Goal: Task Accomplishment & Management: Complete application form

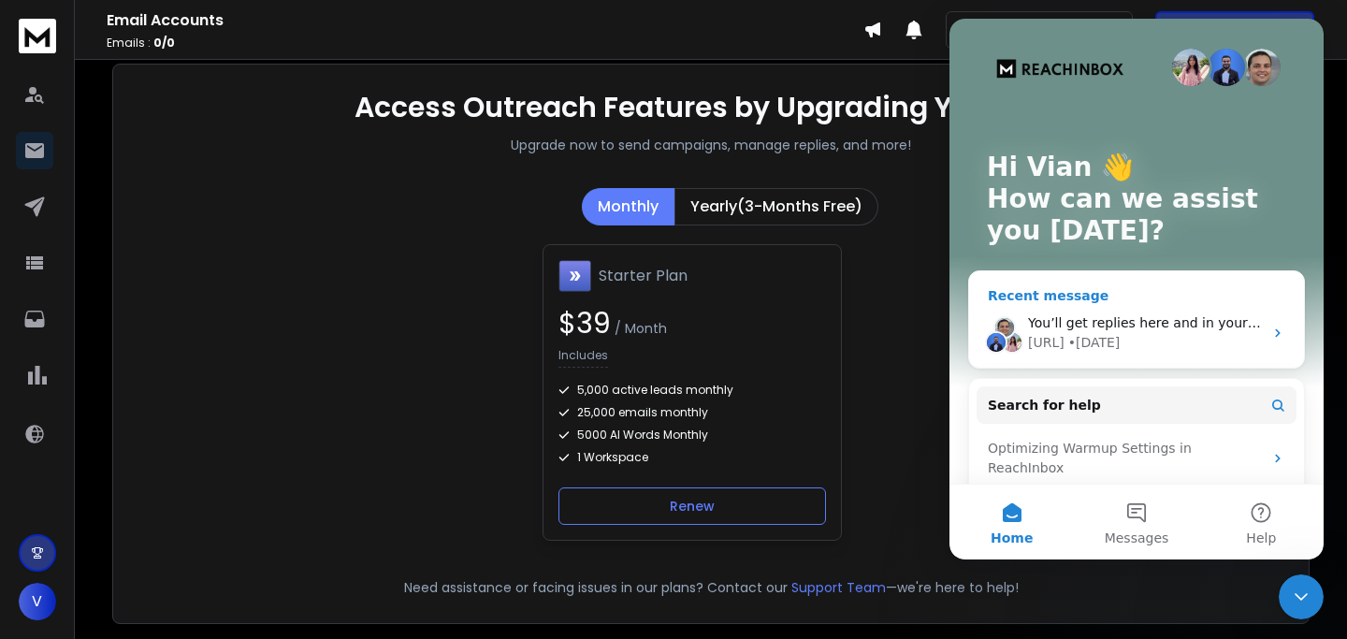
scroll to position [11, 0]
click at [311, 365] on div "Starter Plan $ 39 / Month Includes 5,000 active leads monthly 25,000 emails mon…" at bounding box center [710, 401] width 1143 height 315
click at [1301, 601] on icon "Close Intercom Messenger" at bounding box center [1301, 597] width 22 height 22
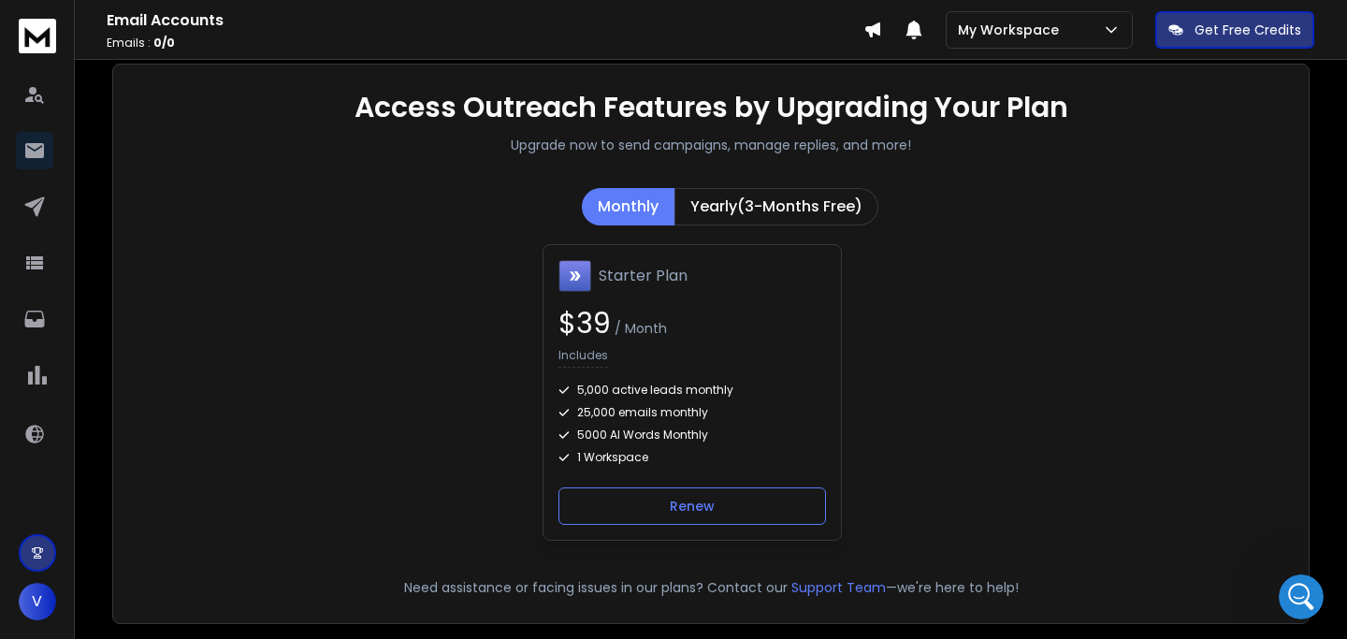
scroll to position [0, 0]
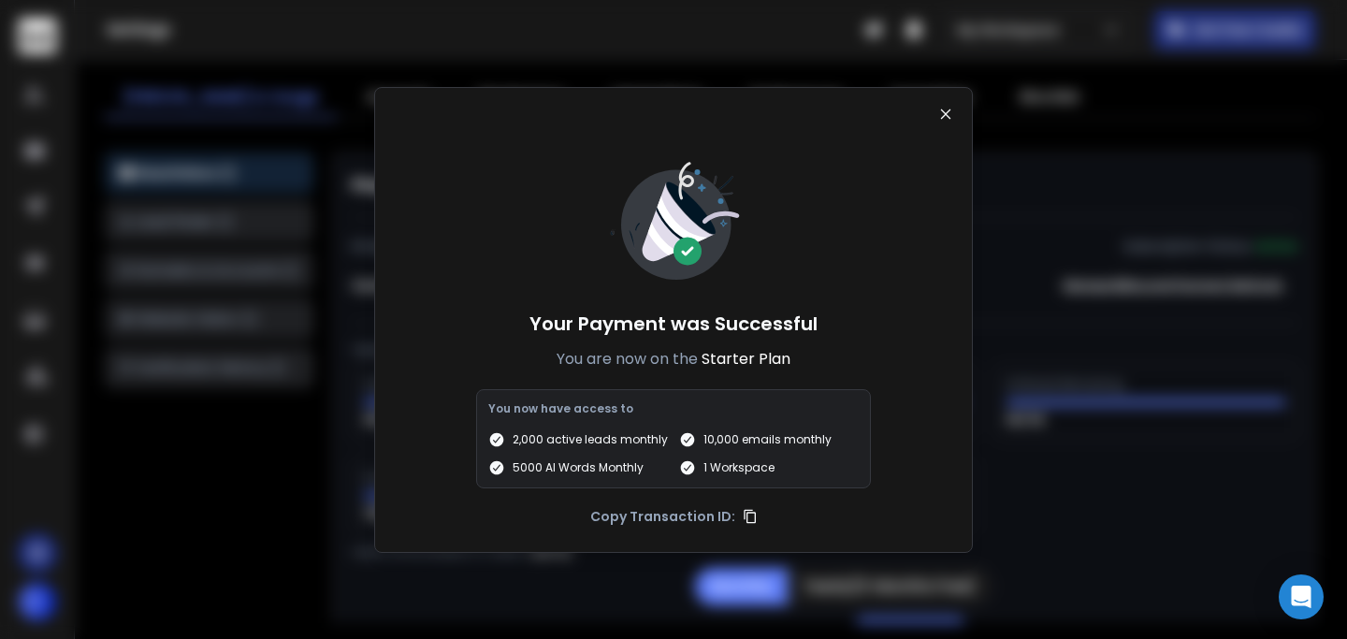
click at [947, 117] on icon at bounding box center [945, 114] width 15 height 15
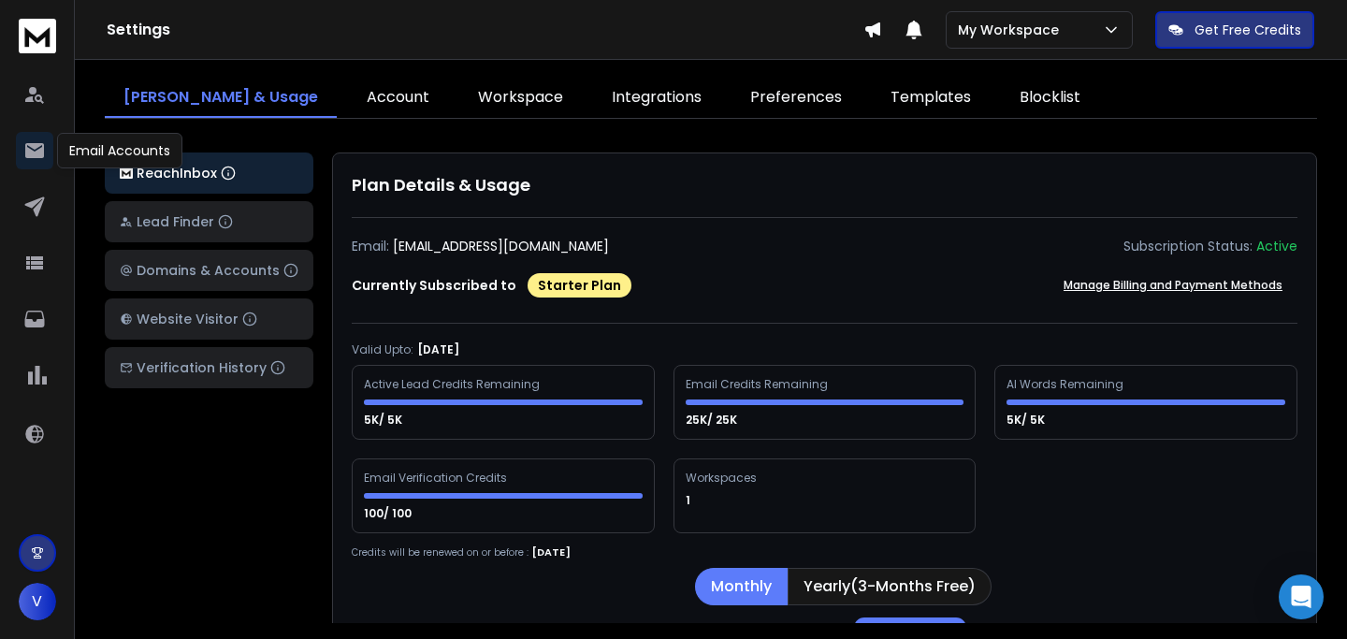
click at [40, 145] on icon at bounding box center [34, 150] width 19 height 15
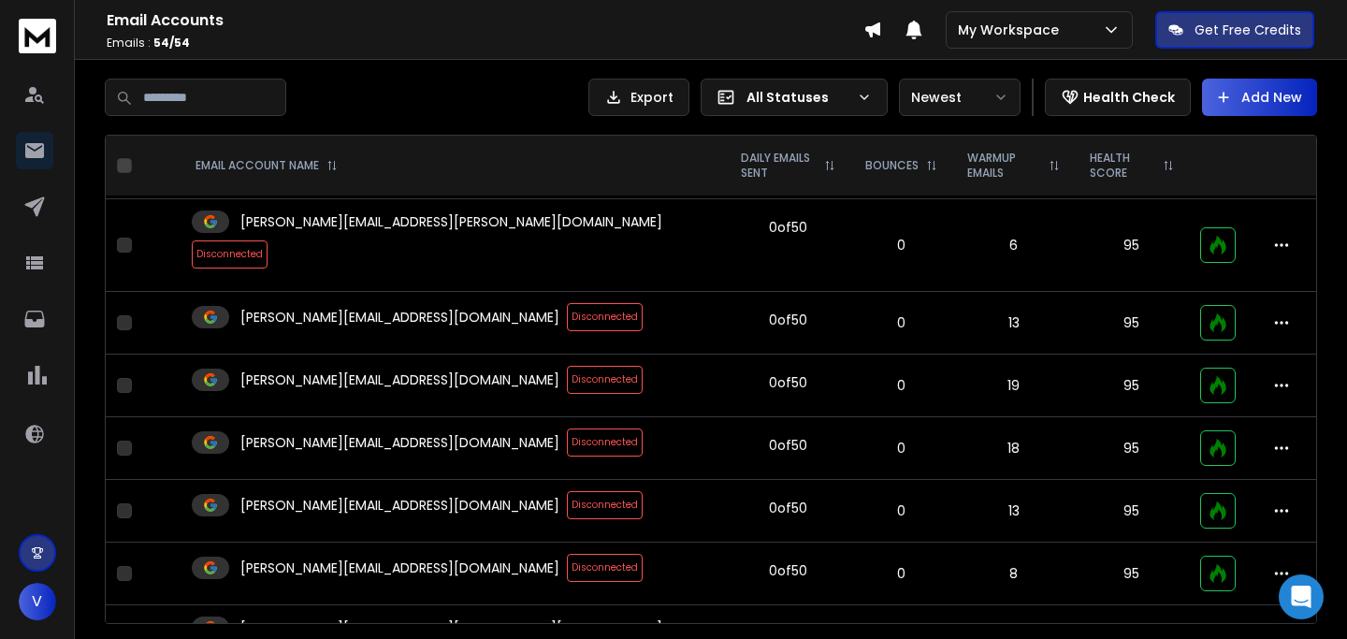
scroll to position [2972, 0]
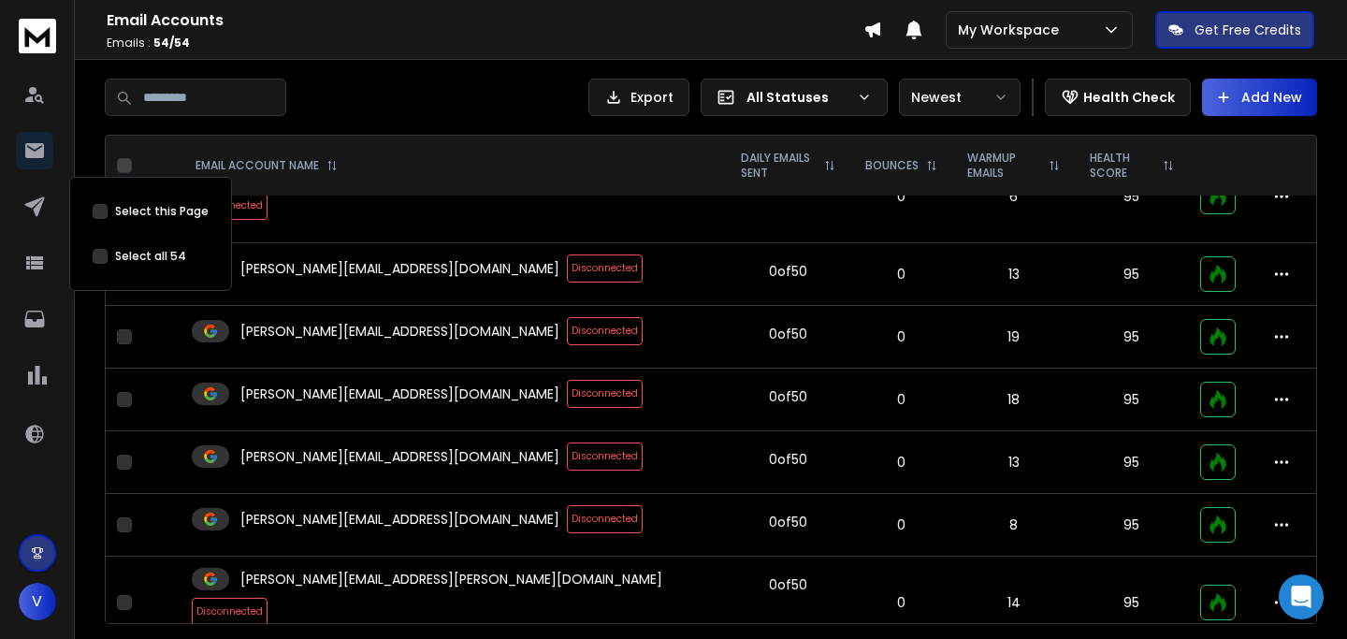
click at [125, 161] on button "Select this Page" at bounding box center [124, 165] width 15 height 15
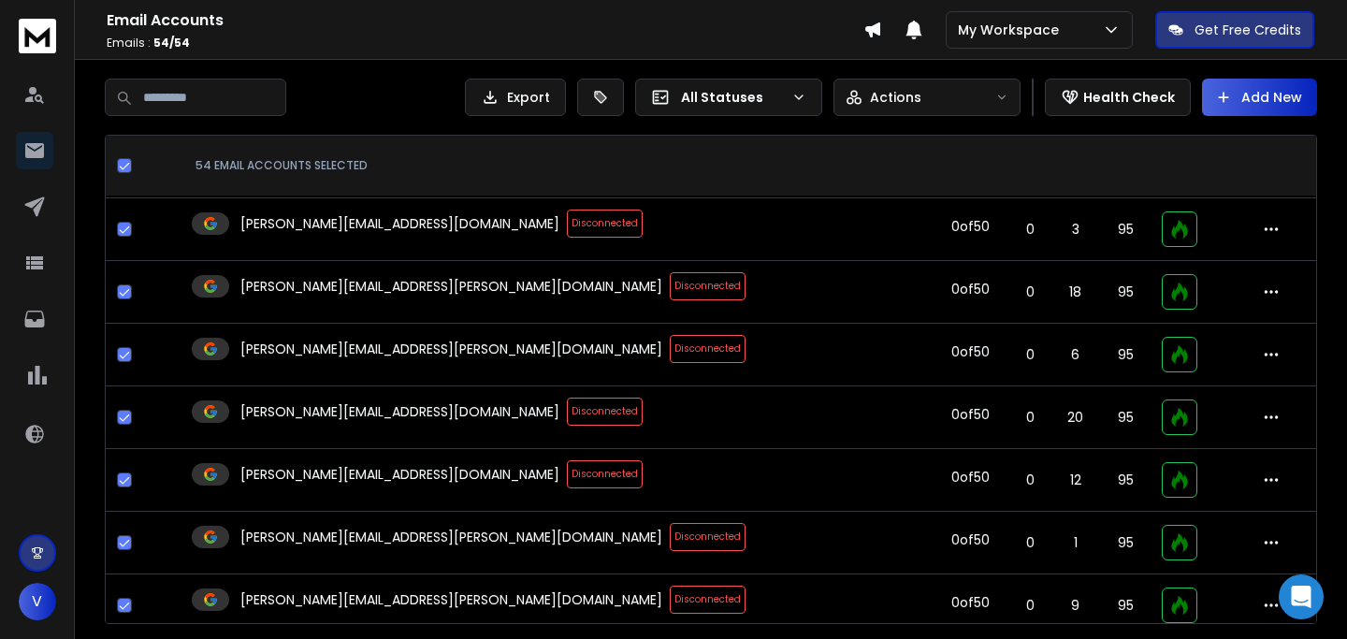
scroll to position [0, 0]
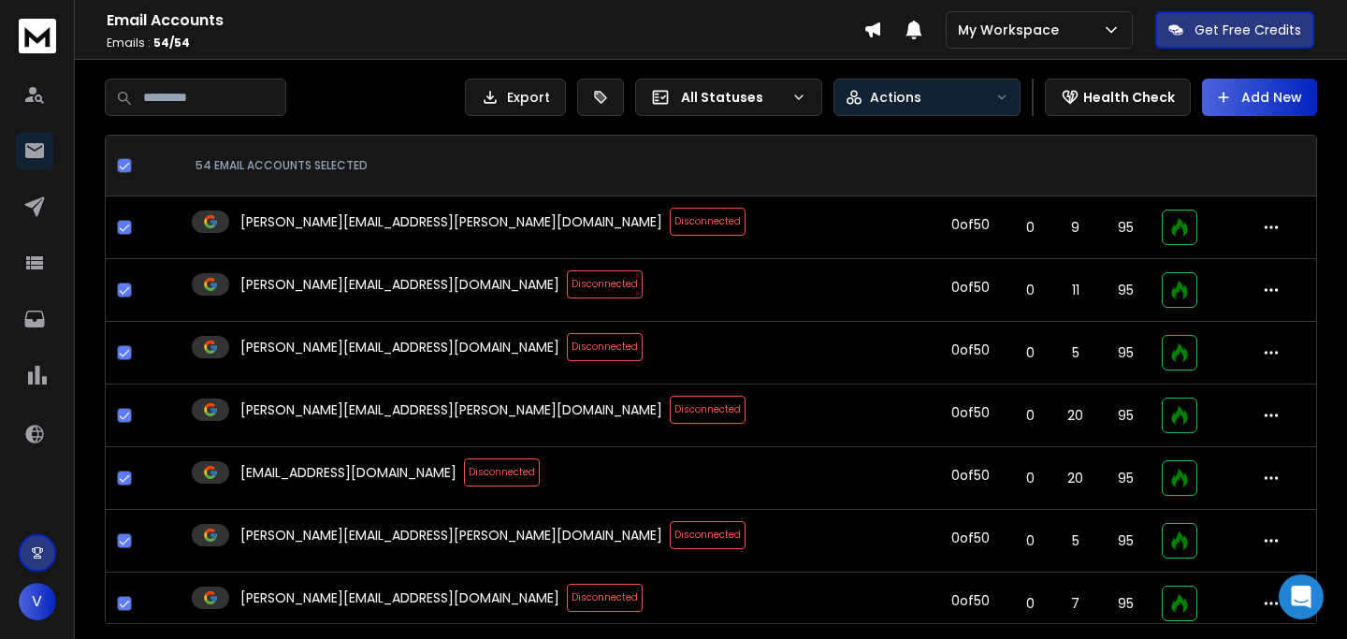
click at [984, 96] on div "Actions" at bounding box center [917, 97] width 142 height 19
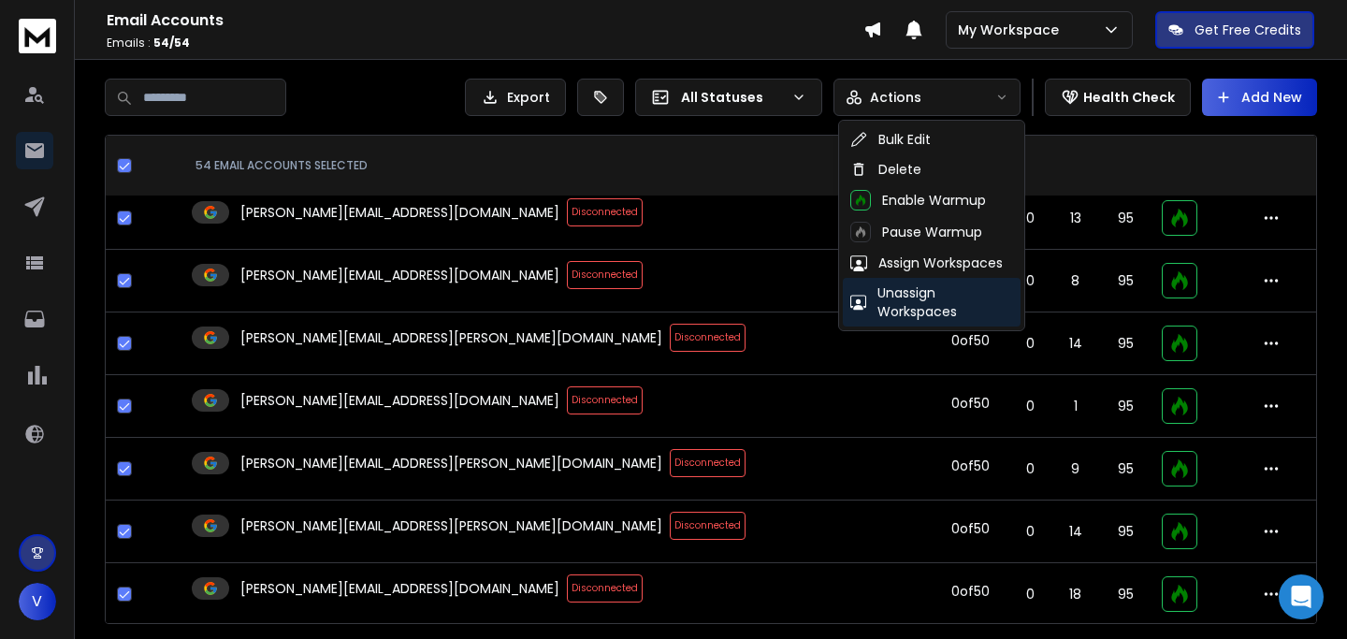
scroll to position [2972, 0]
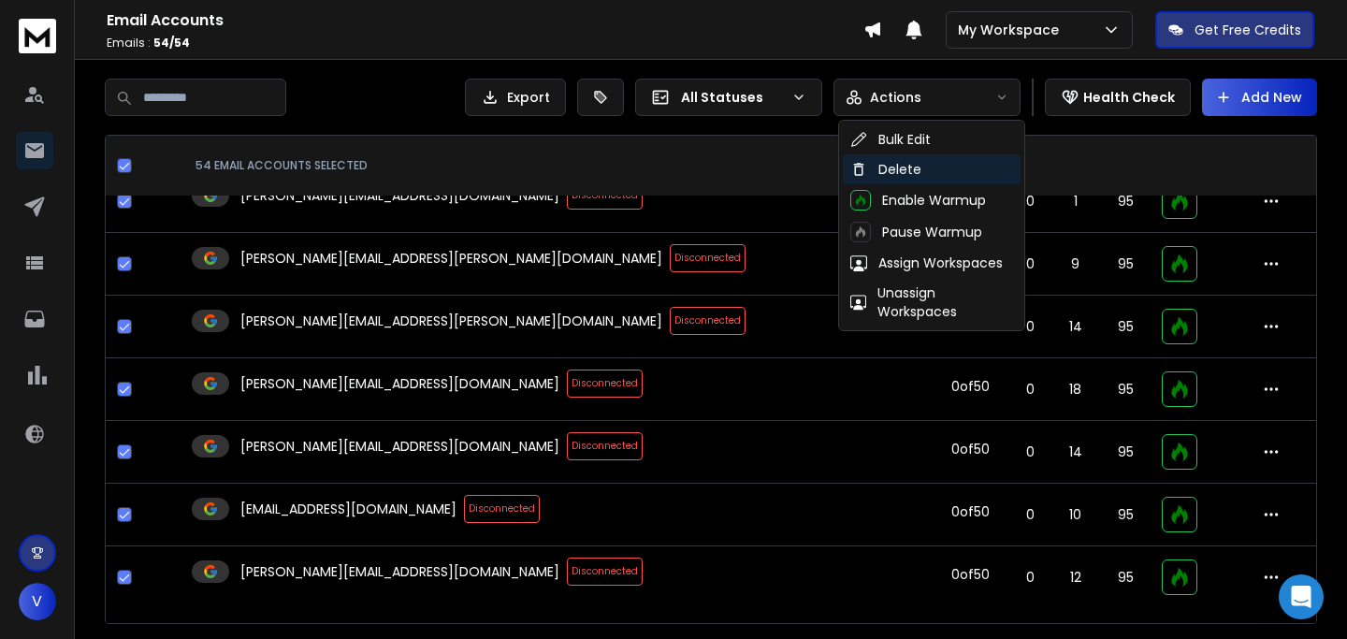
click at [909, 179] on div "Delete" at bounding box center [932, 169] width 178 height 30
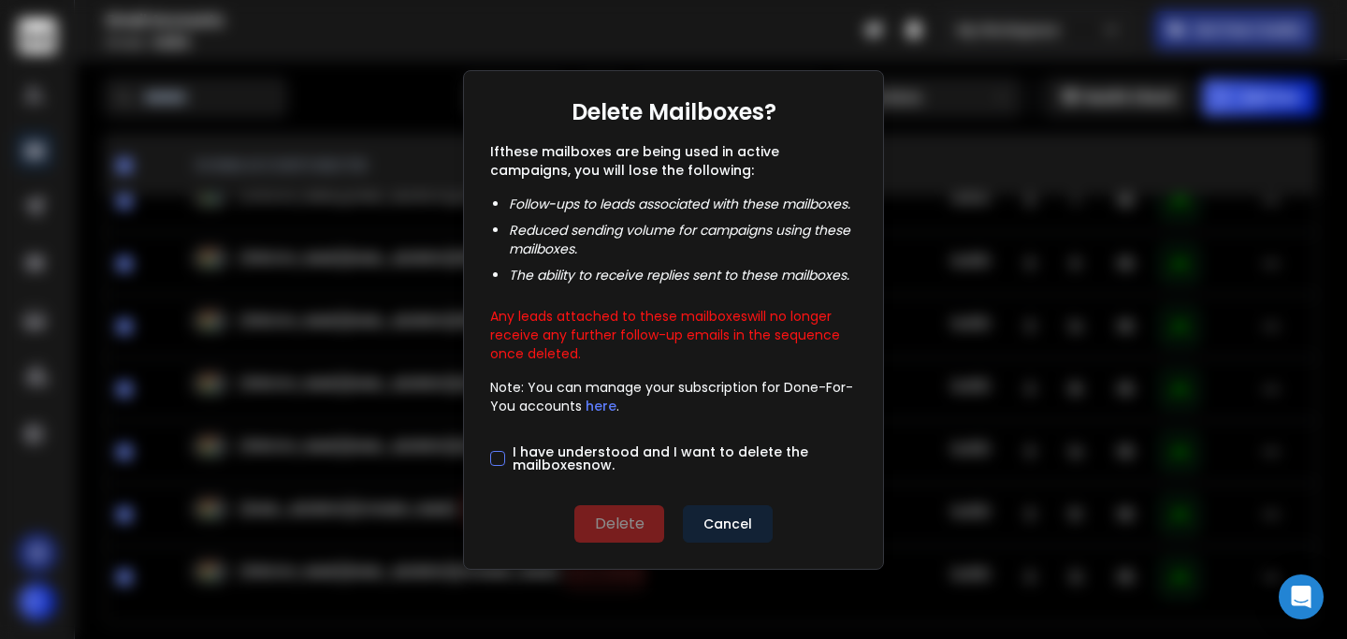
click at [500, 456] on button "I have understood and I want to delete the mailbox es now." at bounding box center [497, 458] width 15 height 15
click at [620, 522] on button "Delete" at bounding box center [619, 523] width 90 height 37
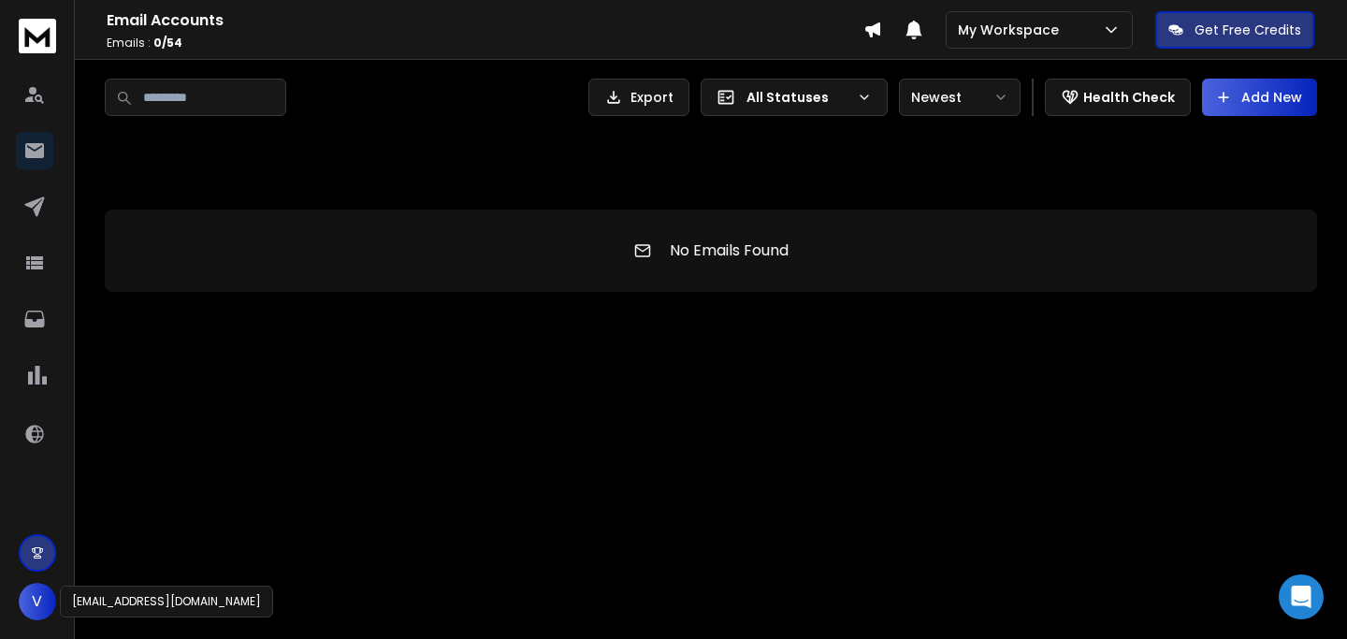
click at [30, 596] on span "V" at bounding box center [37, 601] width 37 height 37
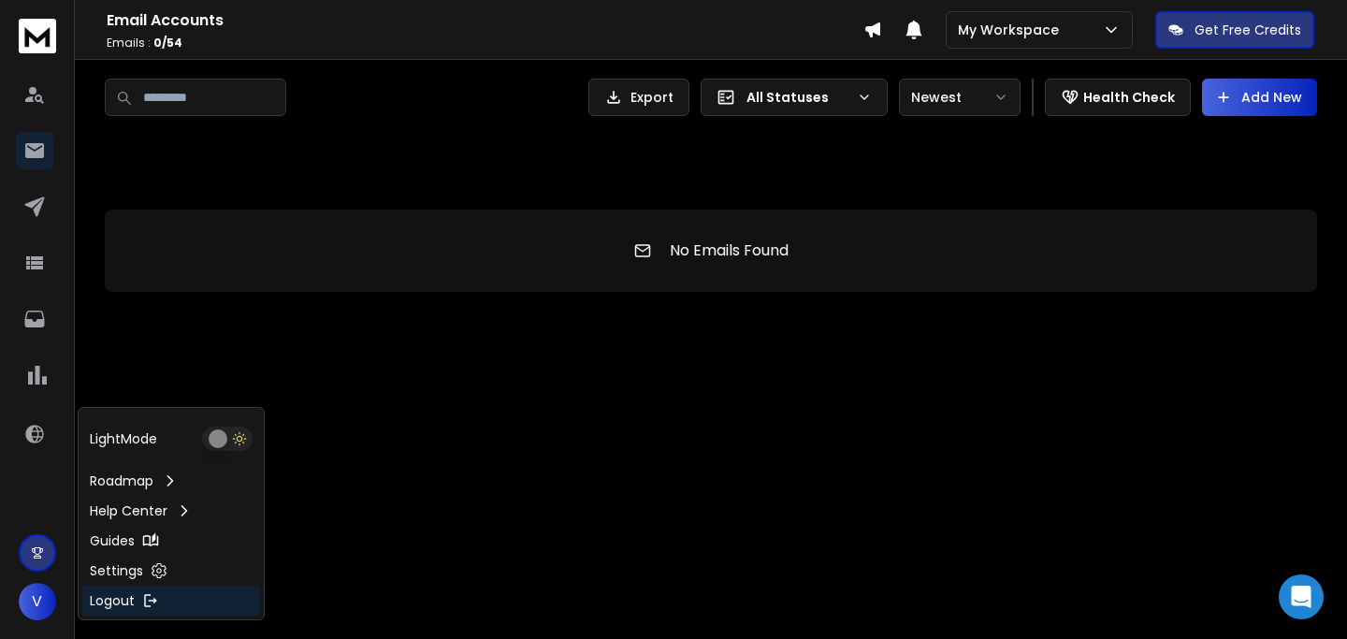
click at [127, 602] on p "Logout" at bounding box center [112, 600] width 45 height 19
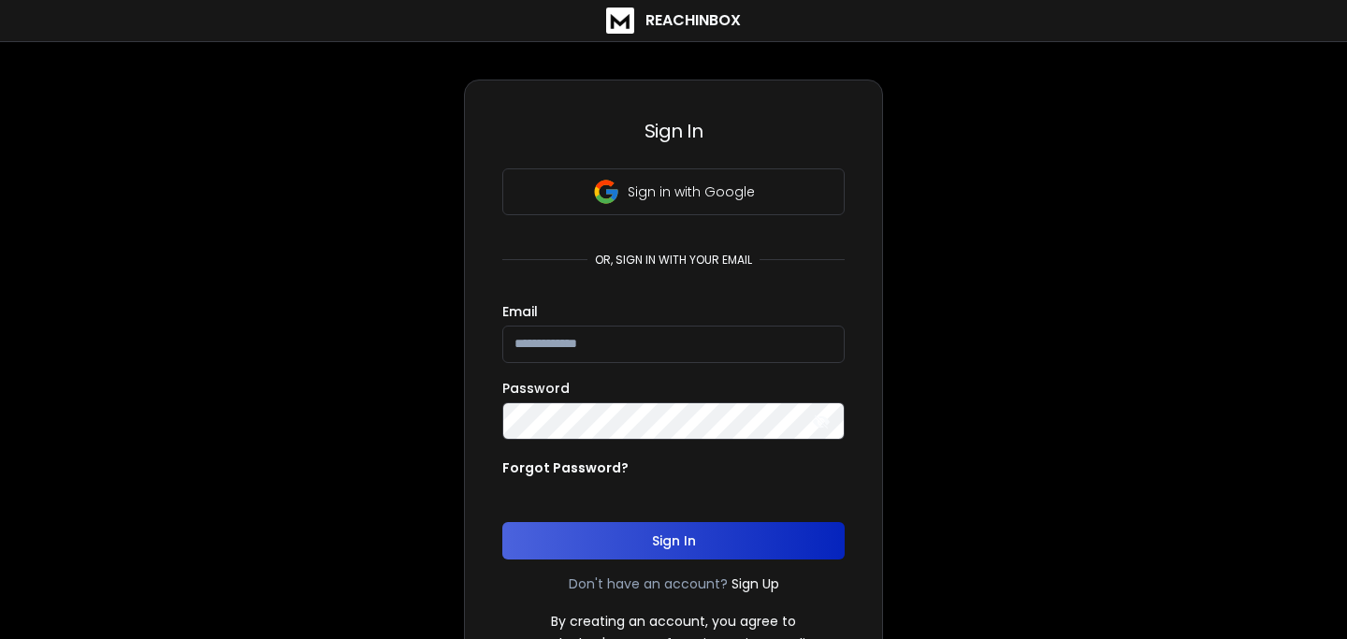
type input "**********"
click at [698, 541] on button "Sign In" at bounding box center [673, 540] width 342 height 37
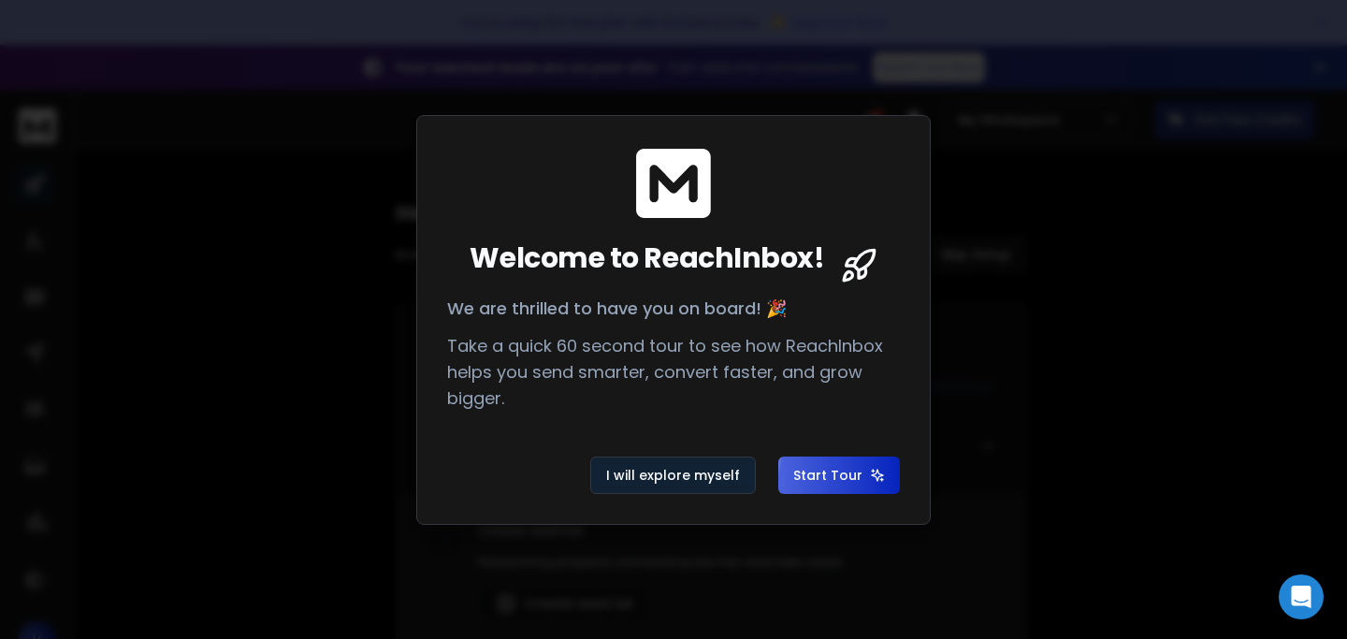
click at [709, 481] on button "I will explore myself" at bounding box center [673, 474] width 166 height 37
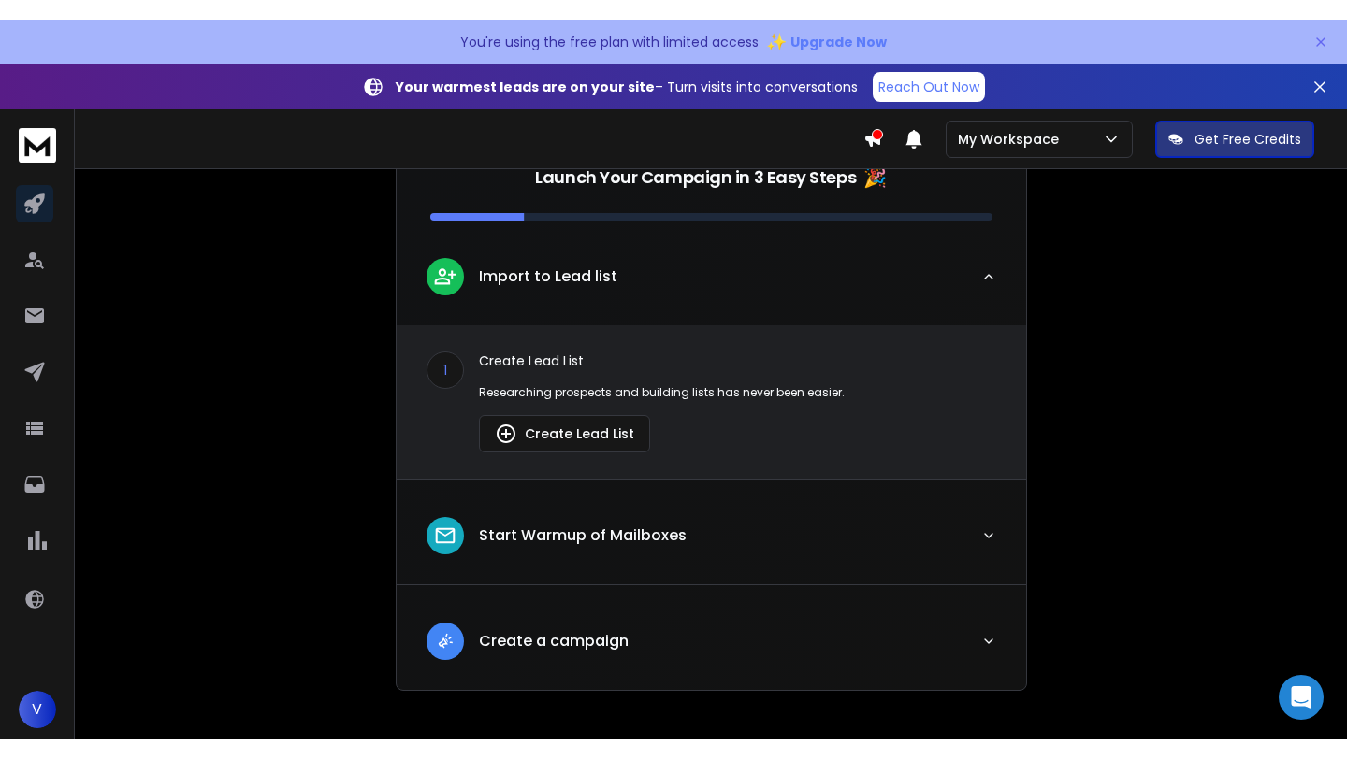
scroll to position [67, 0]
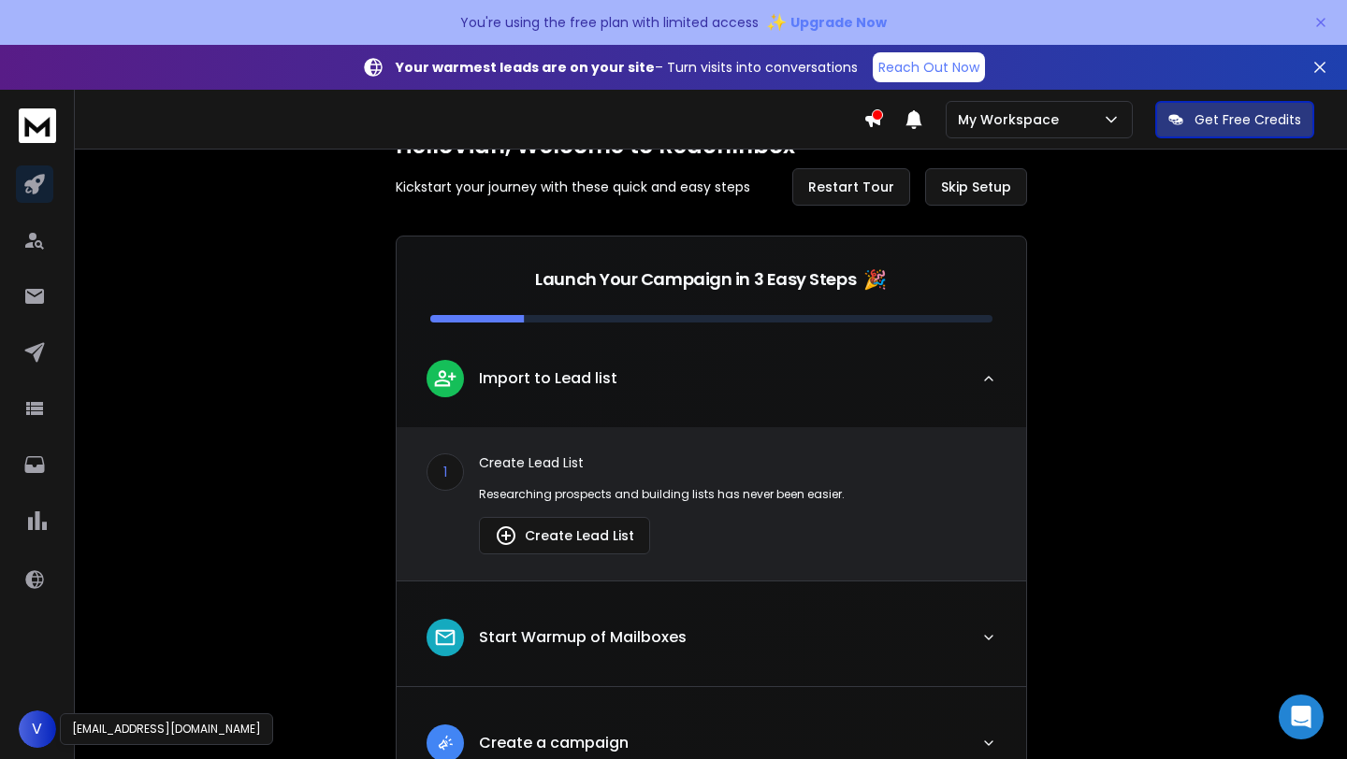
click at [33, 638] on span "V" at bounding box center [37, 729] width 37 height 37
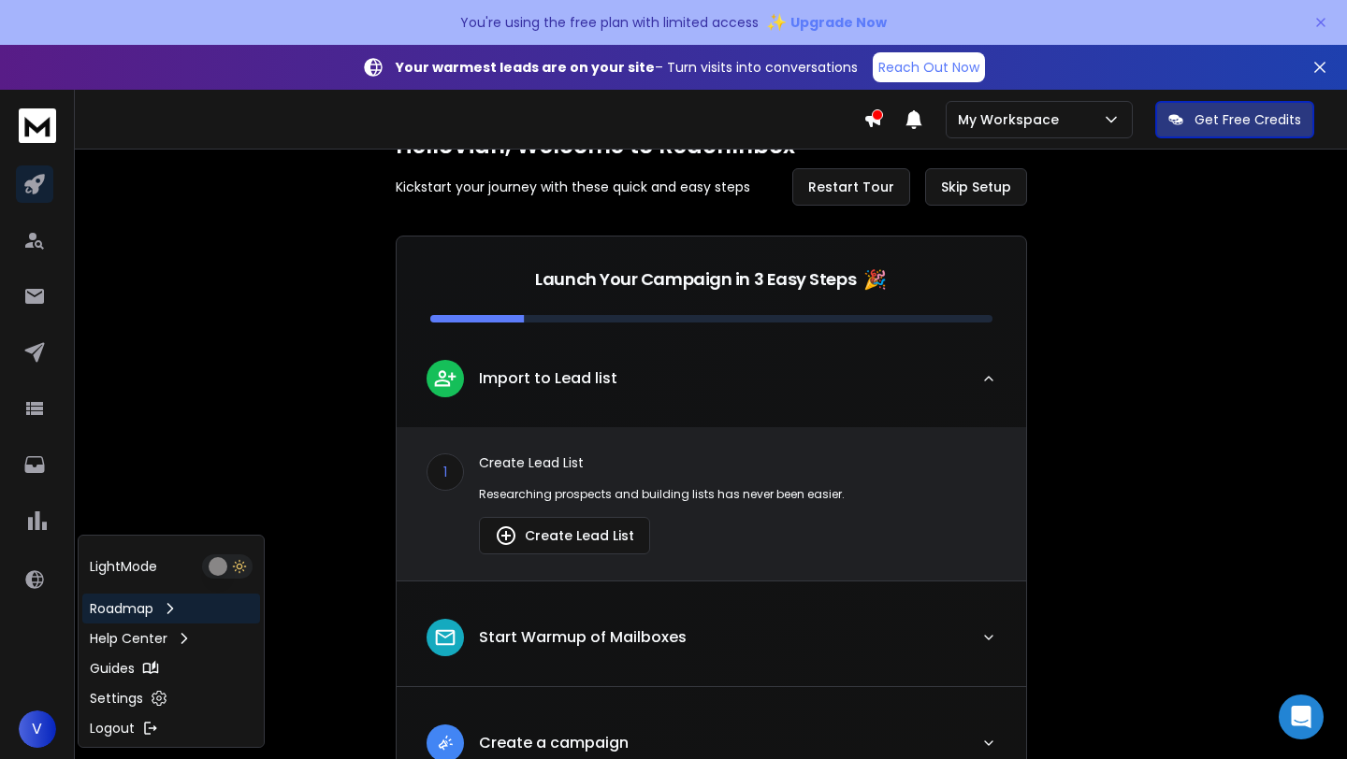
click at [229, 364] on div "Hello Vian , Welcome to ReachInbox Kickstart your journey with these quick and …" at bounding box center [711, 462] width 1212 height 722
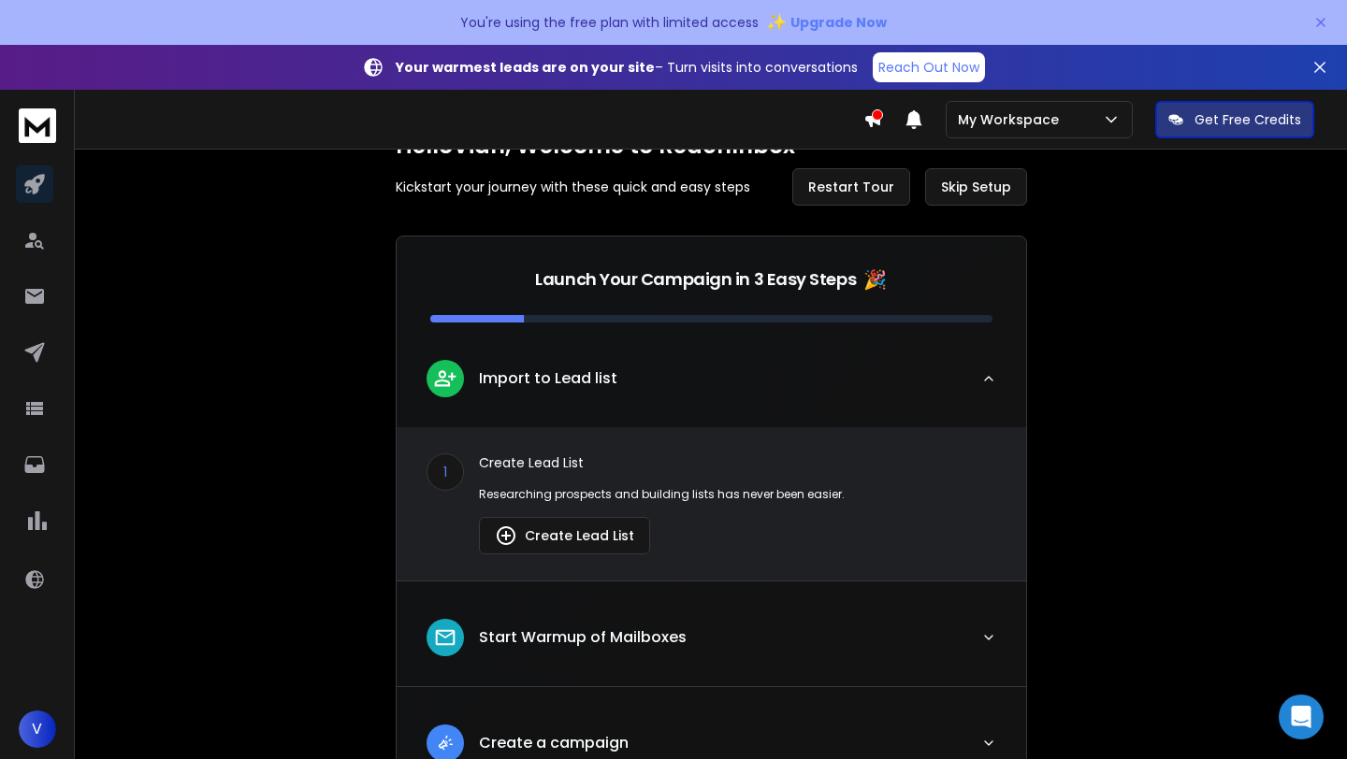
scroll to position [0, 0]
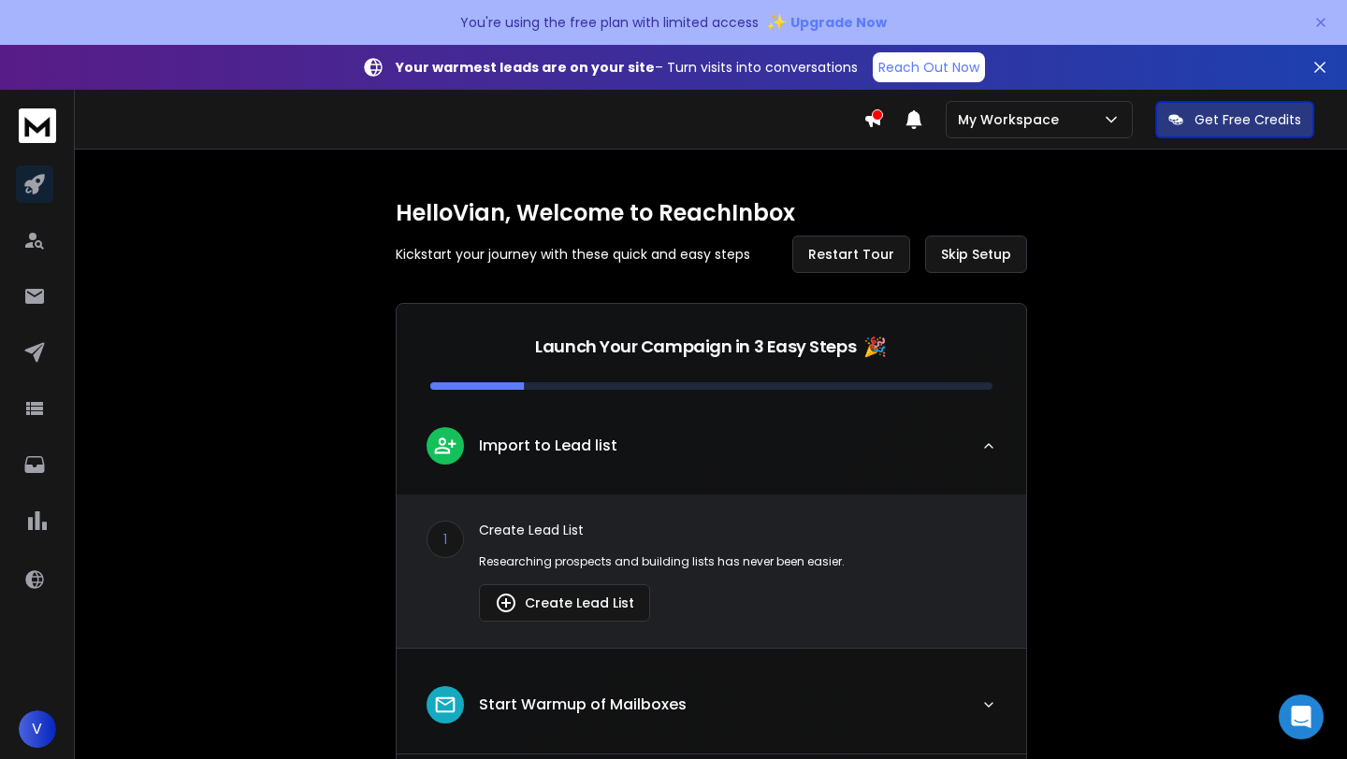
click at [42, 638] on span "V" at bounding box center [37, 729] width 37 height 37
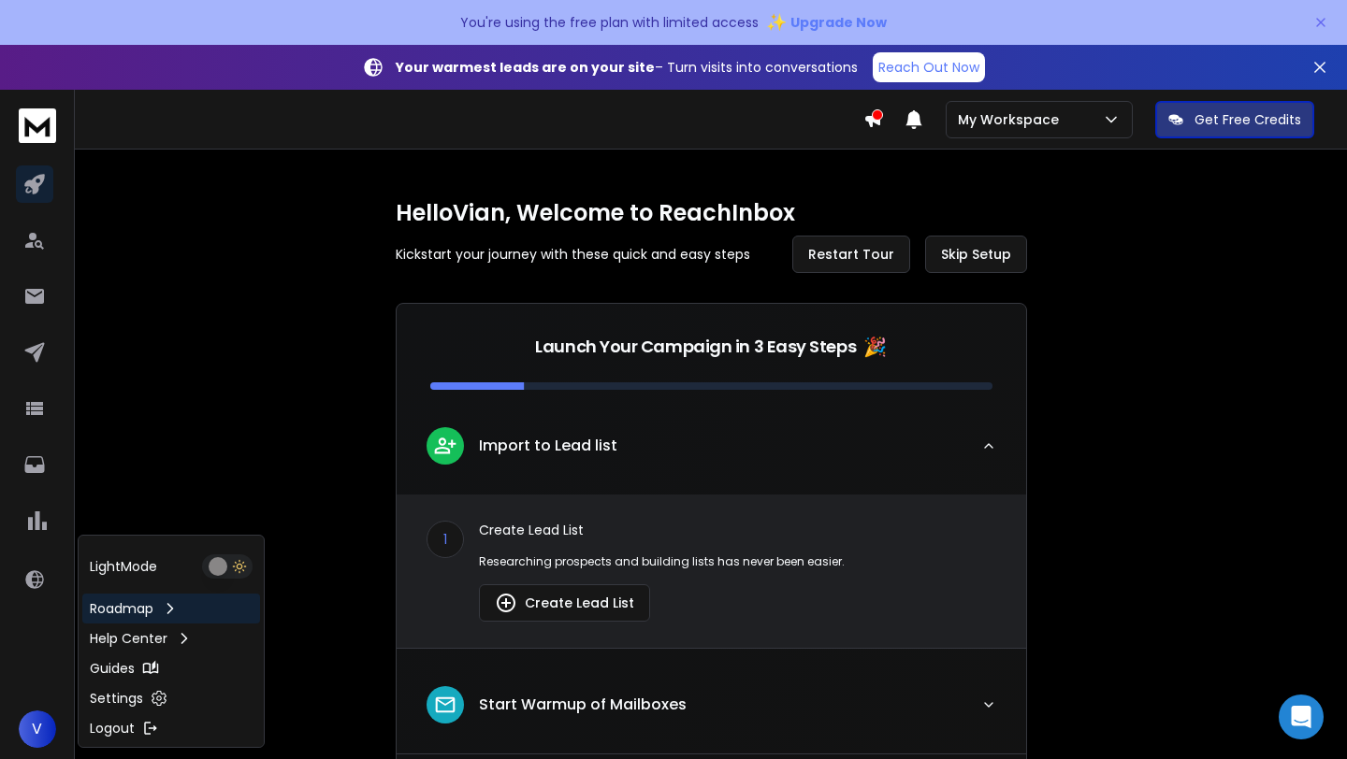
click at [137, 638] on p "Settings" at bounding box center [116, 698] width 53 height 19
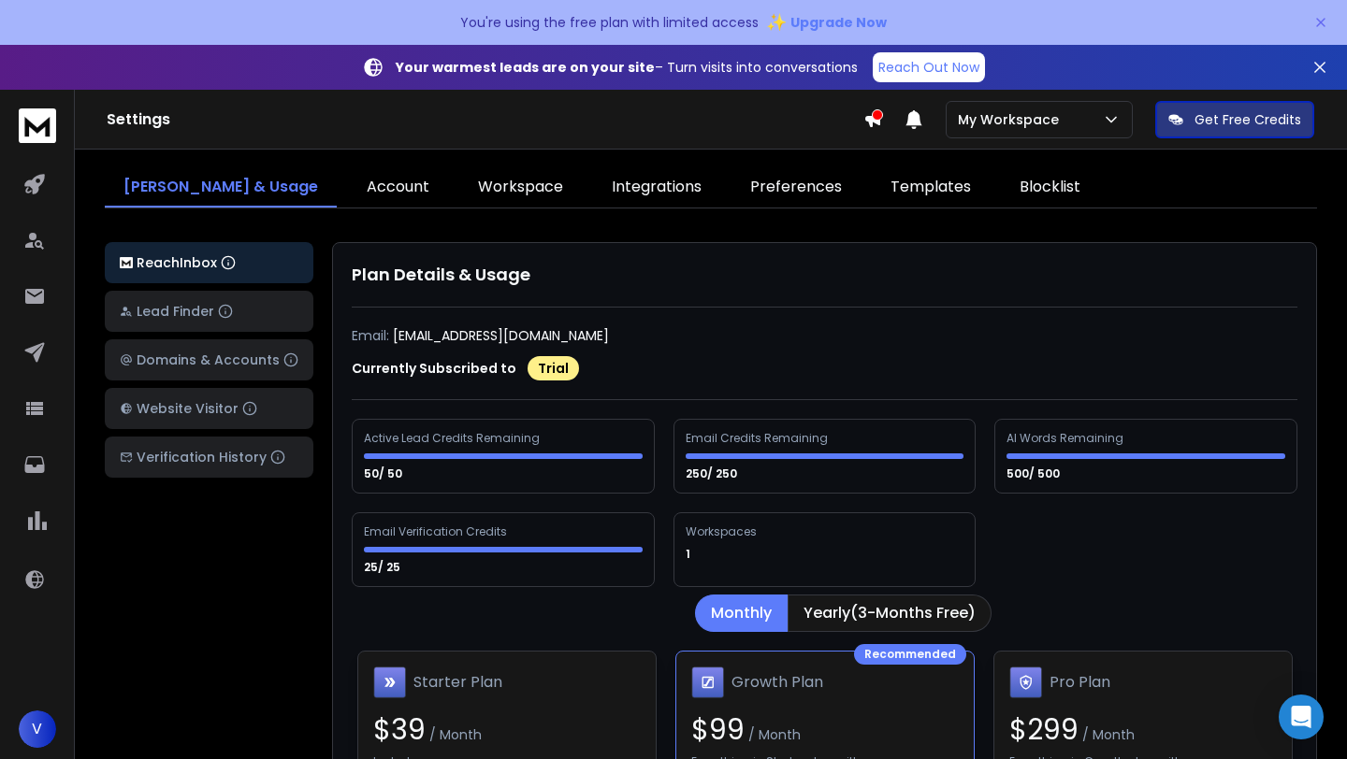
click at [348, 176] on link "Account" at bounding box center [398, 187] width 100 height 39
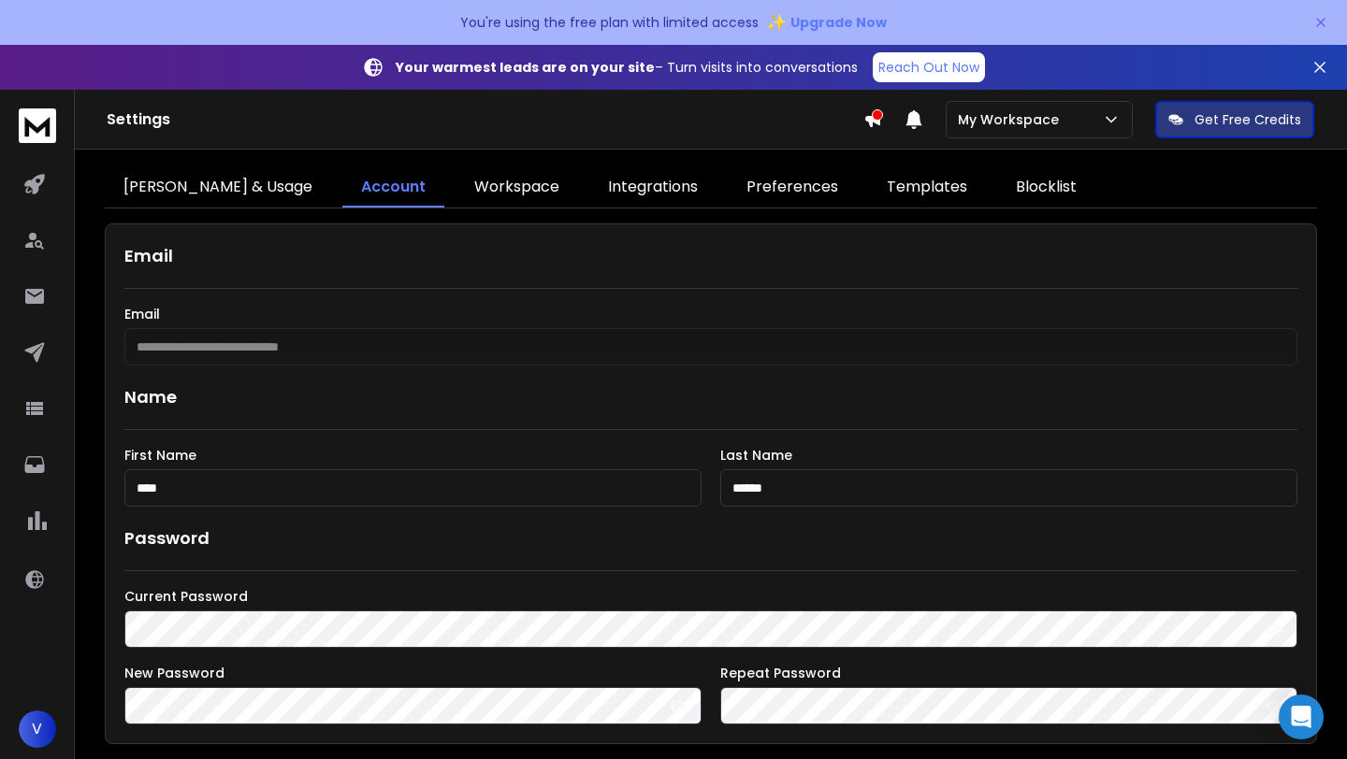
click at [728, 185] on link "Preferences" at bounding box center [792, 187] width 129 height 39
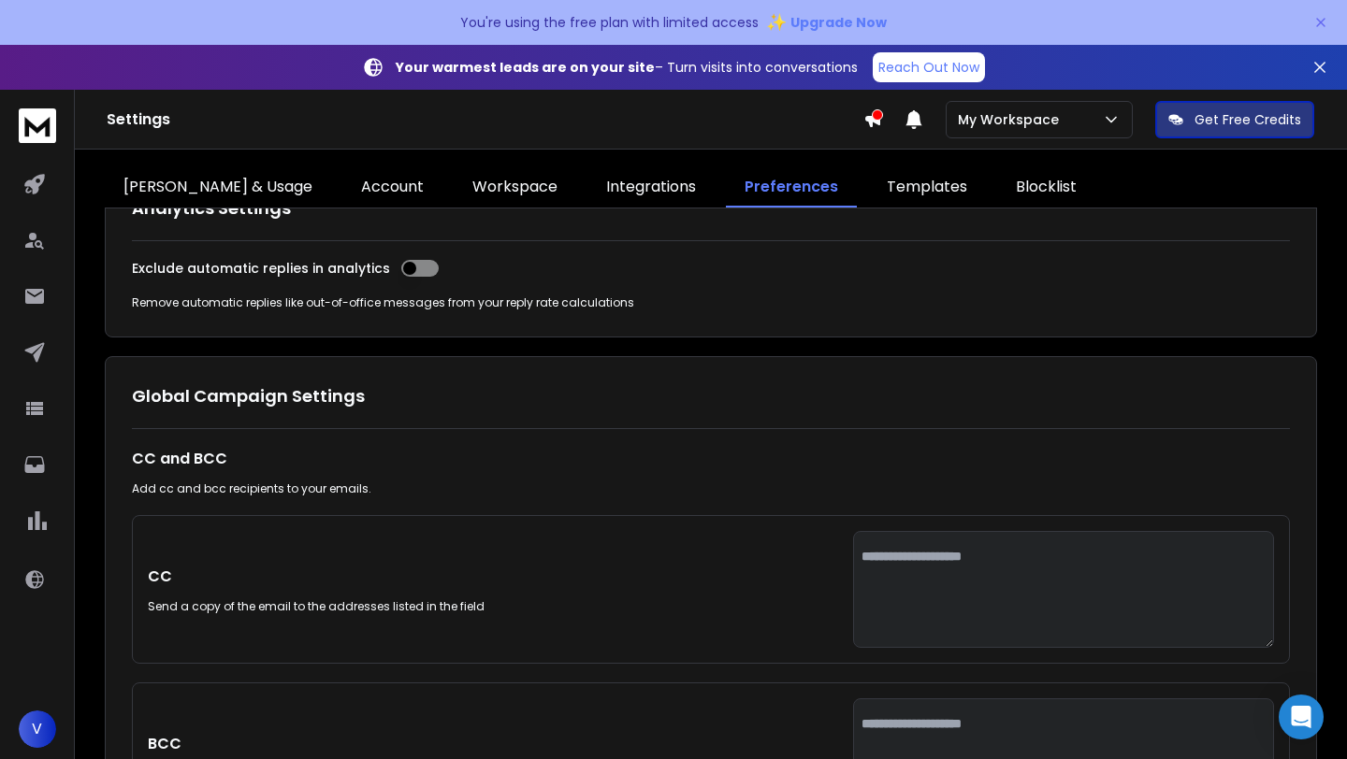
scroll to position [729, 0]
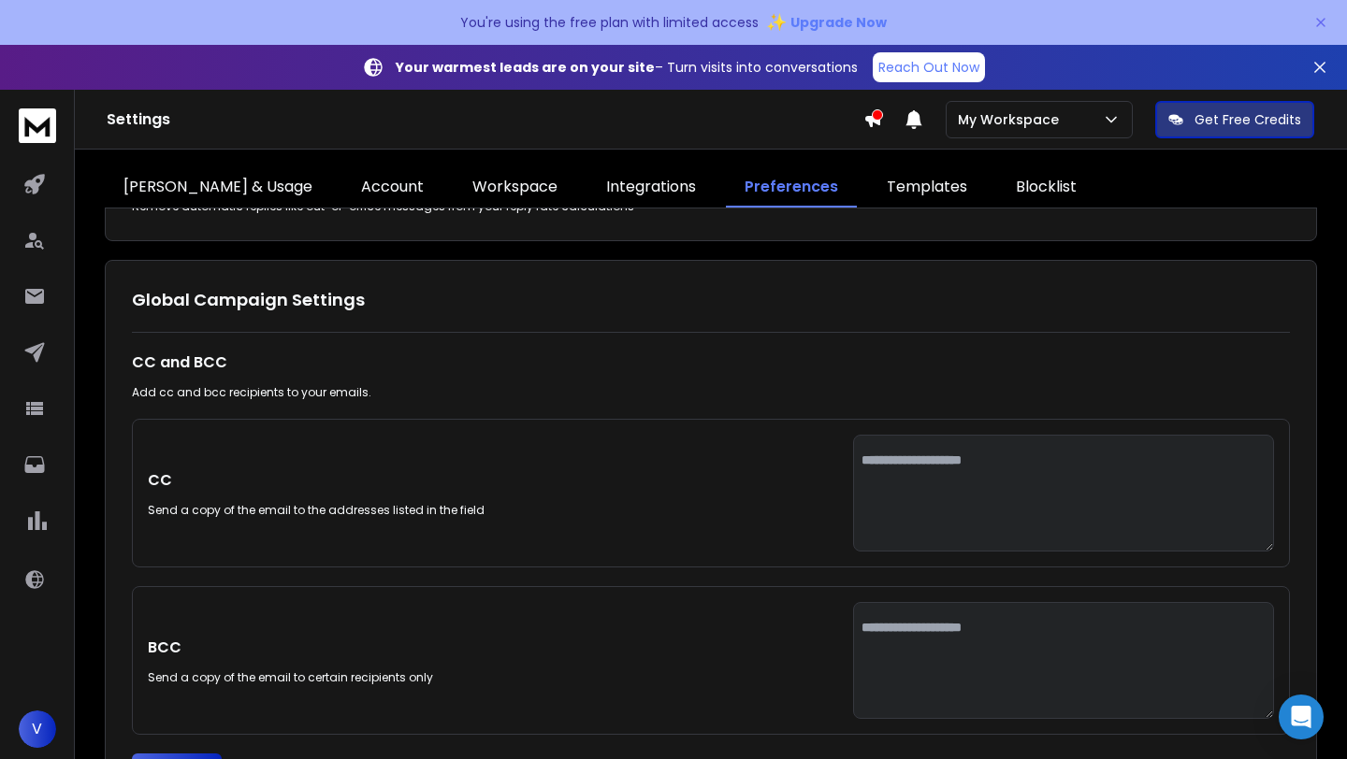
click at [225, 186] on link "Billings & Usage" at bounding box center [218, 187] width 226 height 39
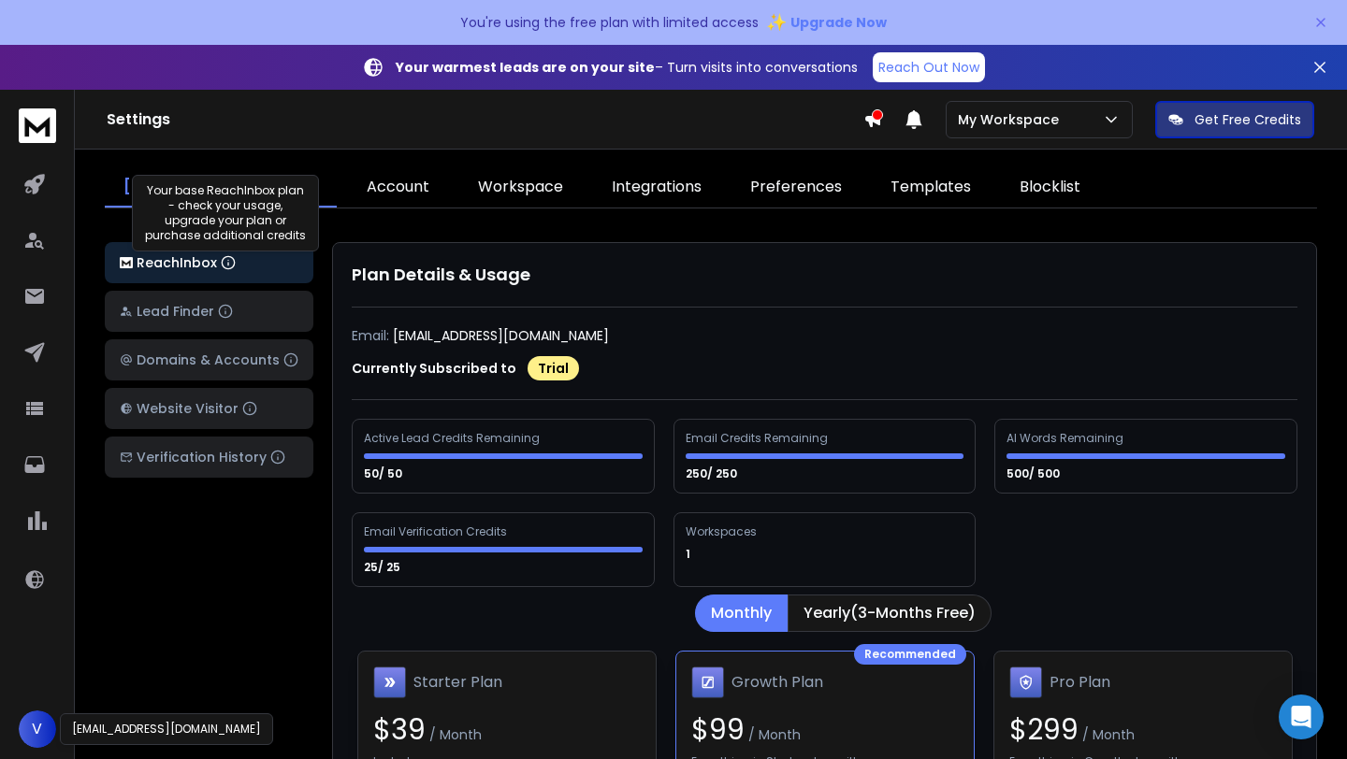
click at [41, 638] on span "V" at bounding box center [37, 729] width 37 height 37
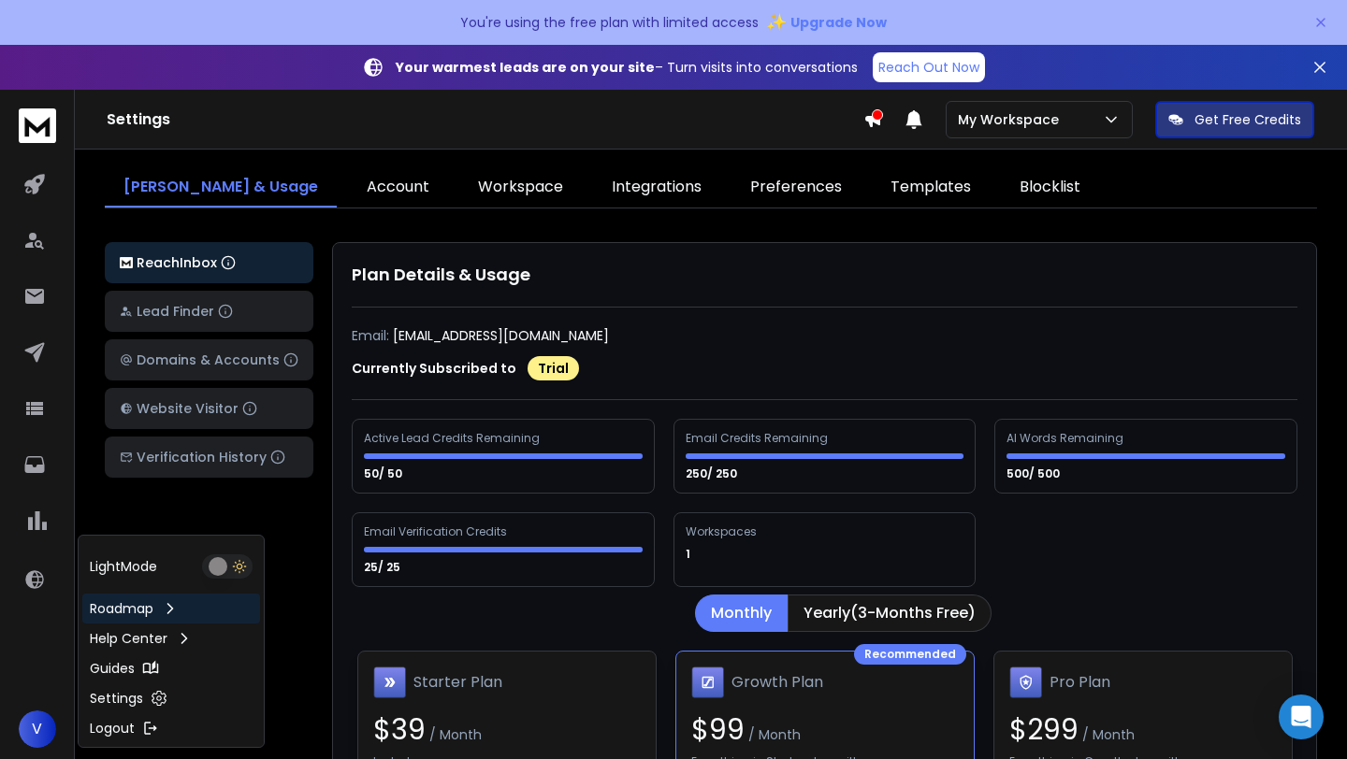
click at [154, 634] on p "Help Center" at bounding box center [129, 638] width 78 height 19
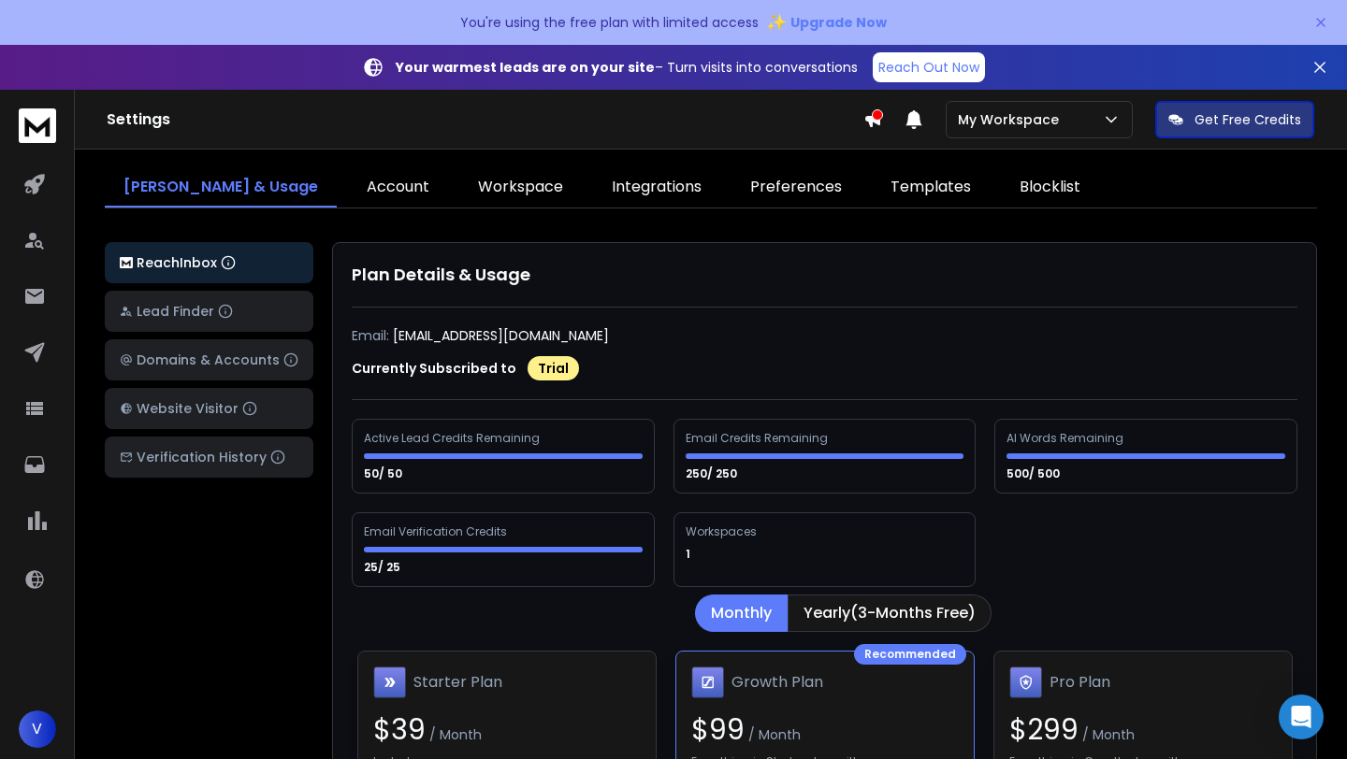
click at [348, 179] on link "Account" at bounding box center [398, 187] width 100 height 39
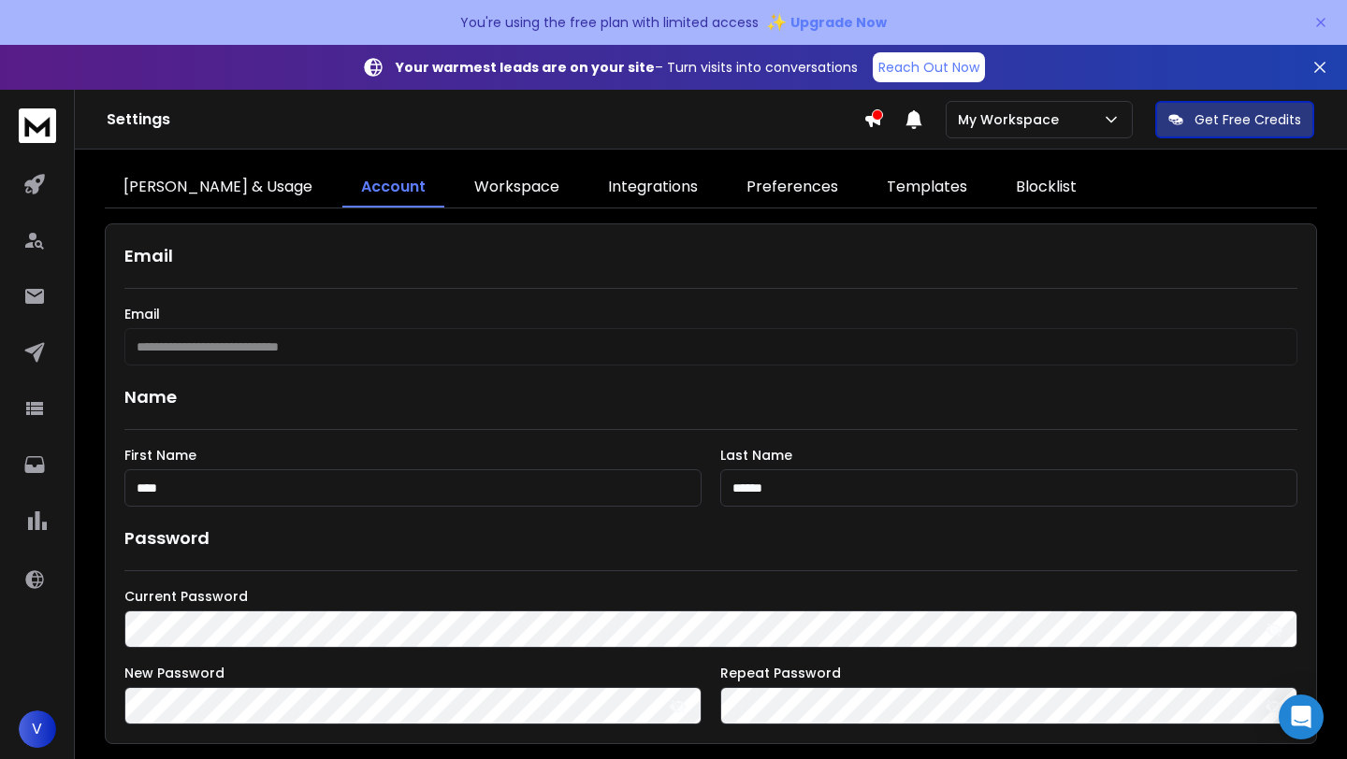
scroll to position [78, 0]
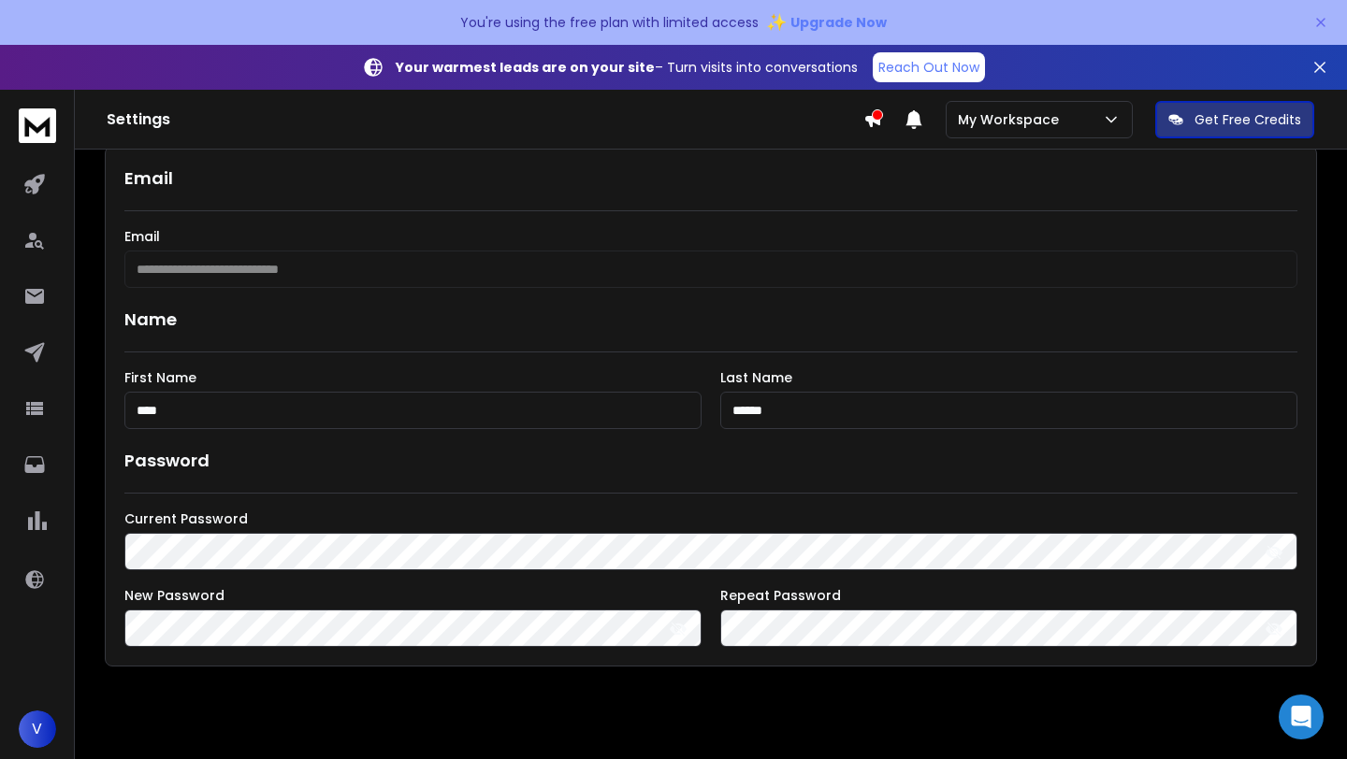
click at [1279, 553] on icon at bounding box center [1273, 552] width 17 height 11
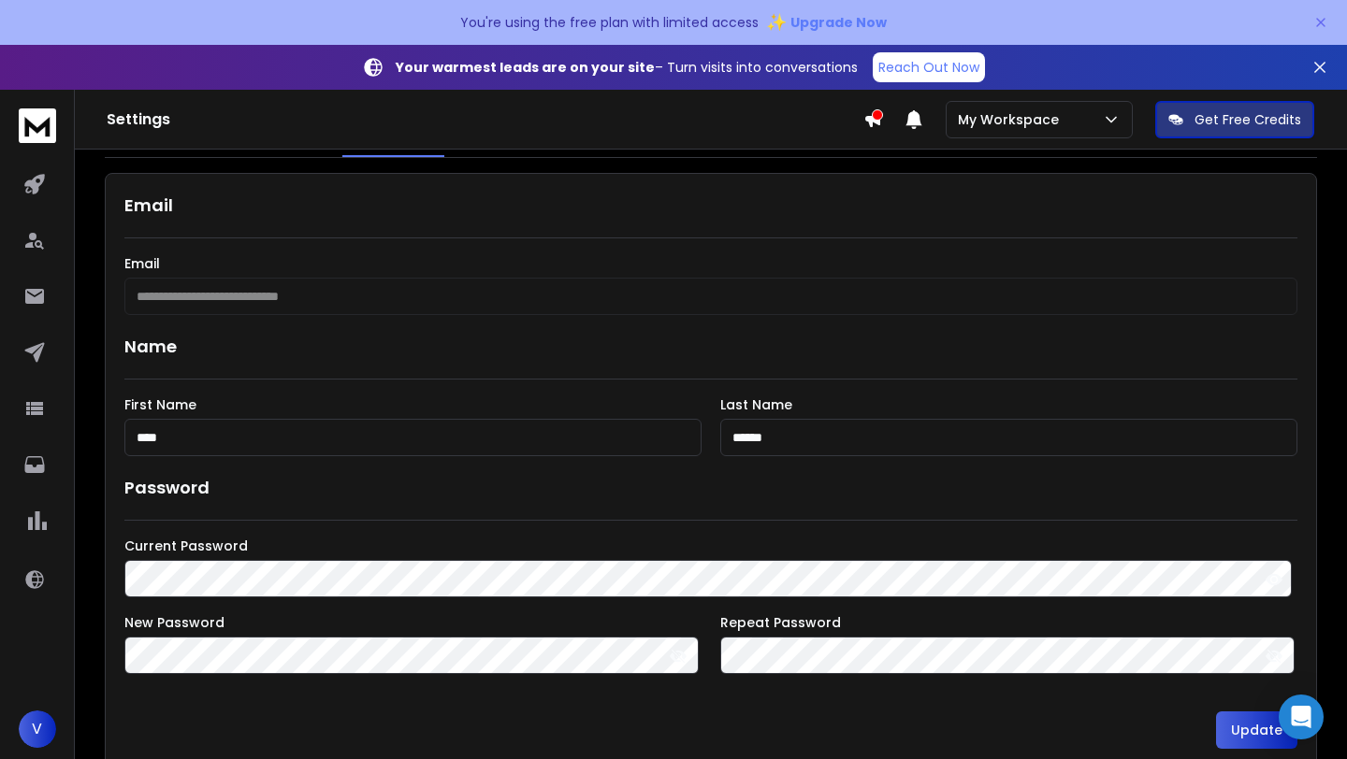
scroll to position [0, 0]
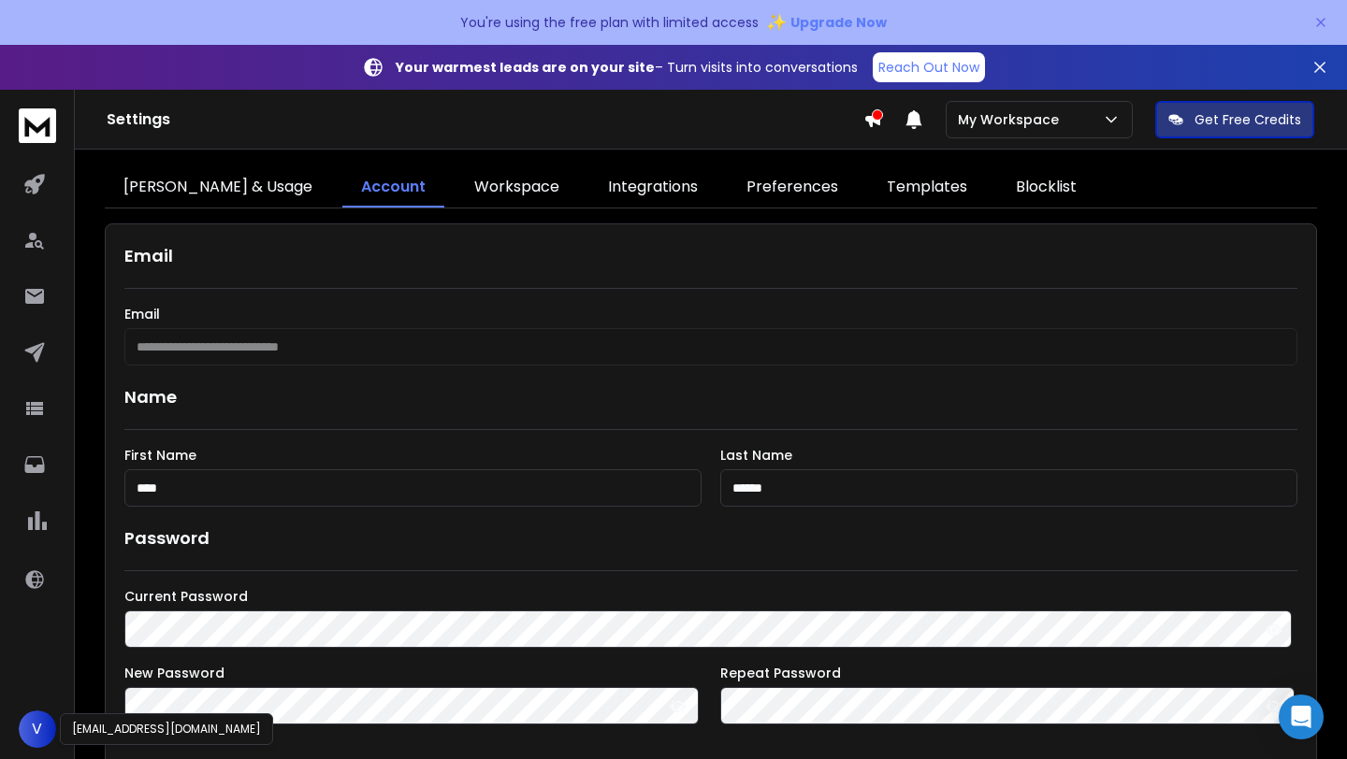
click at [31, 638] on span "V" at bounding box center [37, 729] width 37 height 37
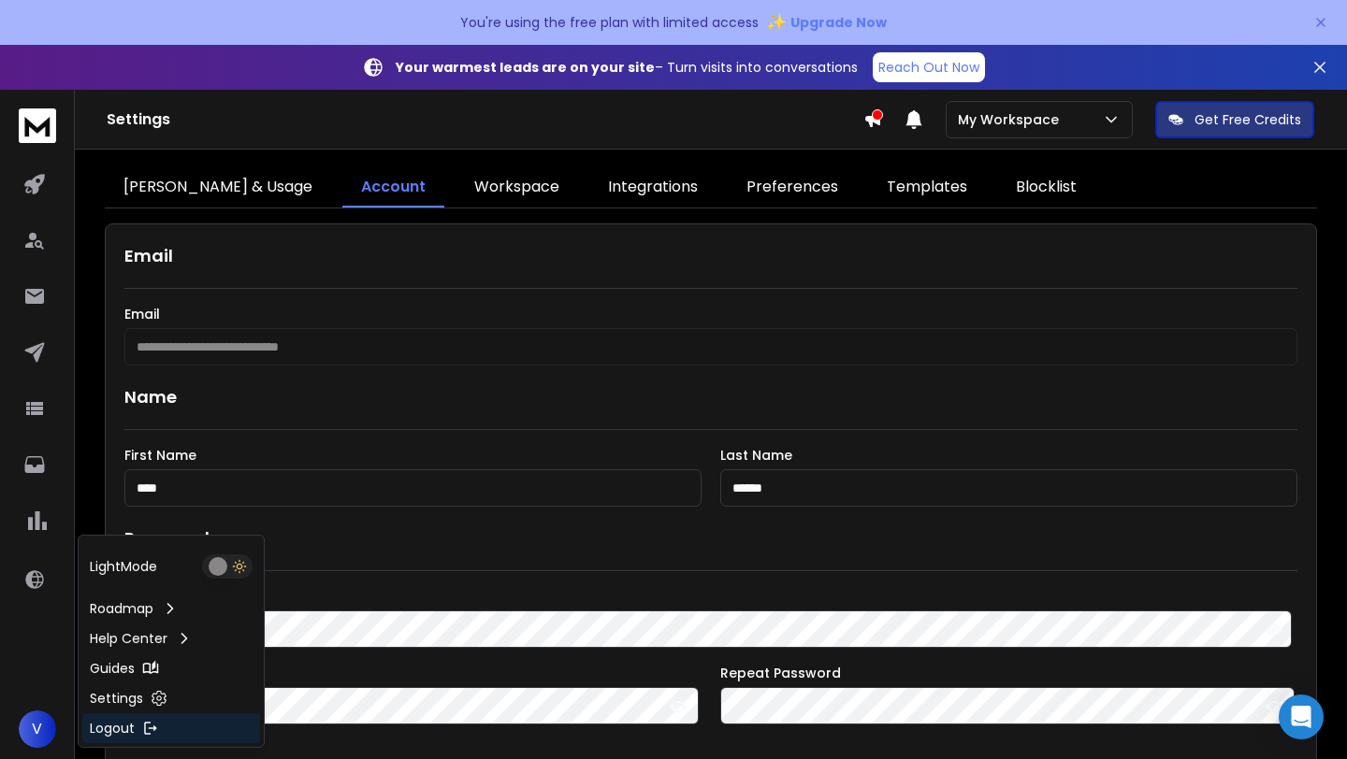
click at [108, 638] on p "Logout" at bounding box center [112, 728] width 45 height 19
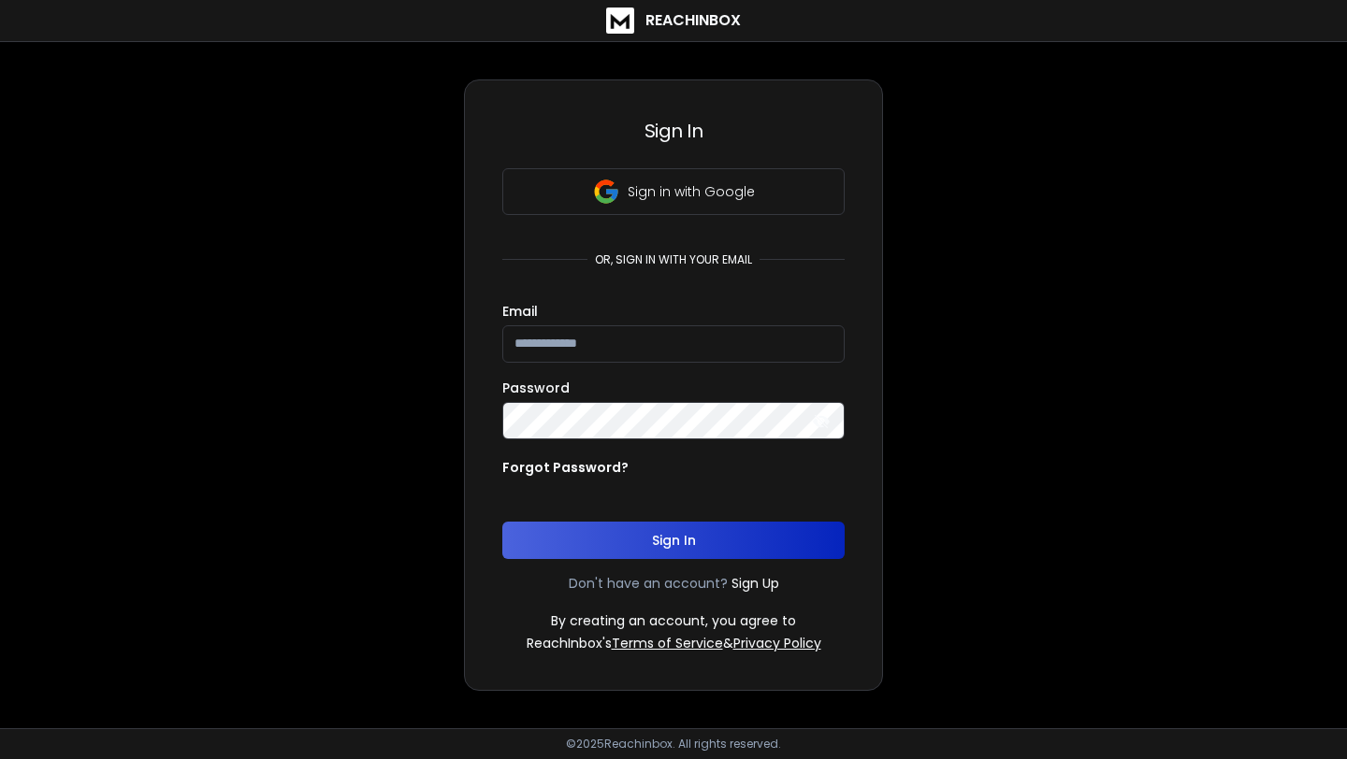
type input "**********"
click at [693, 351] on input "**********" at bounding box center [673, 343] width 342 height 37
drag, startPoint x: 751, startPoint y: 339, endPoint x: 442, endPoint y: 311, distance: 309.9
click at [442, 311] on div "**********" at bounding box center [673, 386] width 1347 height 612
click at [528, 470] on p "Forgot Password?" at bounding box center [565, 467] width 126 height 19
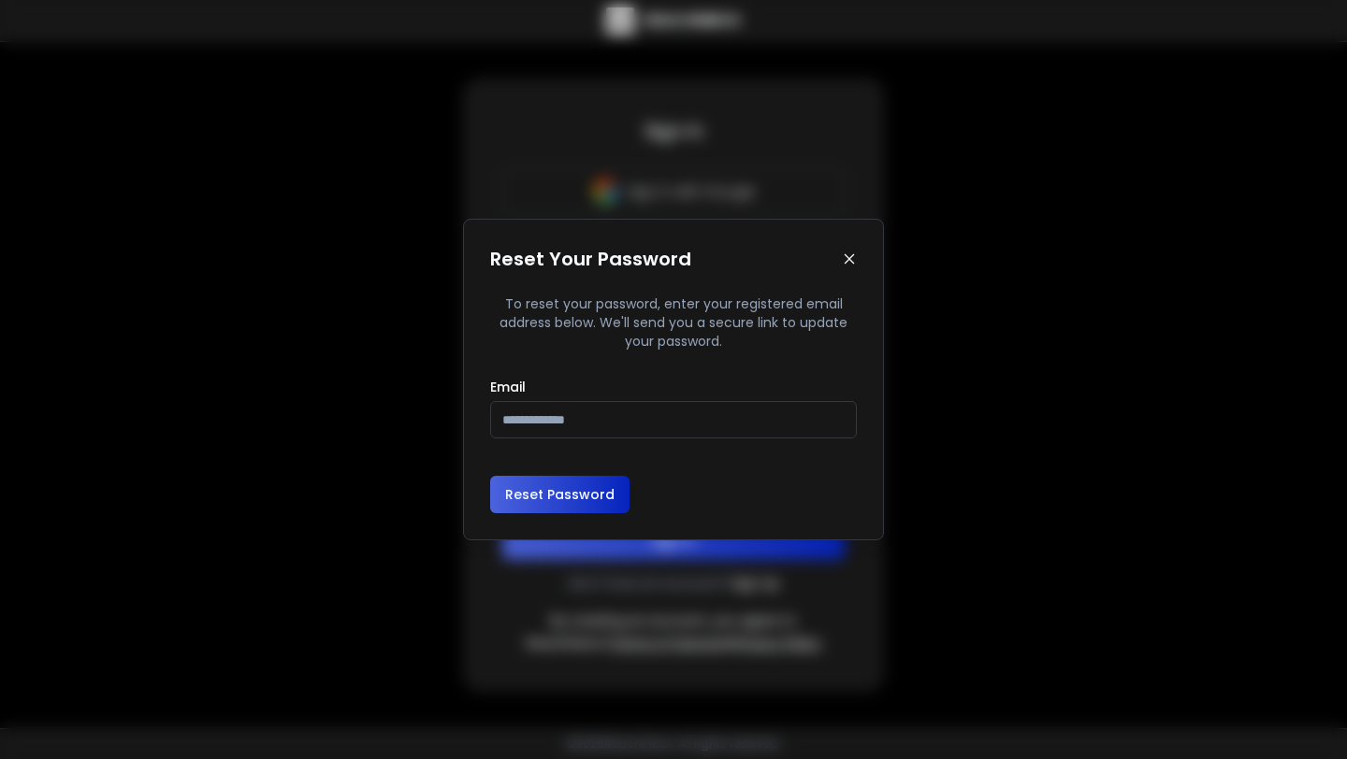
click at [575, 422] on input "email" at bounding box center [673, 419] width 367 height 37
type input "**********"
click at [577, 504] on button "Reset Password" at bounding box center [559, 494] width 139 height 37
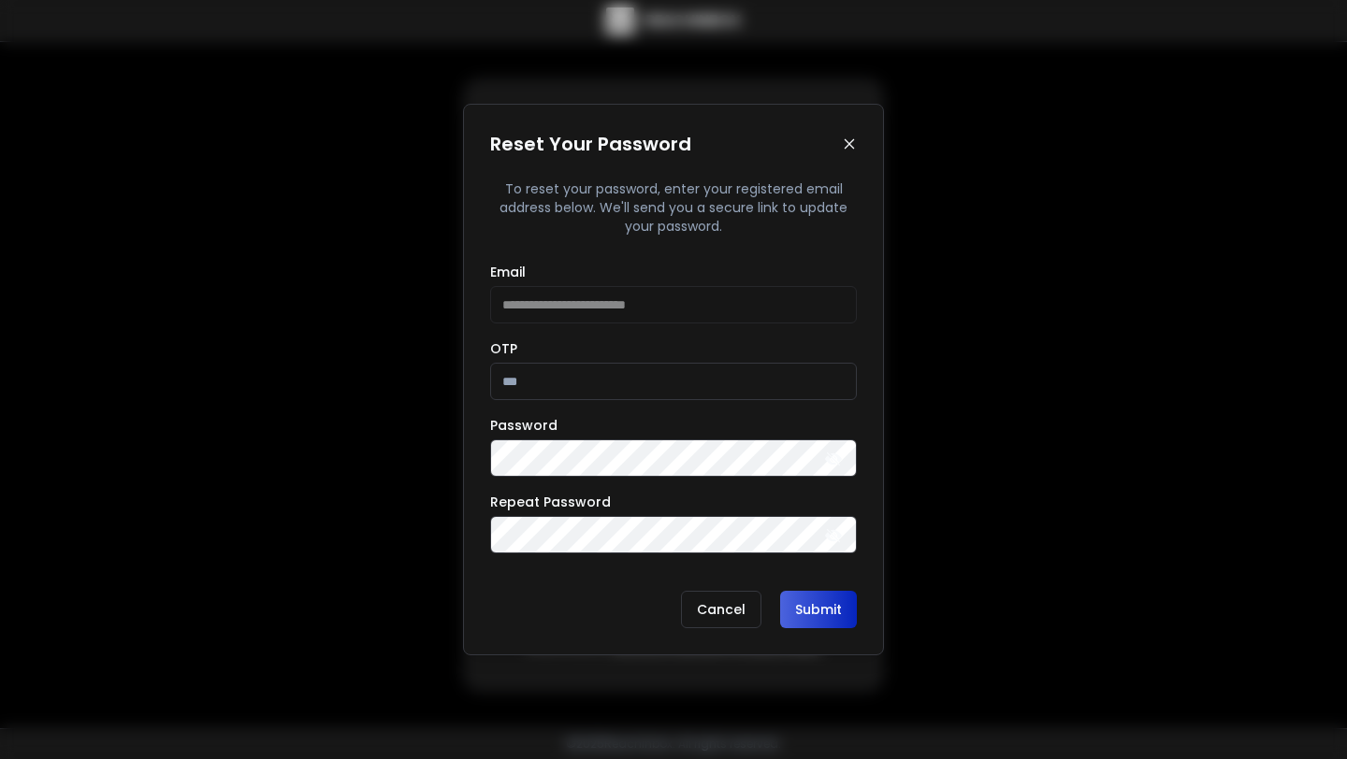
click at [571, 379] on input "text" at bounding box center [673, 381] width 367 height 37
type input "******"
click at [839, 538] on icon at bounding box center [833, 535] width 17 height 11
click at [839, 454] on icon at bounding box center [833, 459] width 17 height 17
click at [836, 615] on button "Submit" at bounding box center [818, 609] width 77 height 37
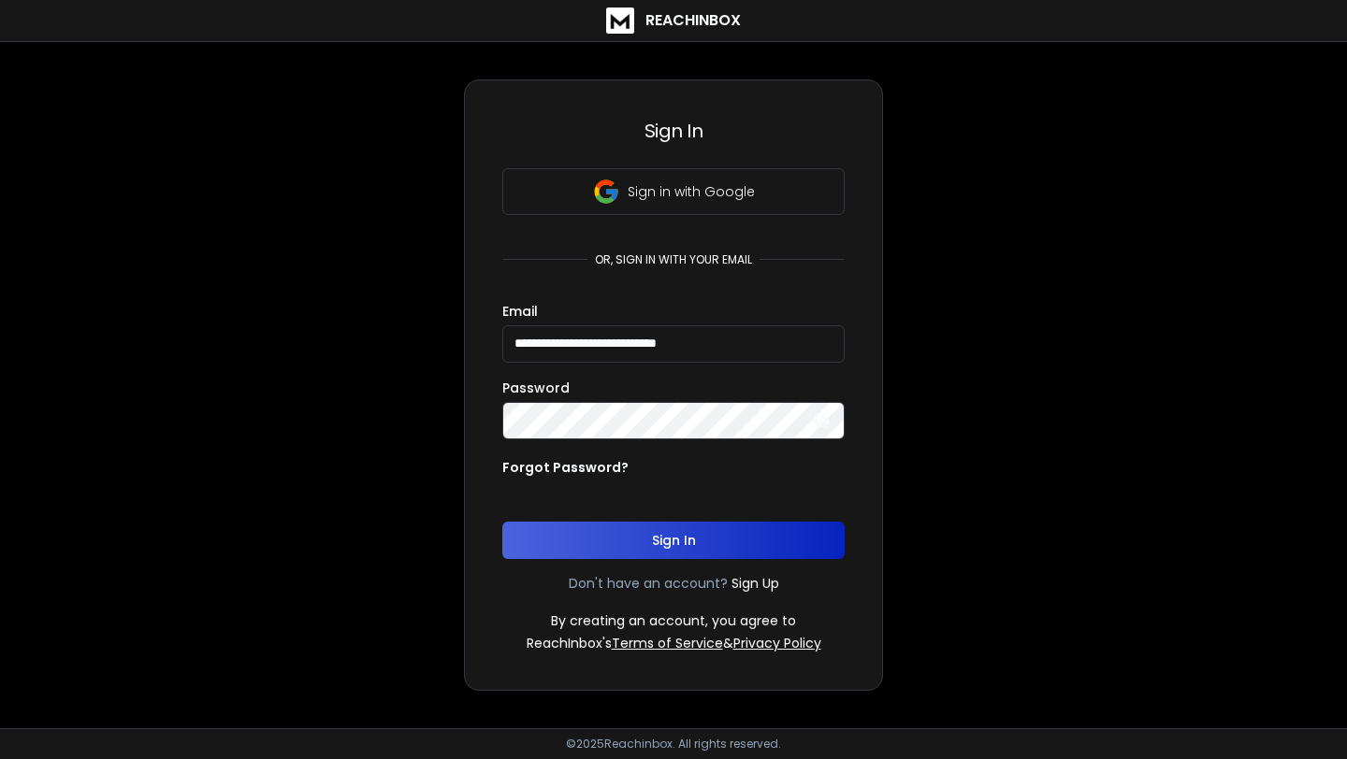
click at [785, 356] on input "**********" at bounding box center [673, 343] width 342 height 37
type input "*"
type input "**********"
click at [814, 421] on icon at bounding box center [821, 421] width 17 height 11
click at [764, 551] on button "Sign In" at bounding box center [673, 540] width 342 height 37
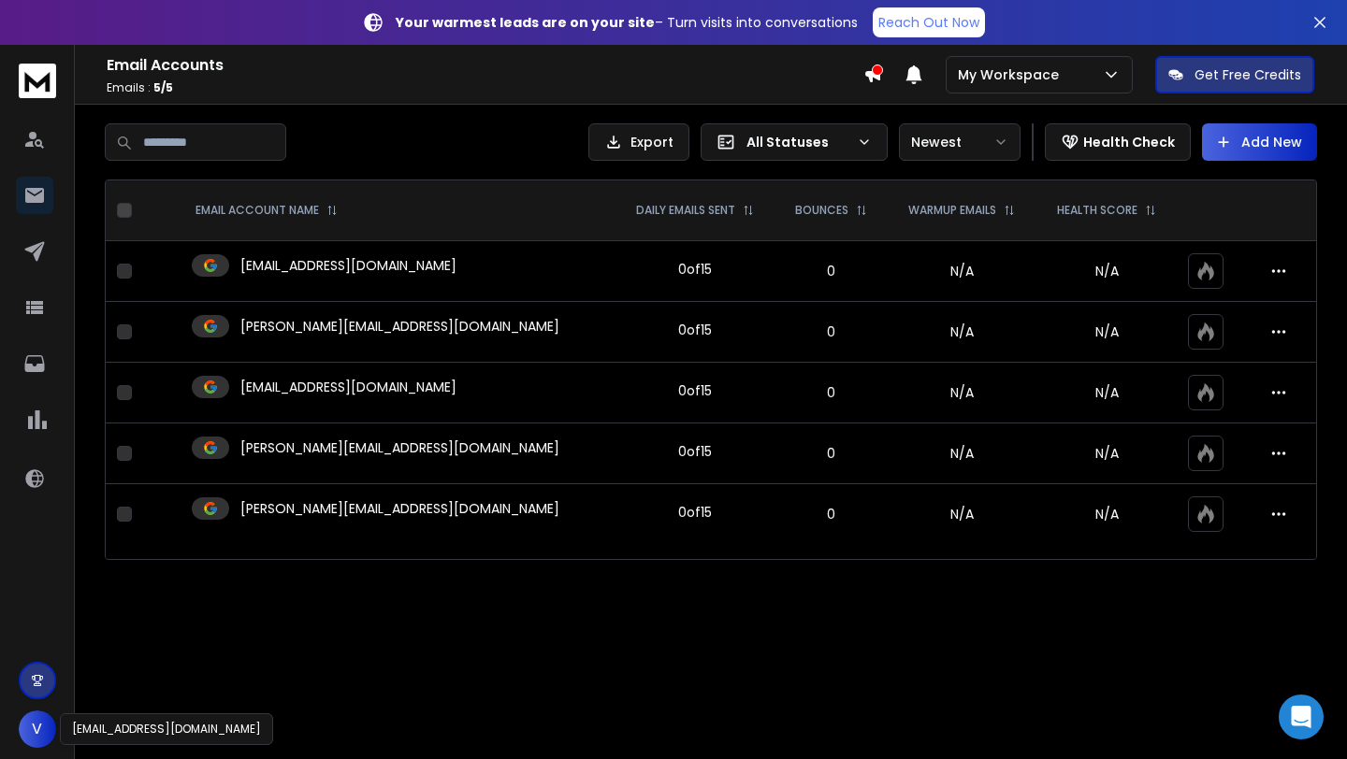
click at [31, 737] on span "V" at bounding box center [37, 729] width 37 height 37
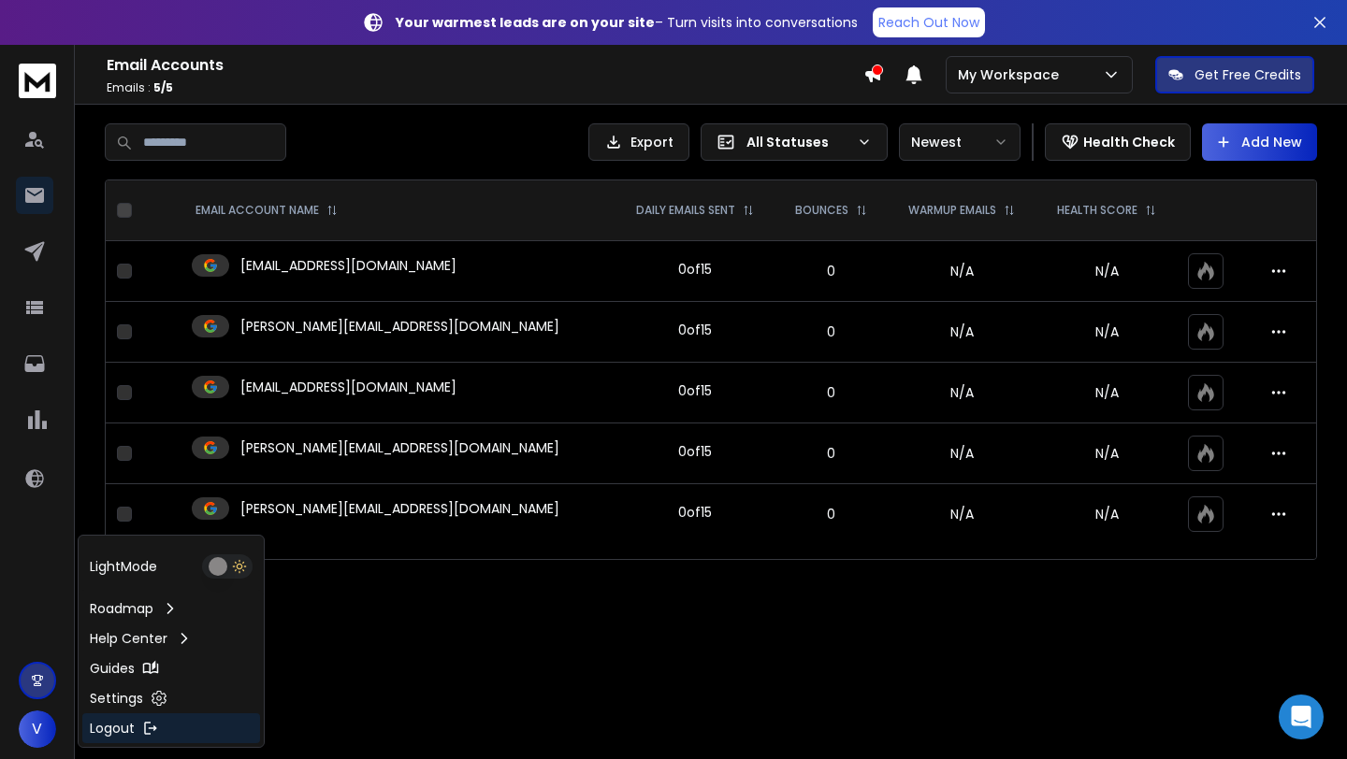
click at [134, 731] on div "Logout" at bounding box center [171, 729] width 178 height 30
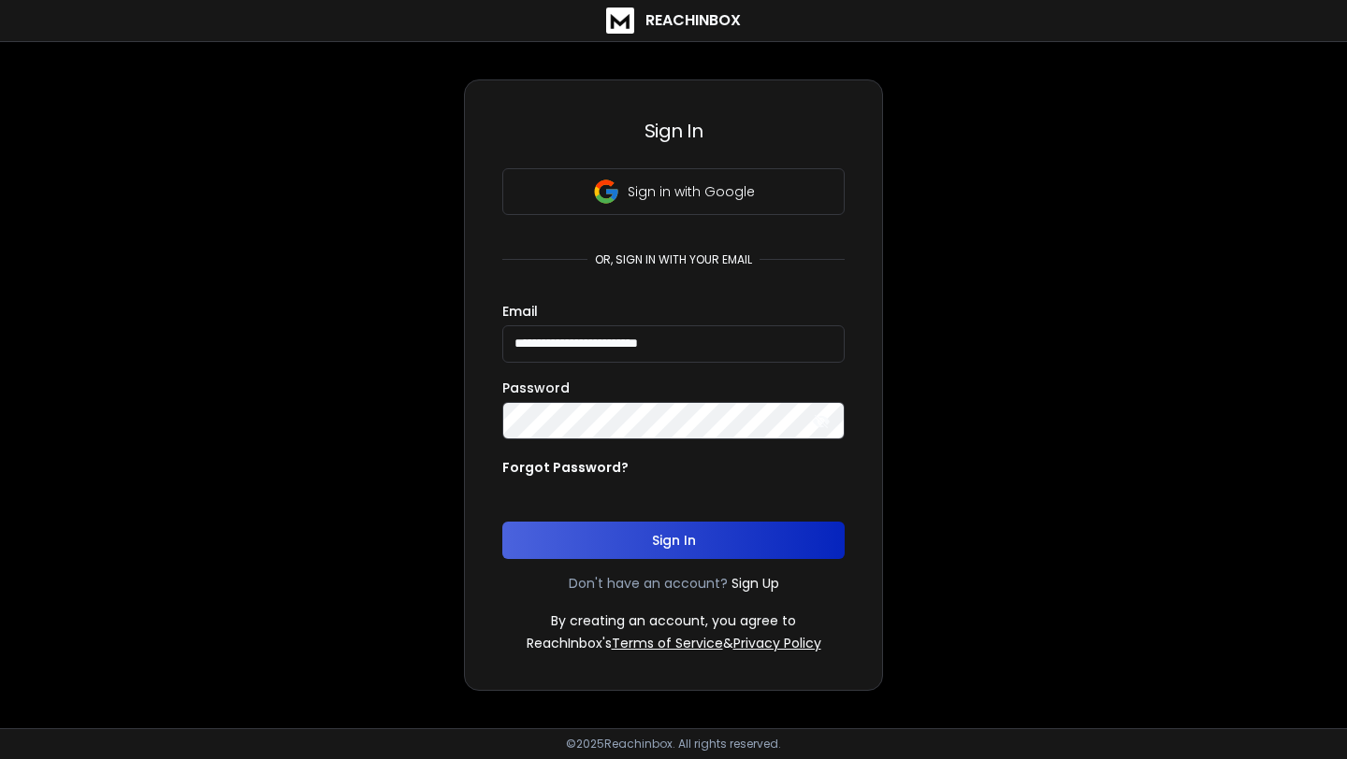
click at [708, 345] on input "**********" at bounding box center [673, 343] width 342 height 37
type input "**********"
click at [672, 553] on button "Sign In" at bounding box center [673, 540] width 342 height 37
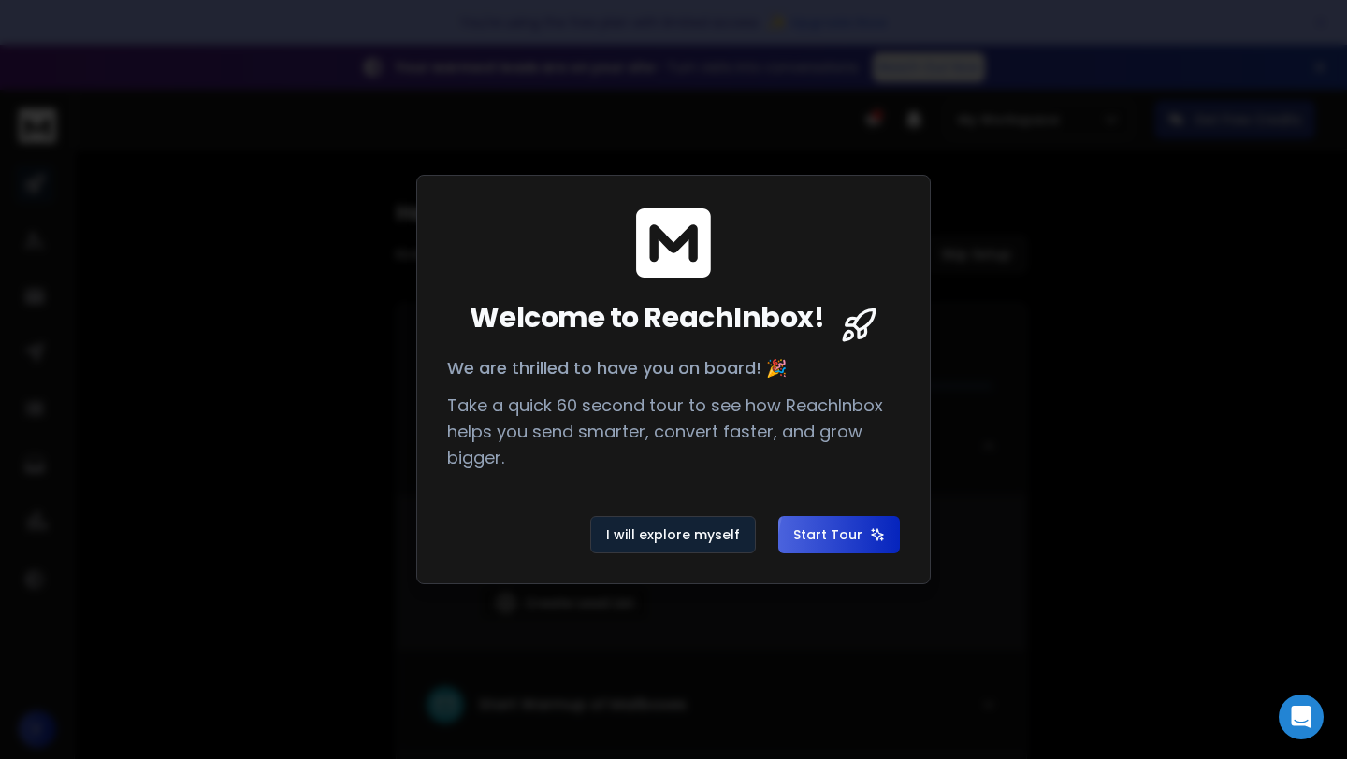
click at [673, 531] on button "I will explore myself" at bounding box center [673, 534] width 166 height 37
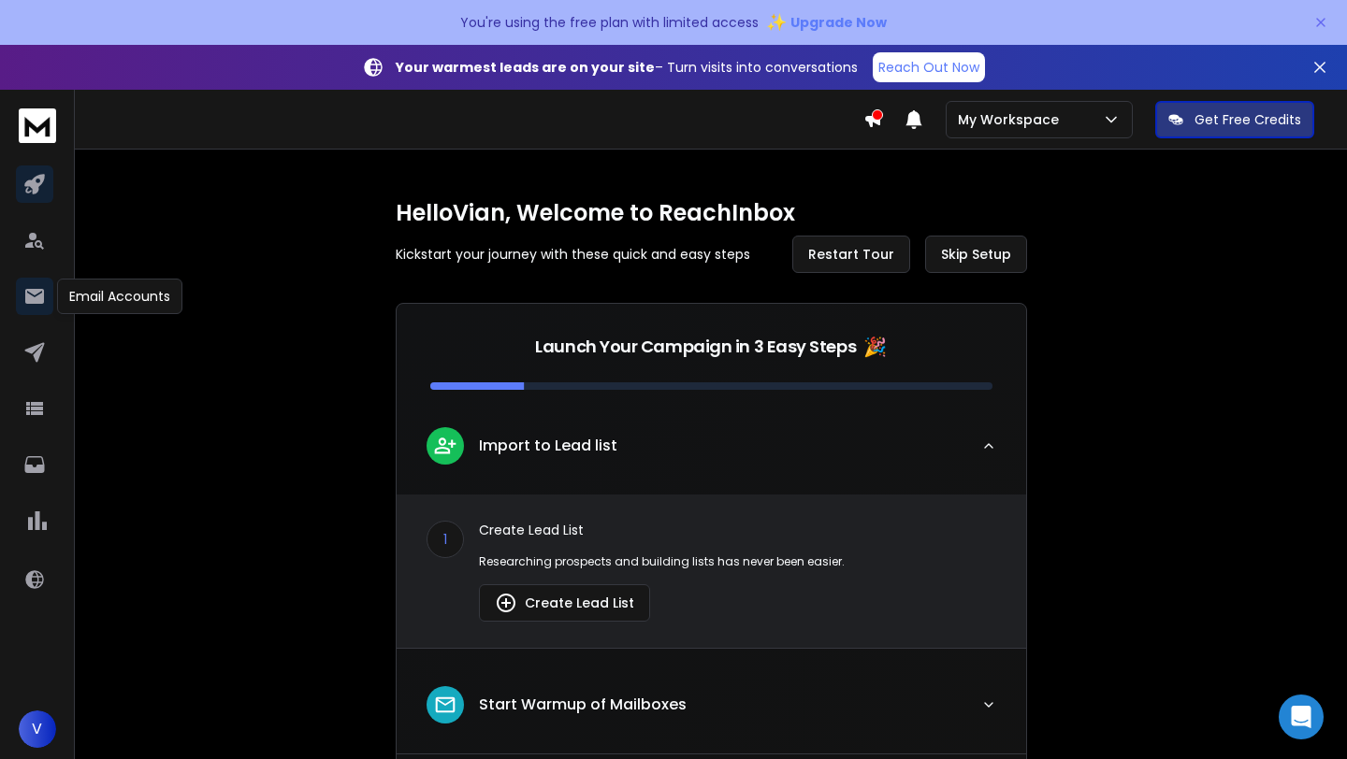
click at [38, 298] on icon at bounding box center [34, 296] width 19 height 15
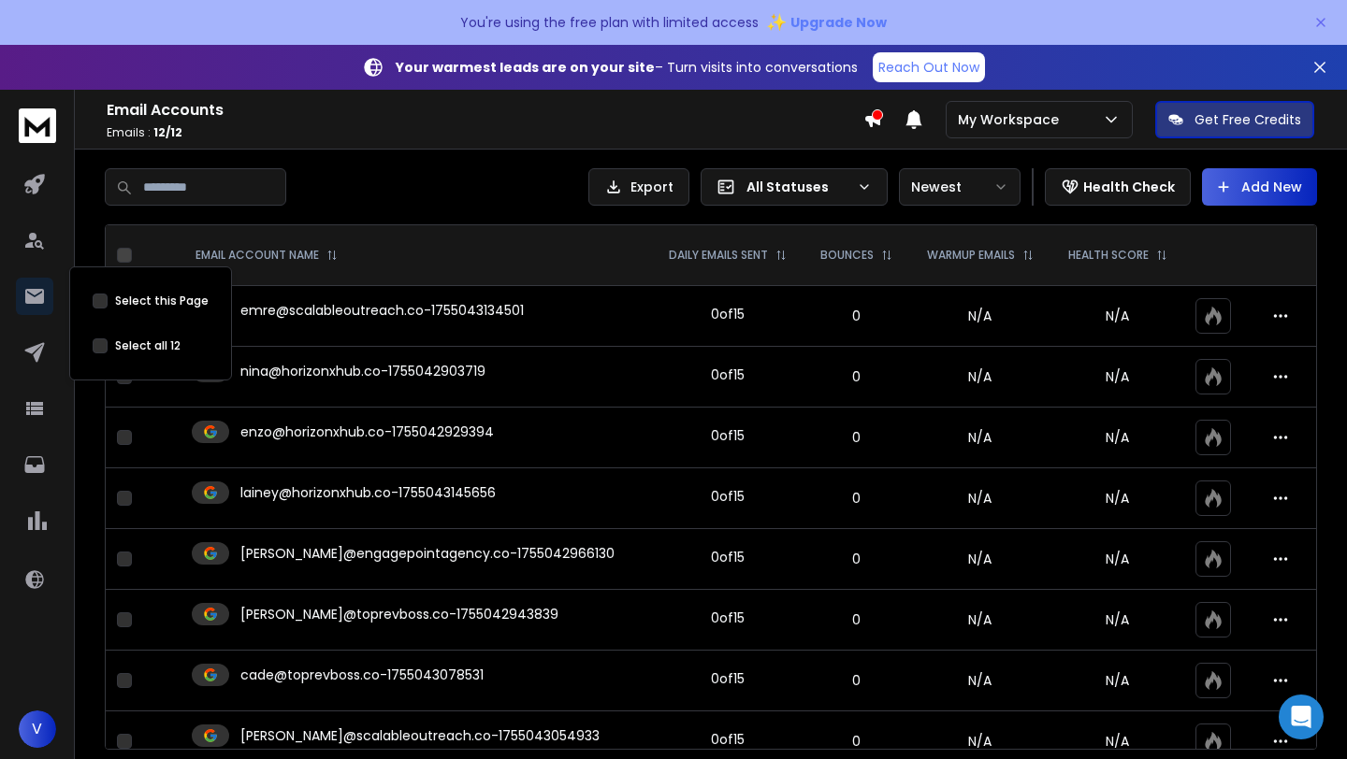
click at [122, 256] on button "Select this Page" at bounding box center [124, 255] width 15 height 15
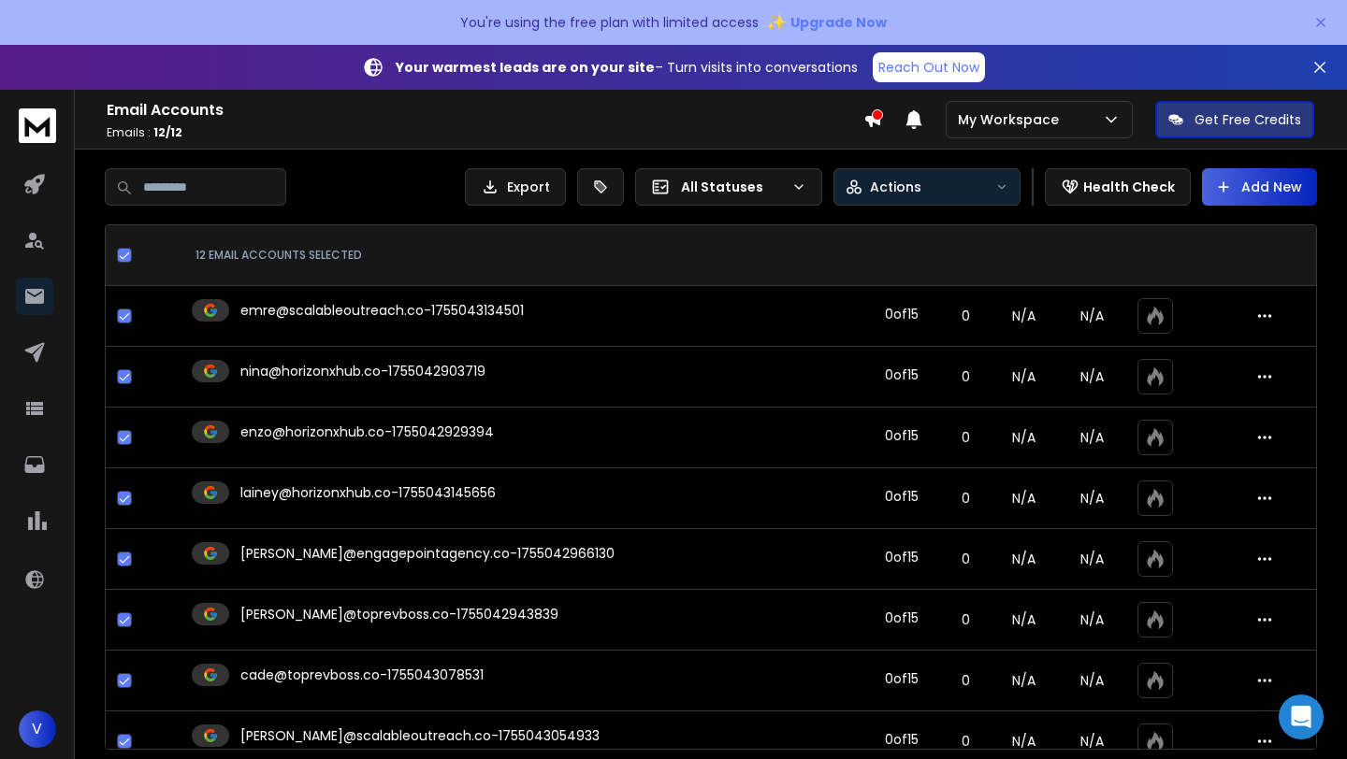
click at [947, 189] on div "Actions" at bounding box center [917, 187] width 142 height 19
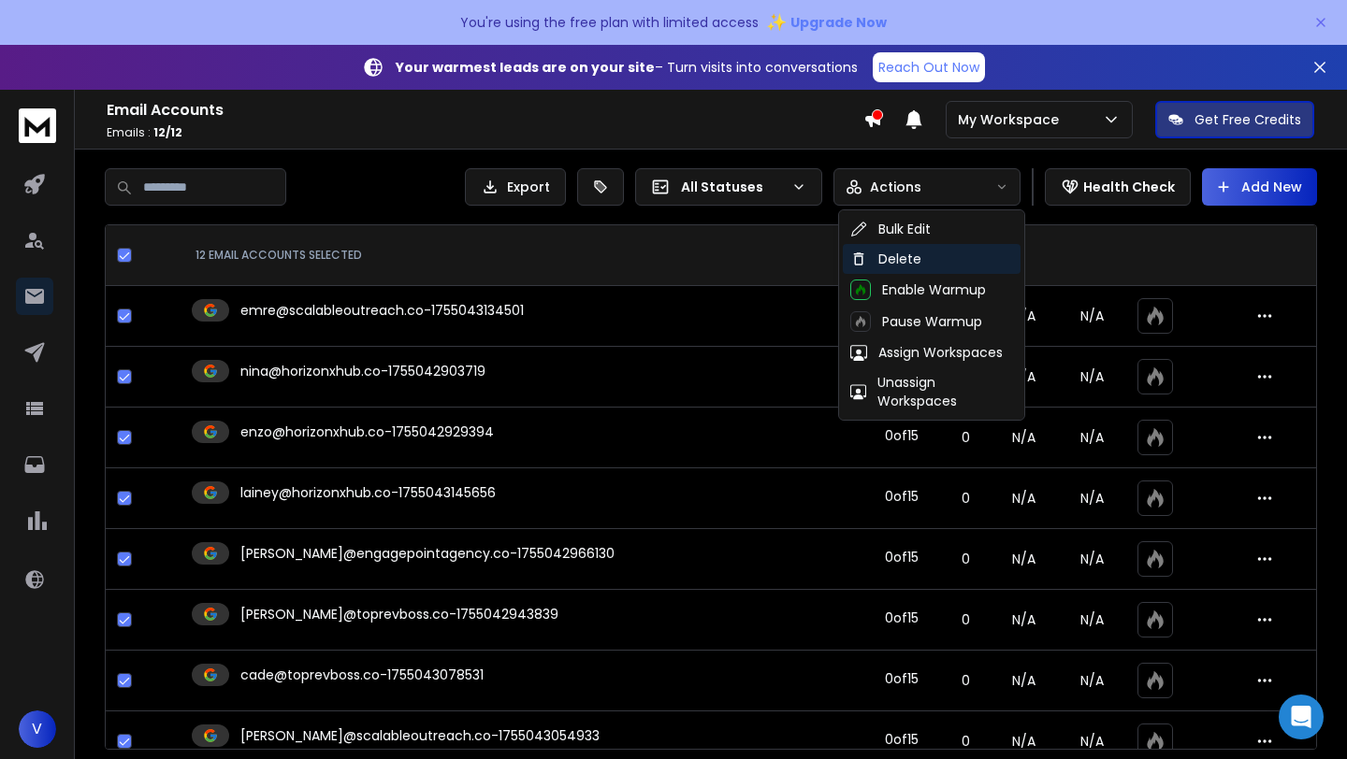
click at [938, 260] on div "Delete" at bounding box center [932, 259] width 178 height 30
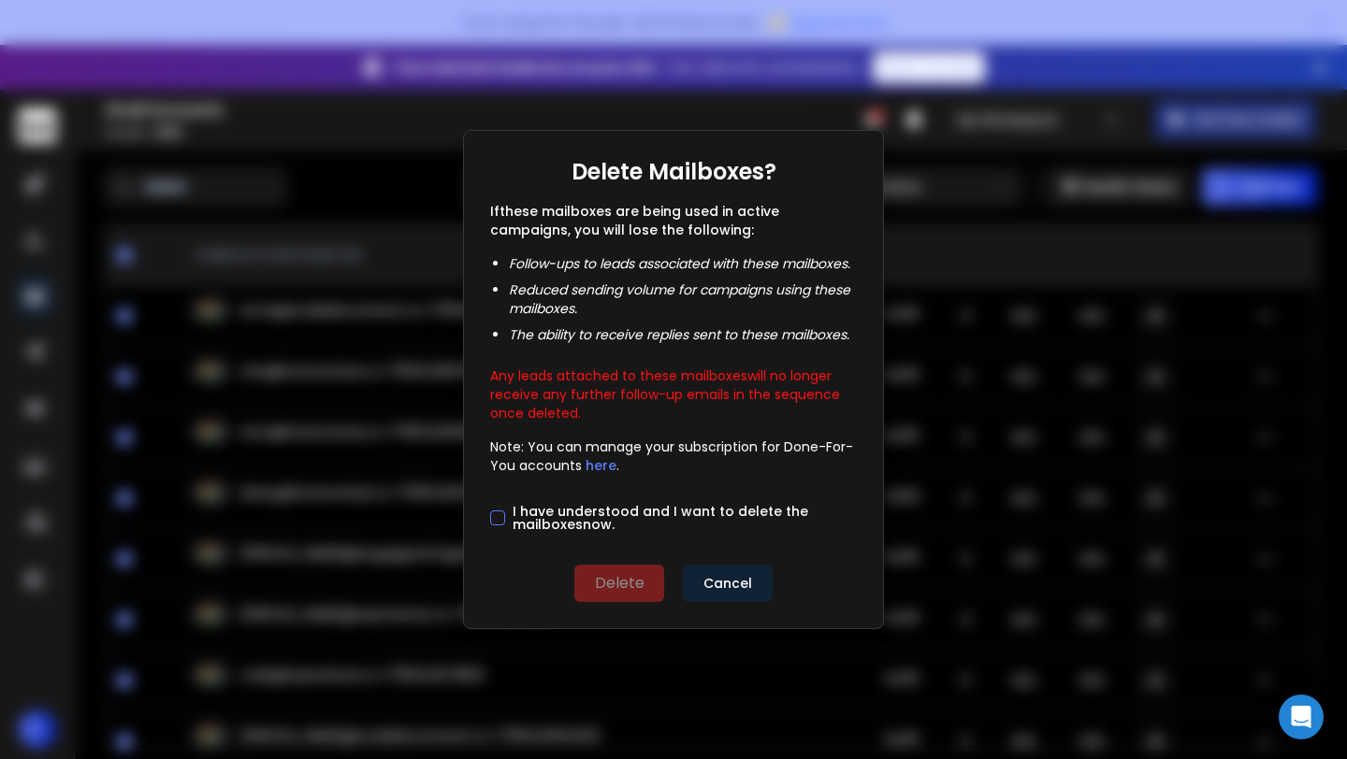
click at [496, 517] on button "I have understood and I want to delete the mailbox es now." at bounding box center [497, 518] width 15 height 15
click at [621, 580] on button "Delete" at bounding box center [619, 583] width 90 height 37
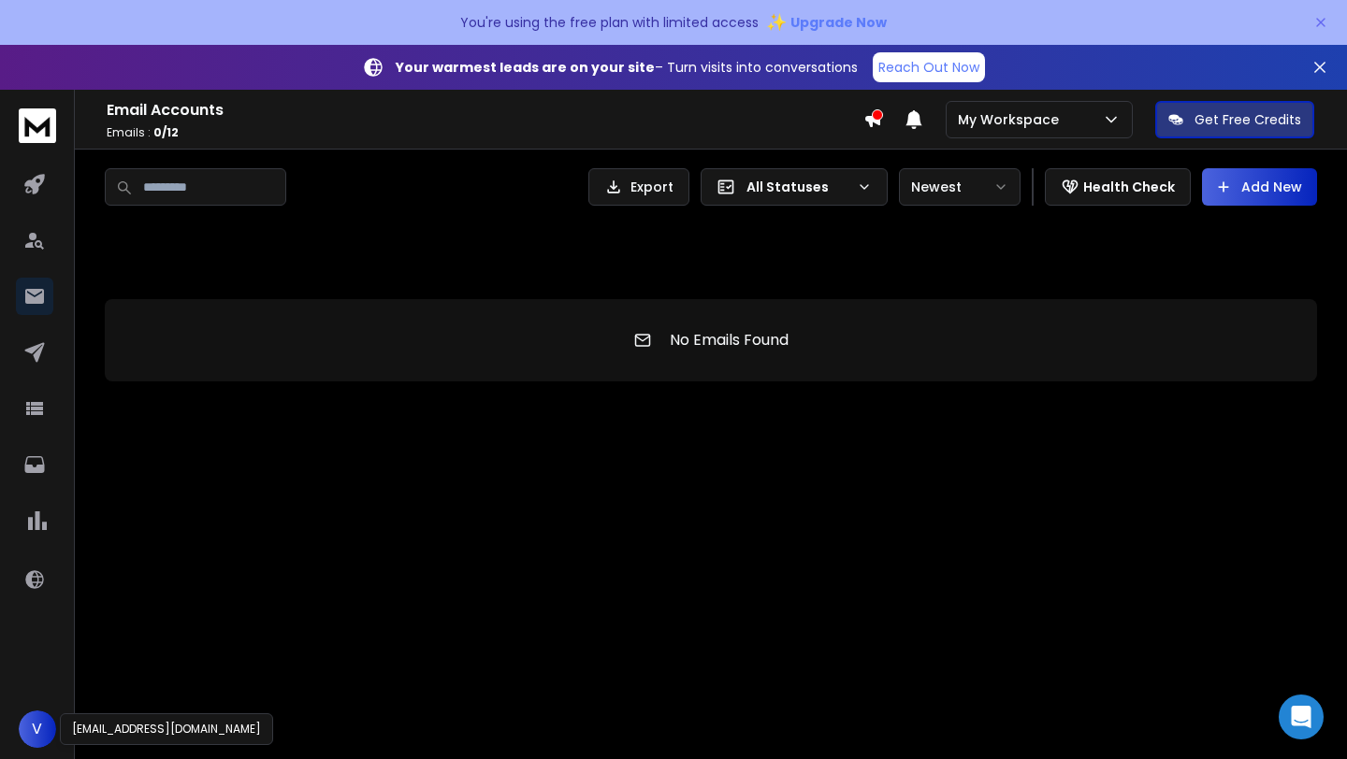
click at [31, 723] on span "V" at bounding box center [37, 729] width 37 height 37
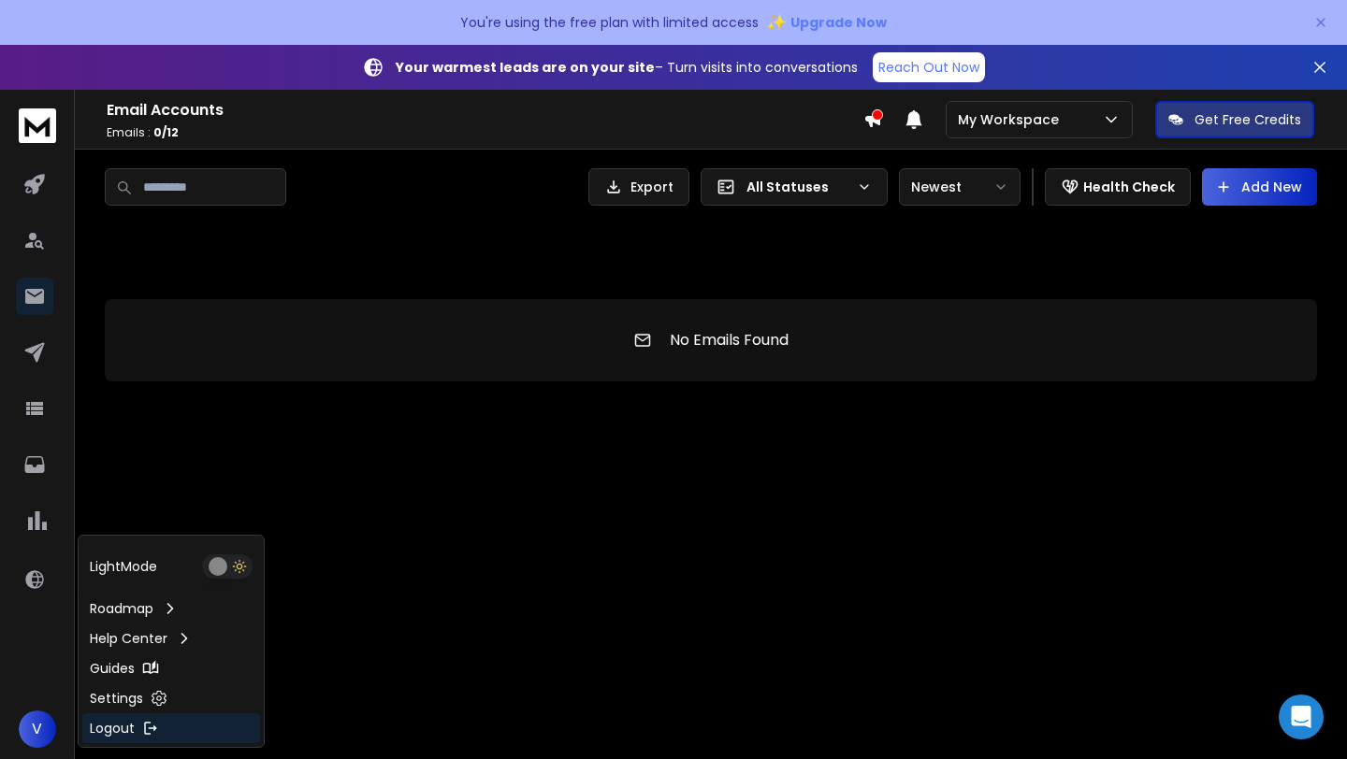
click at [95, 728] on p "Logout" at bounding box center [112, 728] width 45 height 19
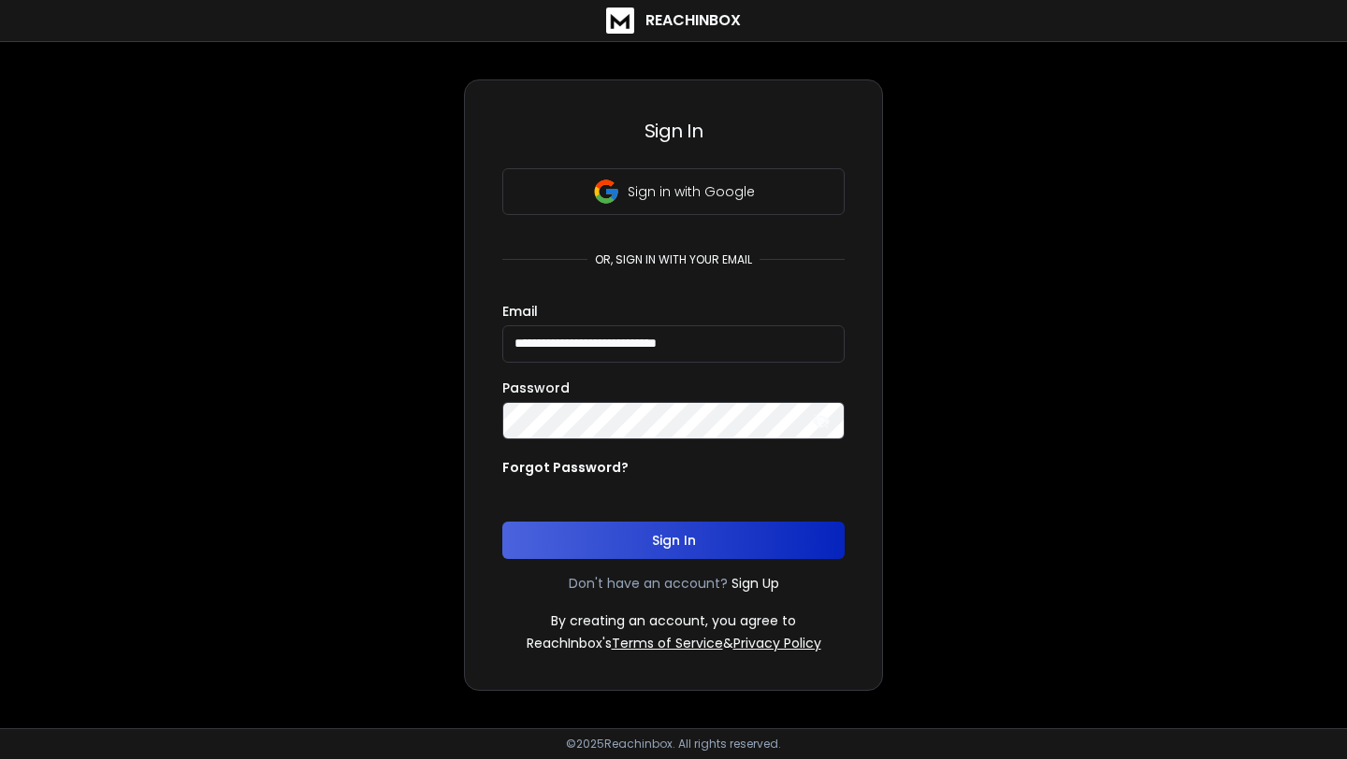
click at [616, 351] on input "**********" at bounding box center [673, 343] width 342 height 37
type input "**********"
click at [622, 538] on button "Sign In" at bounding box center [673, 540] width 342 height 37
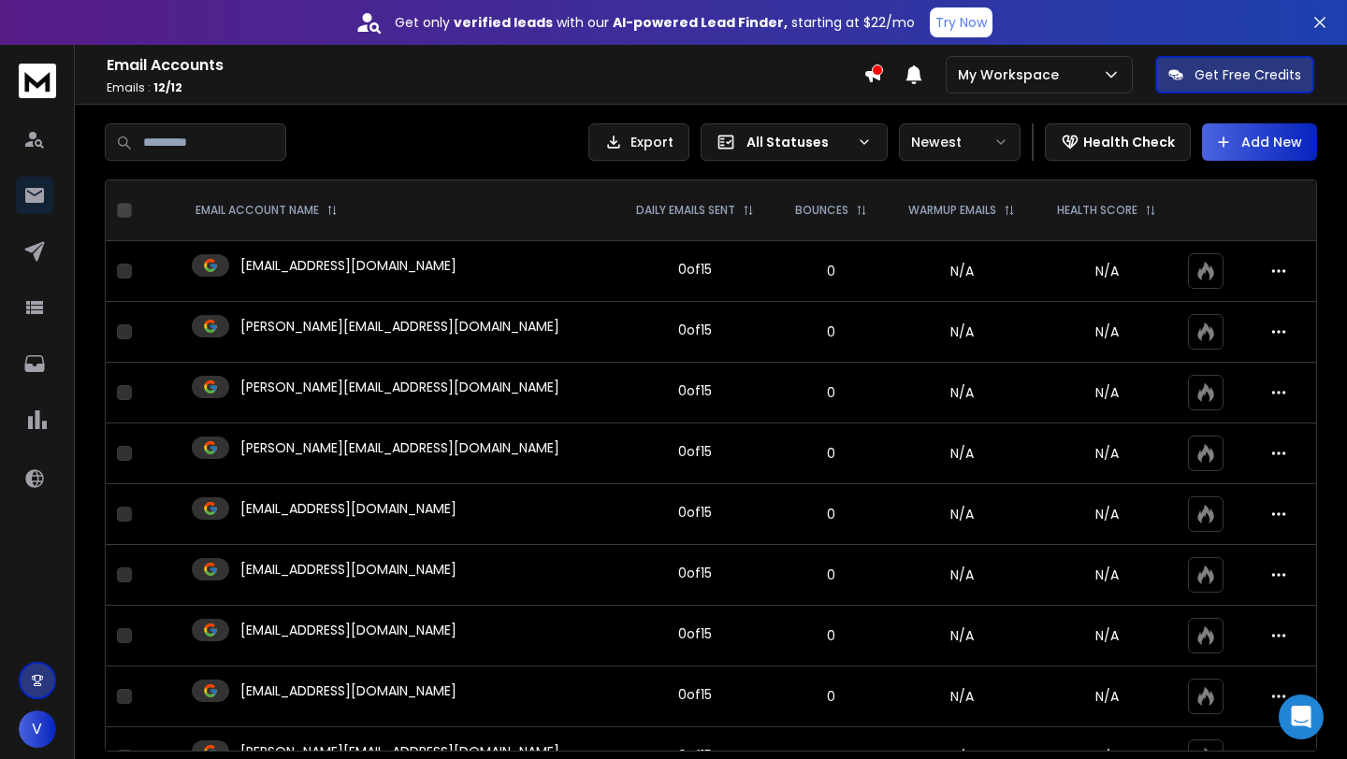
click at [1196, 277] on icon at bounding box center [1205, 271] width 19 height 19
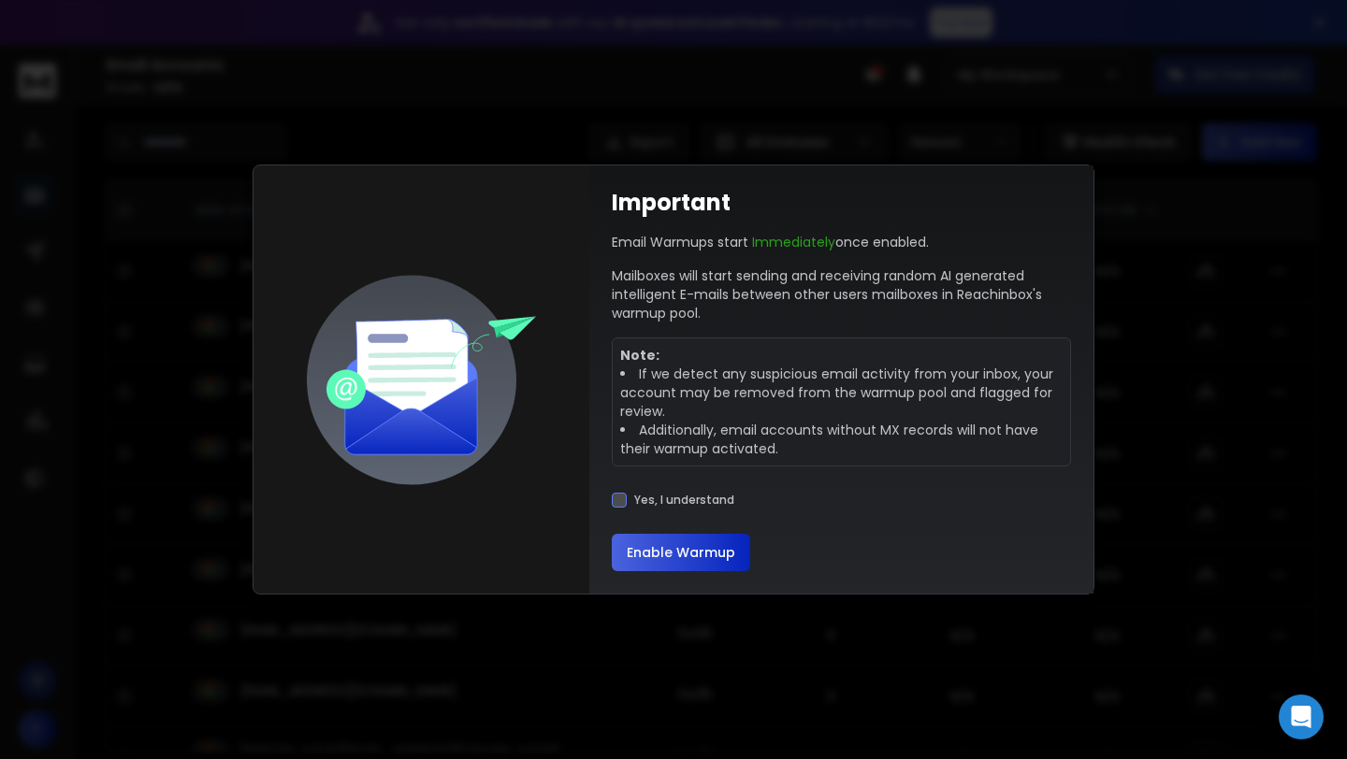
click at [617, 505] on button "Yes, I understand" at bounding box center [619, 500] width 15 height 15
click at [670, 554] on button "Enable Warmup" at bounding box center [681, 552] width 138 height 37
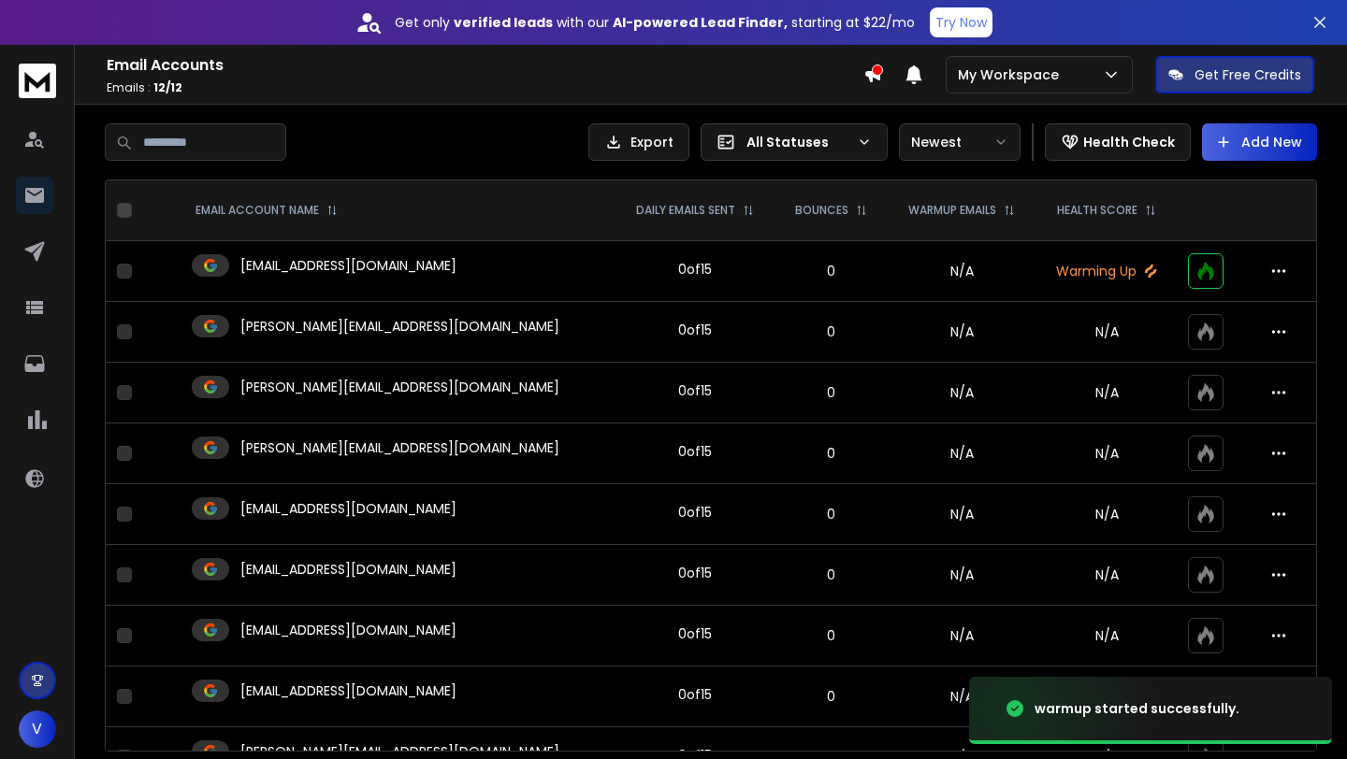
click at [1198, 325] on icon at bounding box center [1206, 332] width 16 height 19
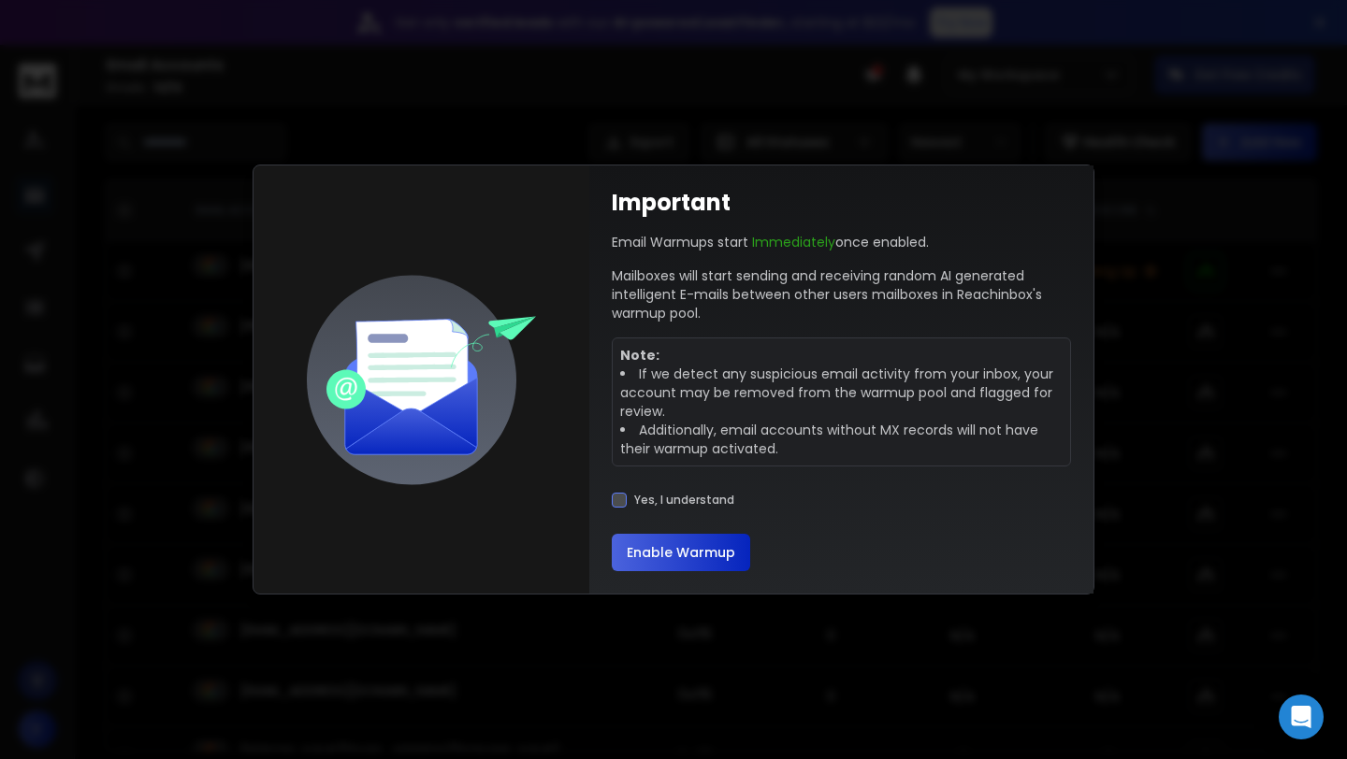
click at [622, 500] on button "Yes, I understand" at bounding box center [619, 500] width 15 height 15
click at [644, 551] on button "Enable Warmup" at bounding box center [681, 552] width 138 height 37
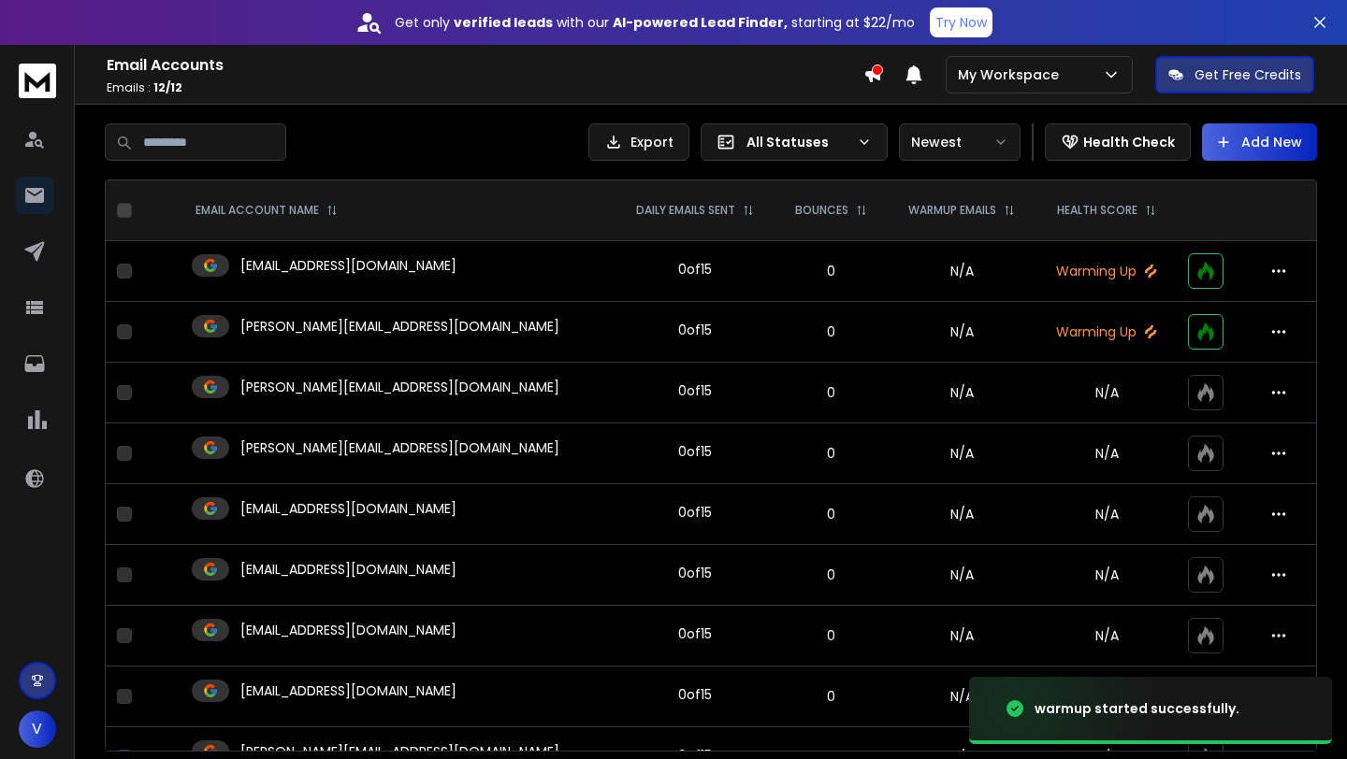
click at [1202, 401] on div at bounding box center [1206, 393] width 36 height 36
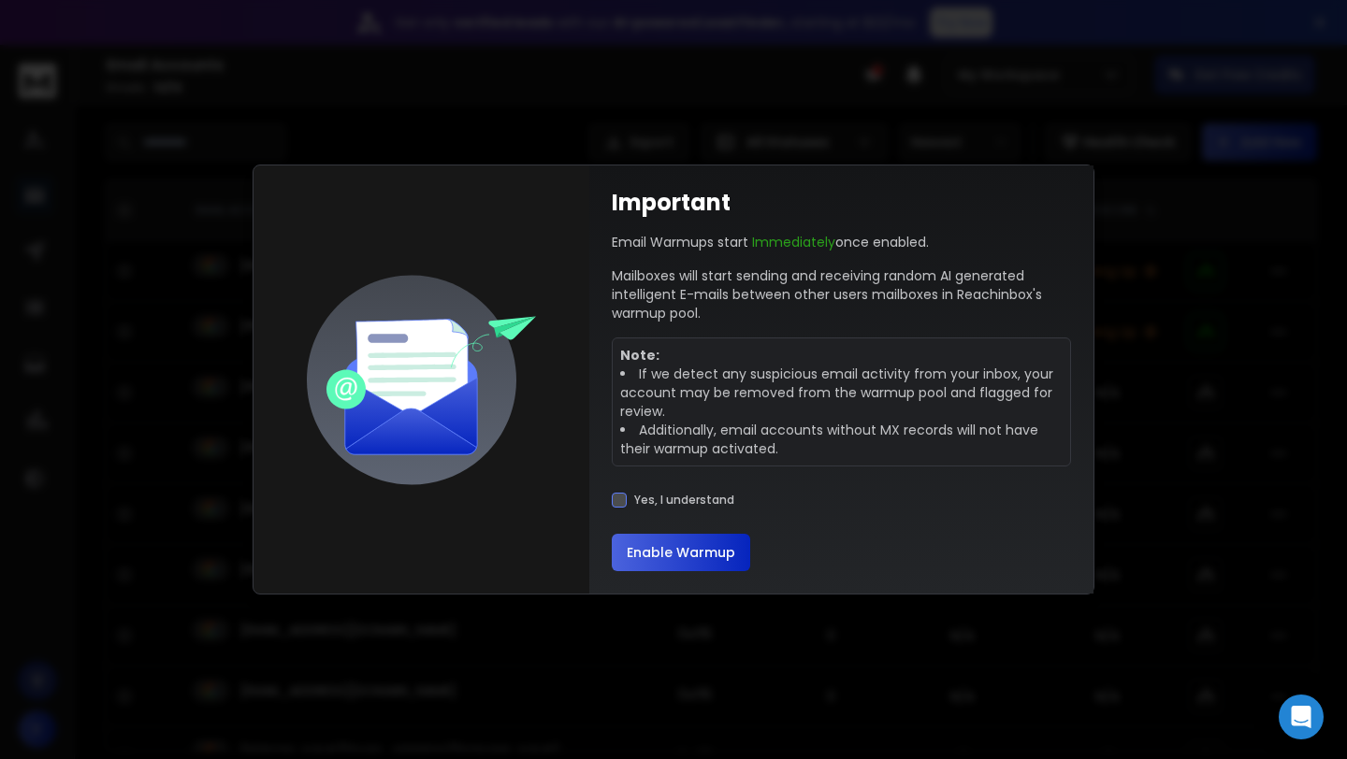
click at [616, 504] on button "Yes, I understand" at bounding box center [619, 500] width 15 height 15
click at [675, 565] on button "Enable Warmup" at bounding box center [681, 552] width 138 height 37
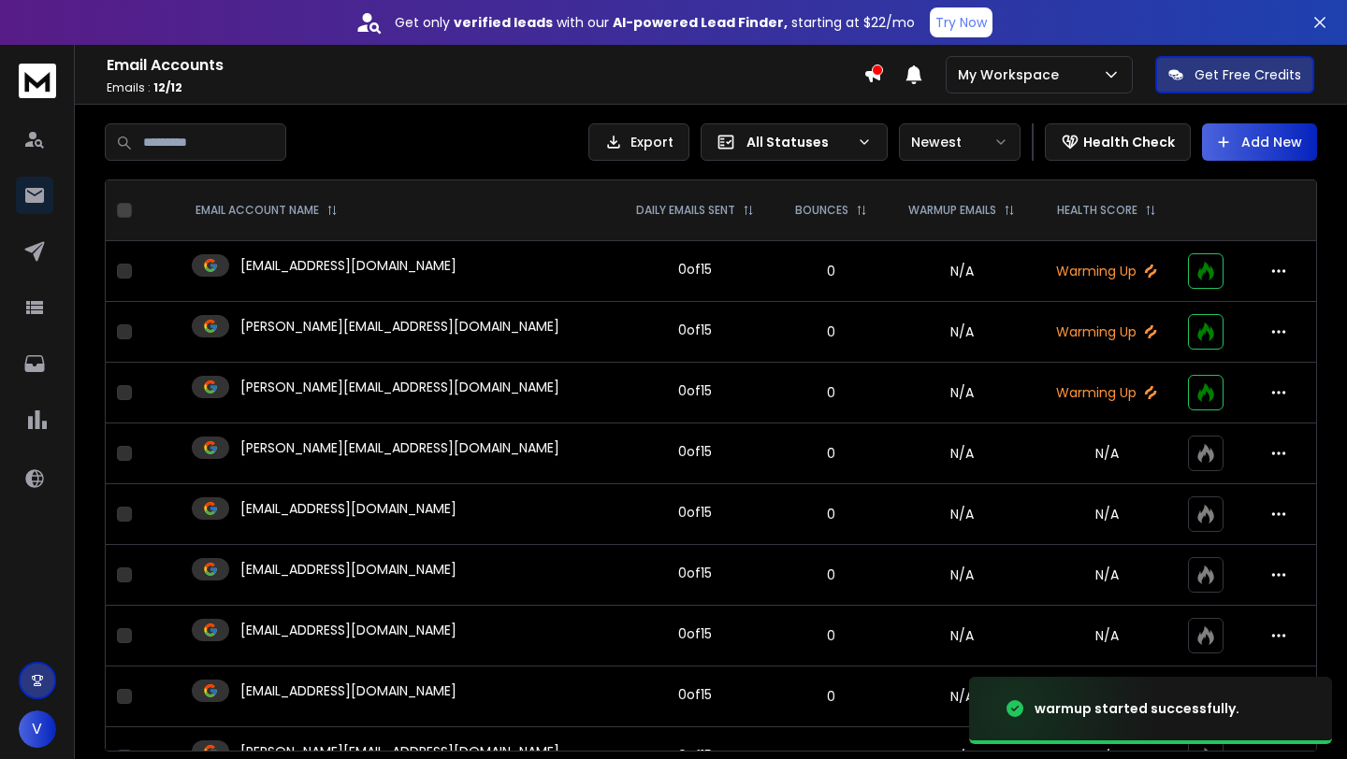
click at [1193, 440] on div at bounding box center [1206, 454] width 36 height 36
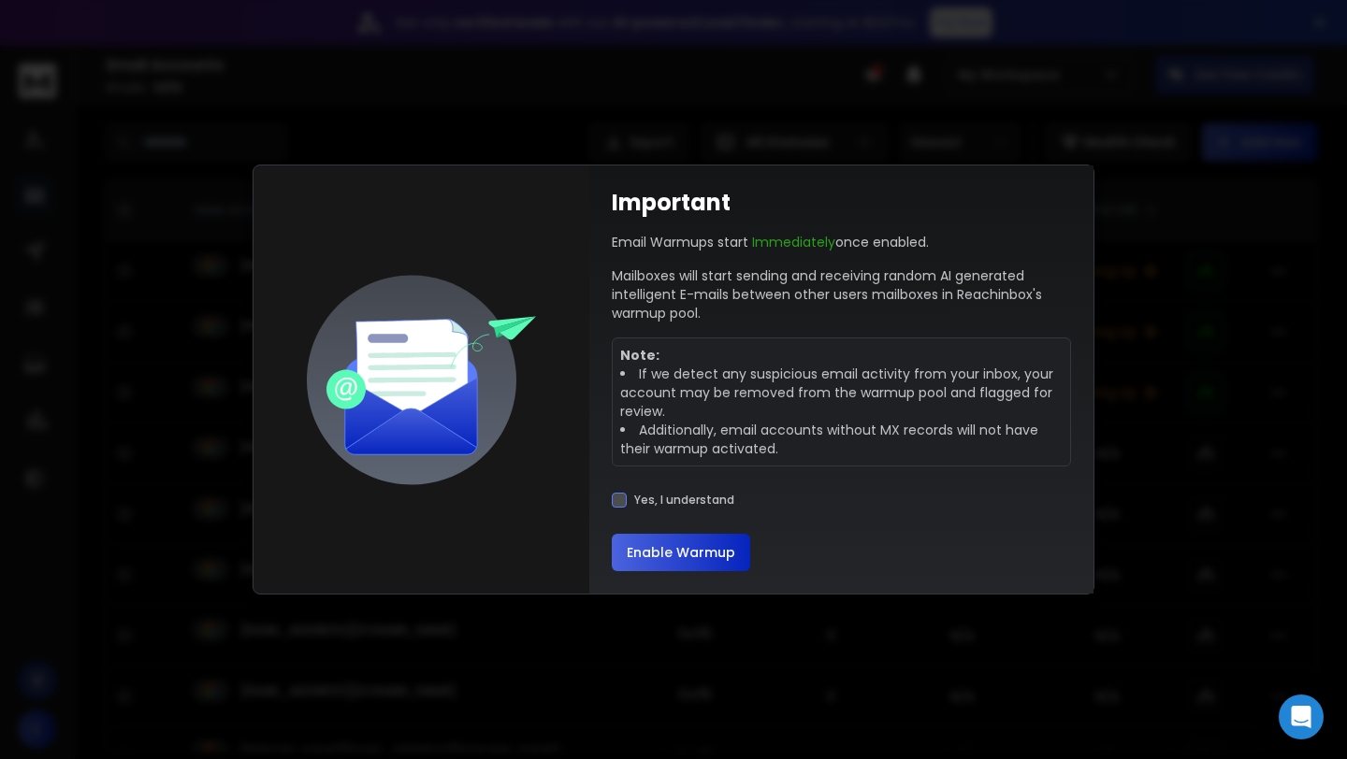
click at [622, 496] on button "Yes, I understand" at bounding box center [619, 500] width 15 height 15
click at [665, 553] on button "Enable Warmup" at bounding box center [681, 552] width 138 height 37
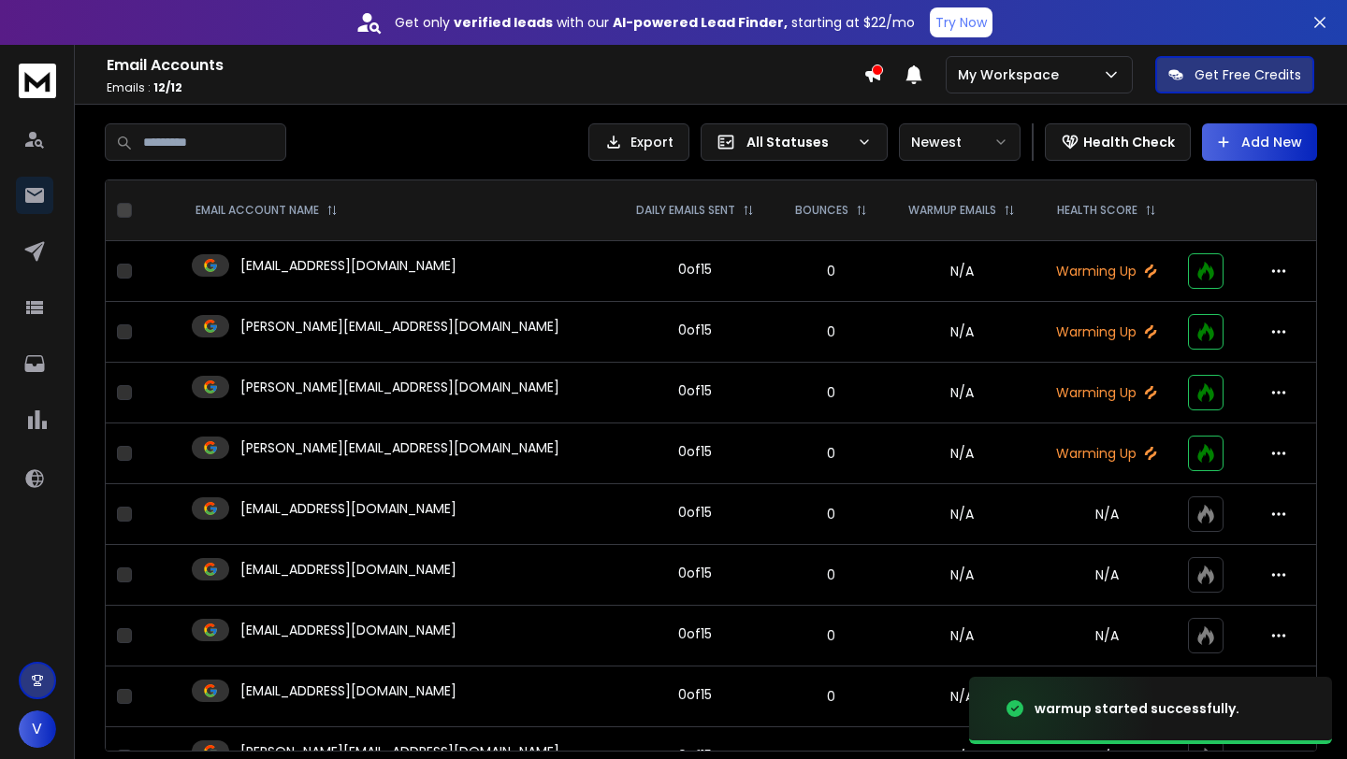
click at [1196, 519] on icon at bounding box center [1205, 514] width 19 height 19
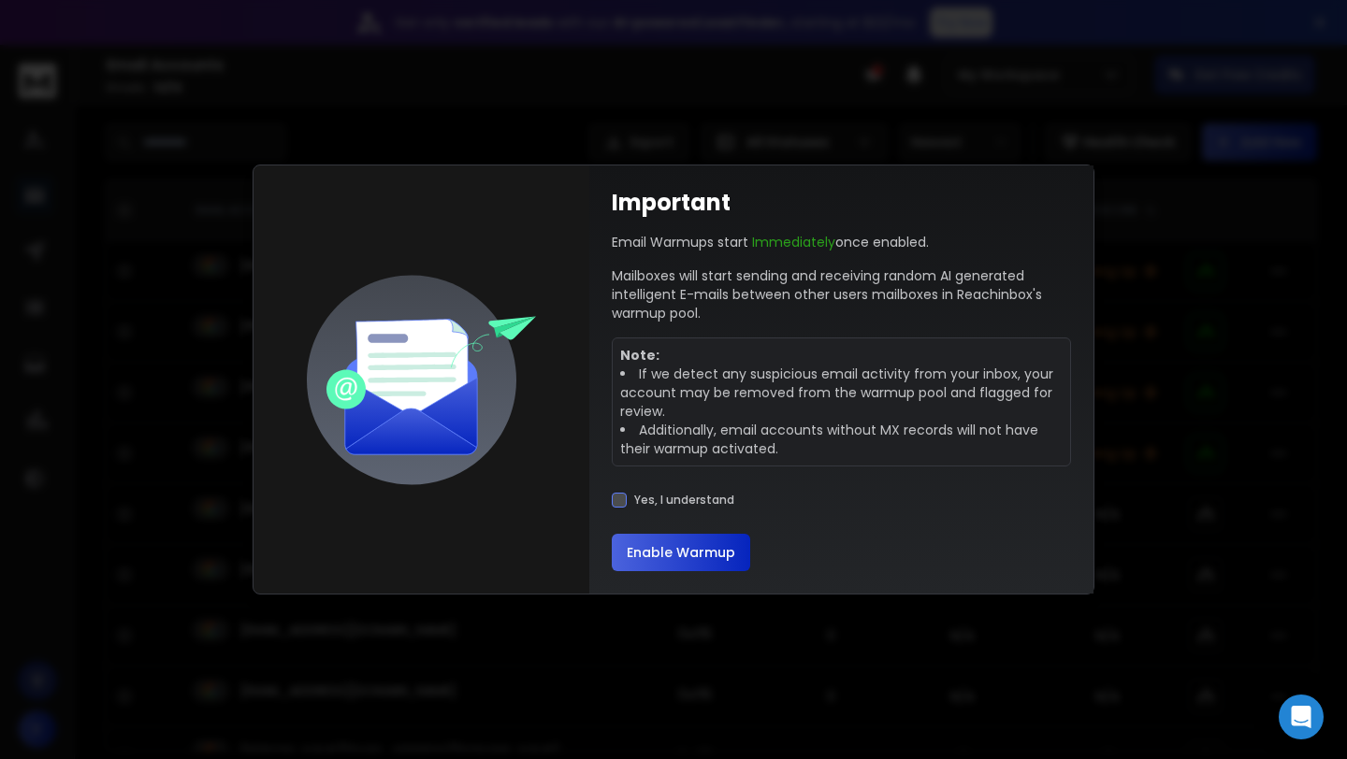
click at [617, 499] on button "Yes, I understand" at bounding box center [619, 500] width 15 height 15
click at [658, 561] on button "Enable Warmup" at bounding box center [681, 552] width 138 height 37
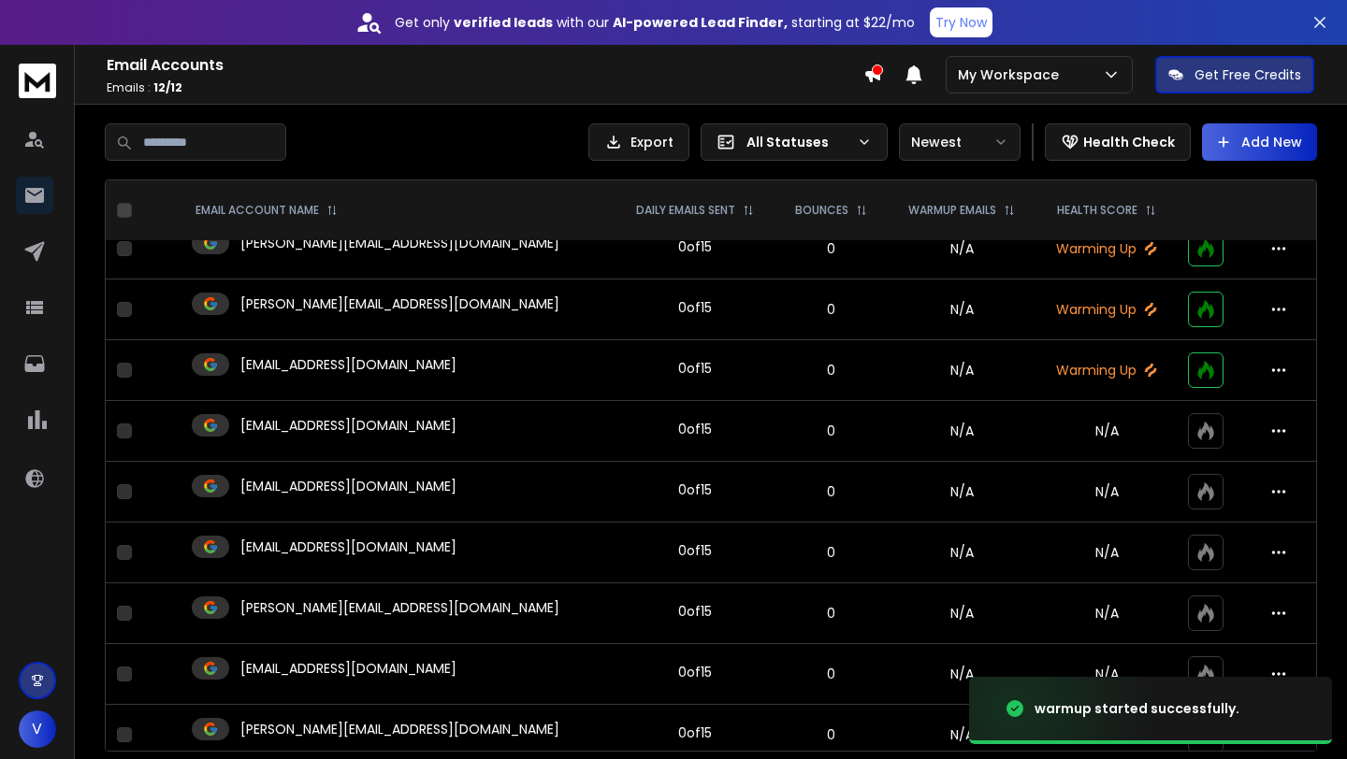
scroll to position [152, 0]
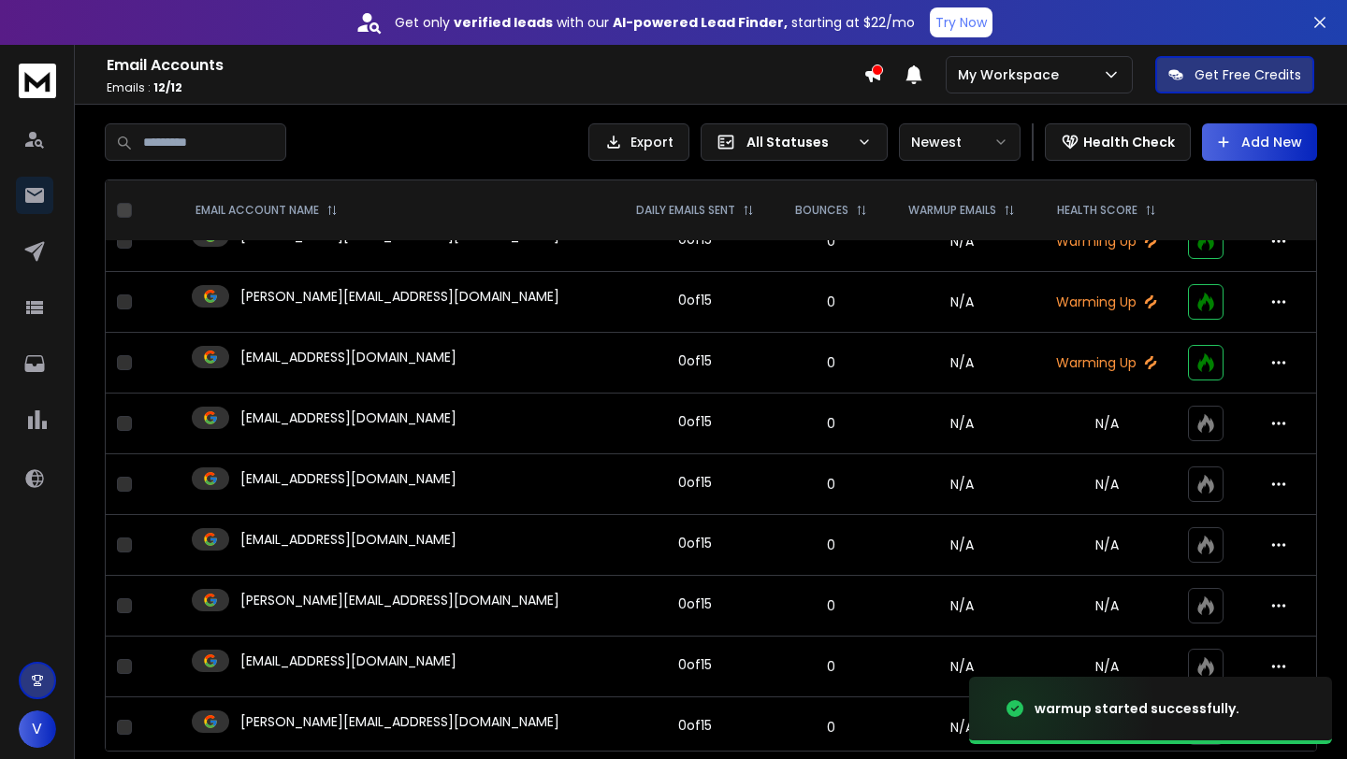
click at [1198, 427] on icon at bounding box center [1206, 423] width 16 height 19
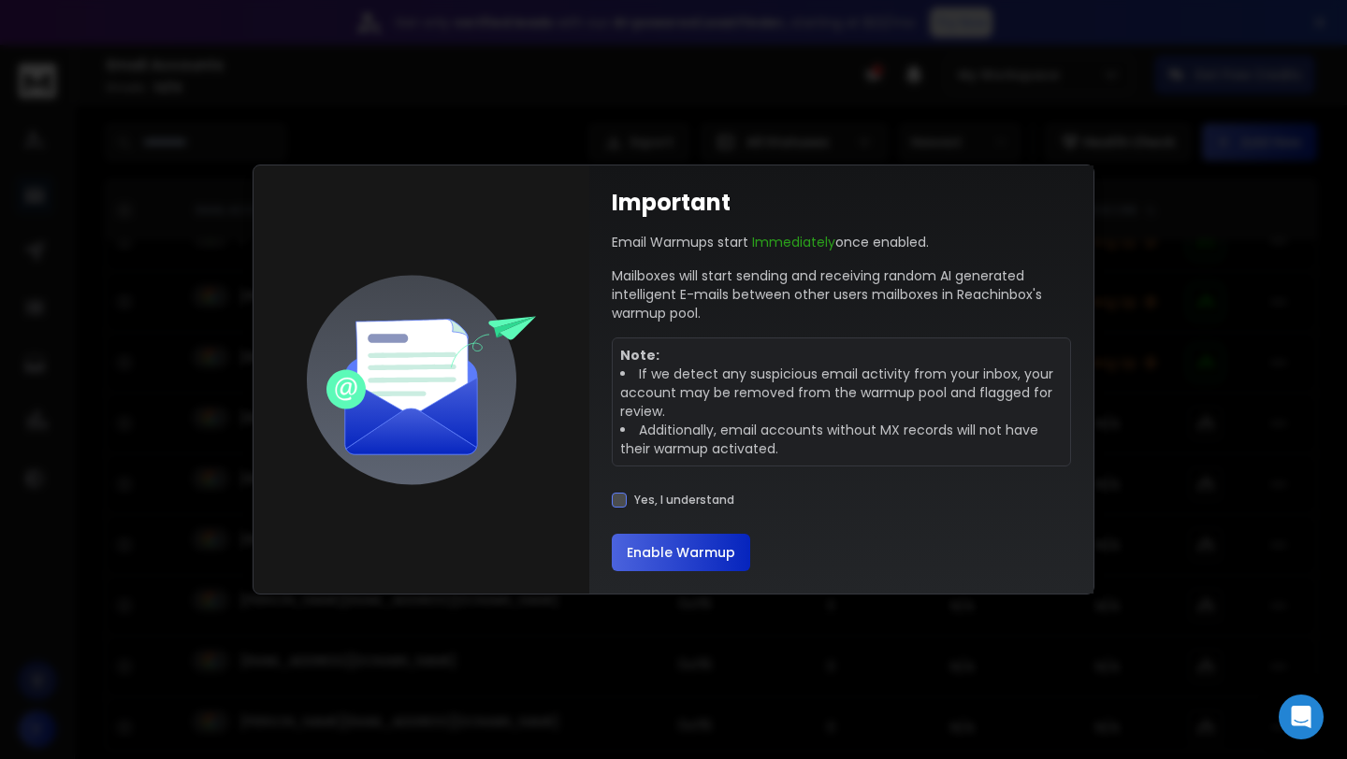
click at [622, 506] on button "Yes, I understand" at bounding box center [619, 500] width 15 height 15
click at [640, 543] on button "Enable Warmup" at bounding box center [681, 552] width 138 height 37
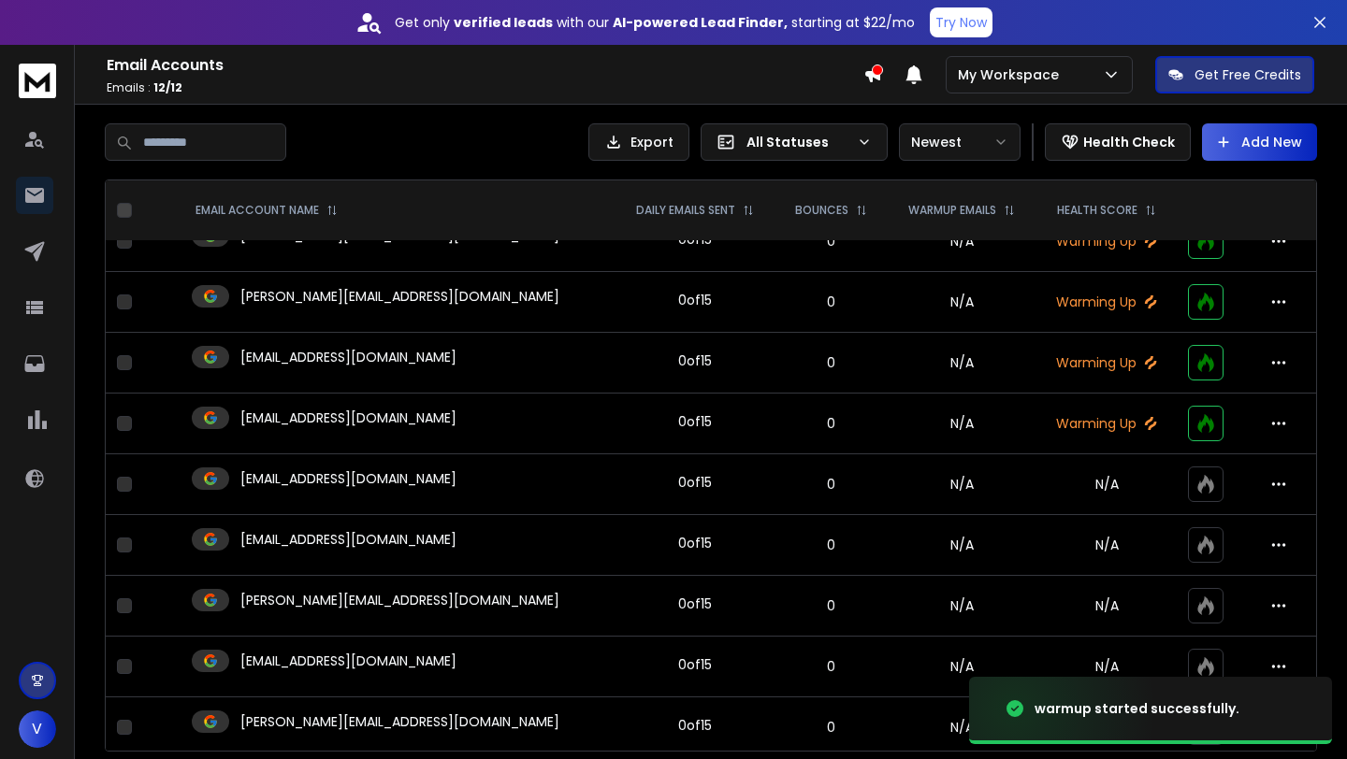
click at [1198, 489] on icon at bounding box center [1206, 484] width 16 height 19
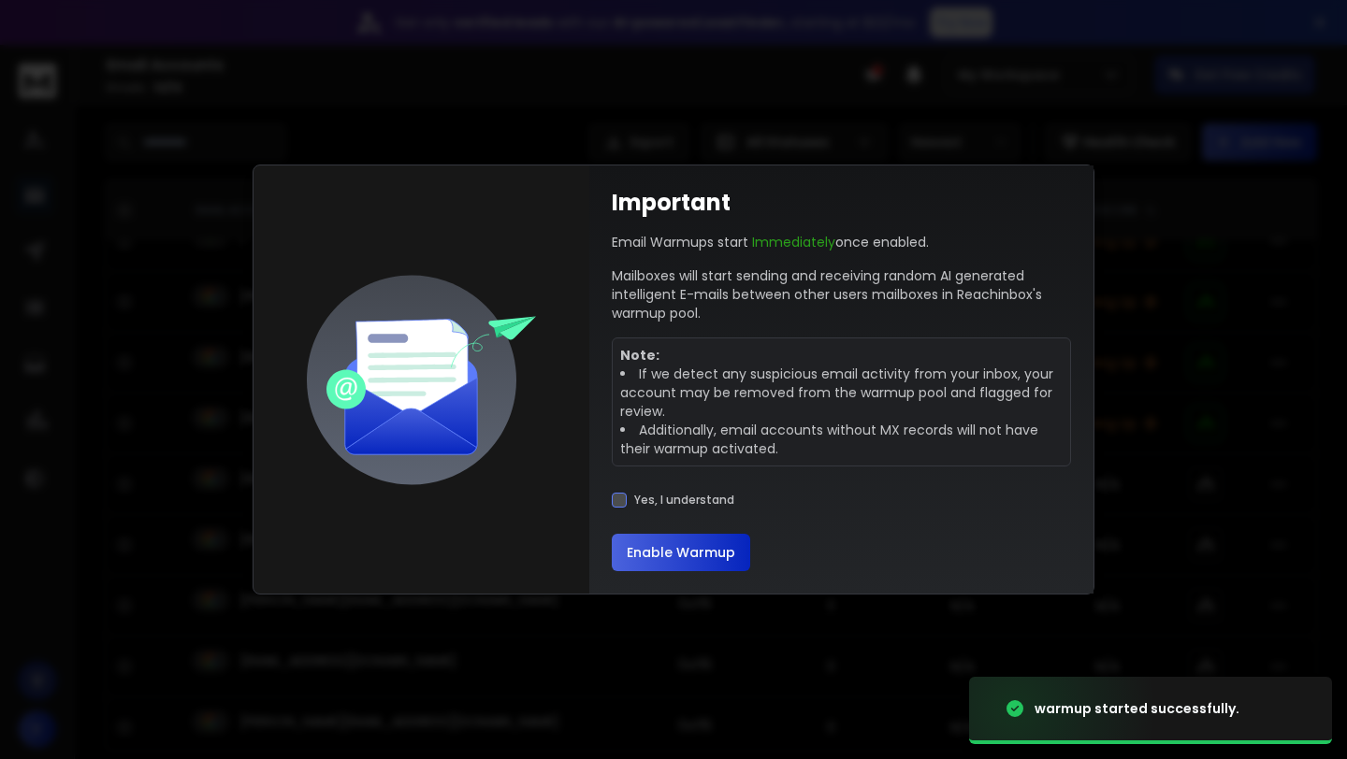
click at [615, 505] on button "Yes, I understand" at bounding box center [619, 500] width 15 height 15
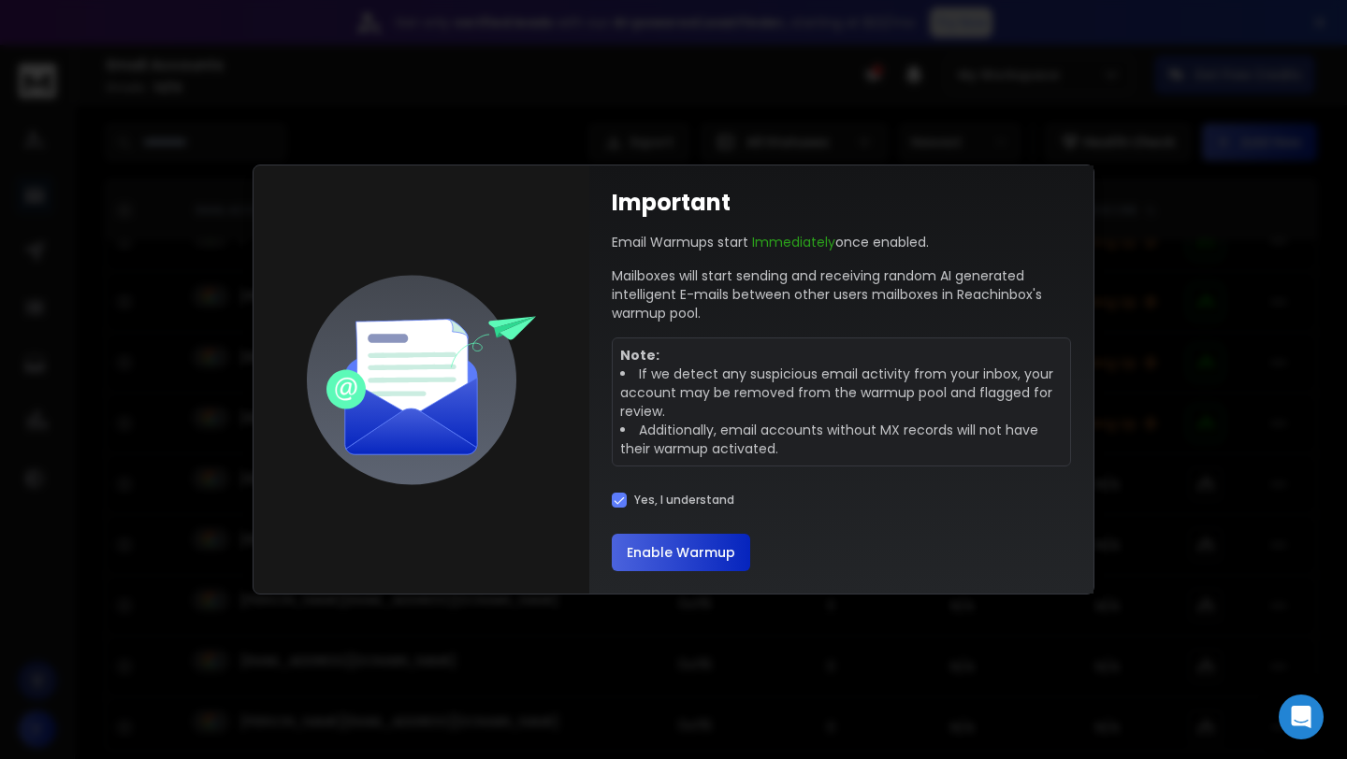
click at [651, 554] on button "Enable Warmup" at bounding box center [681, 552] width 138 height 37
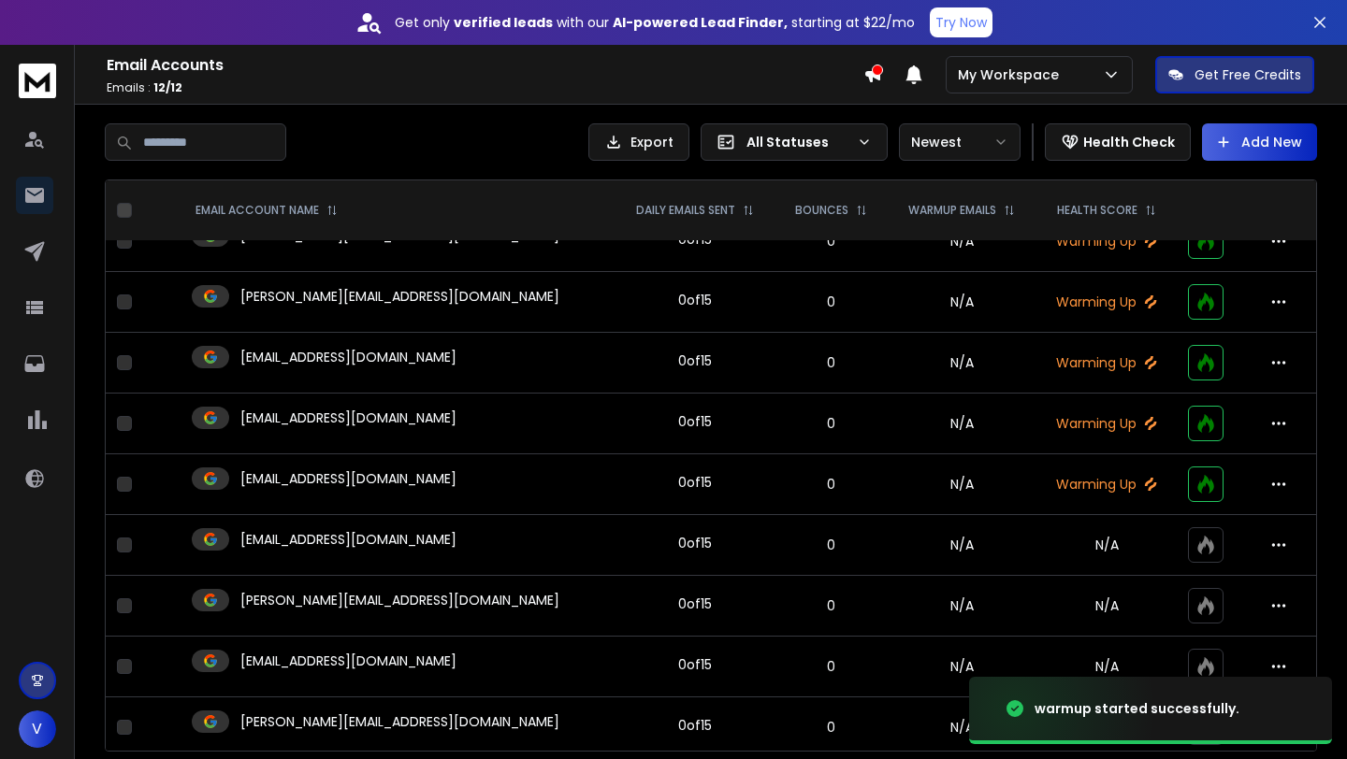
click at [1200, 536] on icon at bounding box center [1205, 545] width 19 height 19
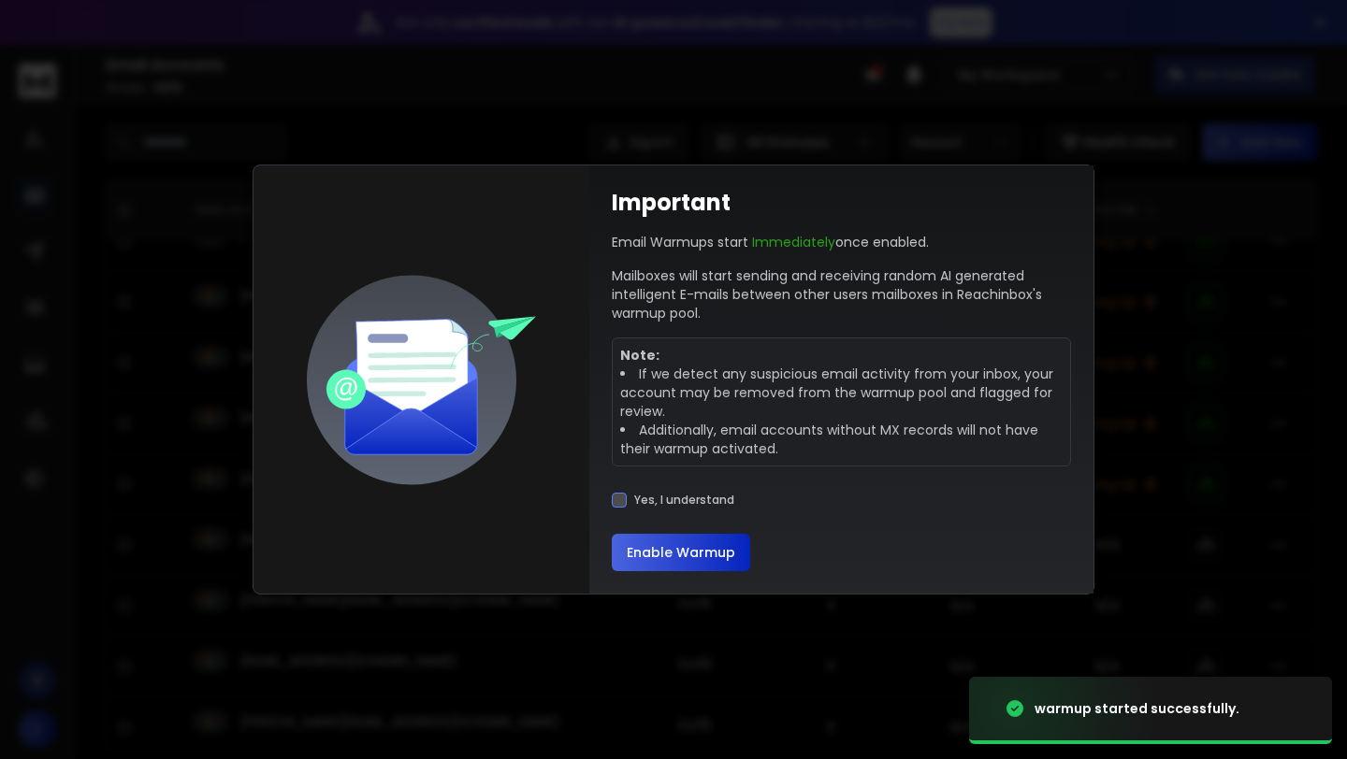
click at [621, 506] on button "Yes, I understand" at bounding box center [619, 500] width 15 height 15
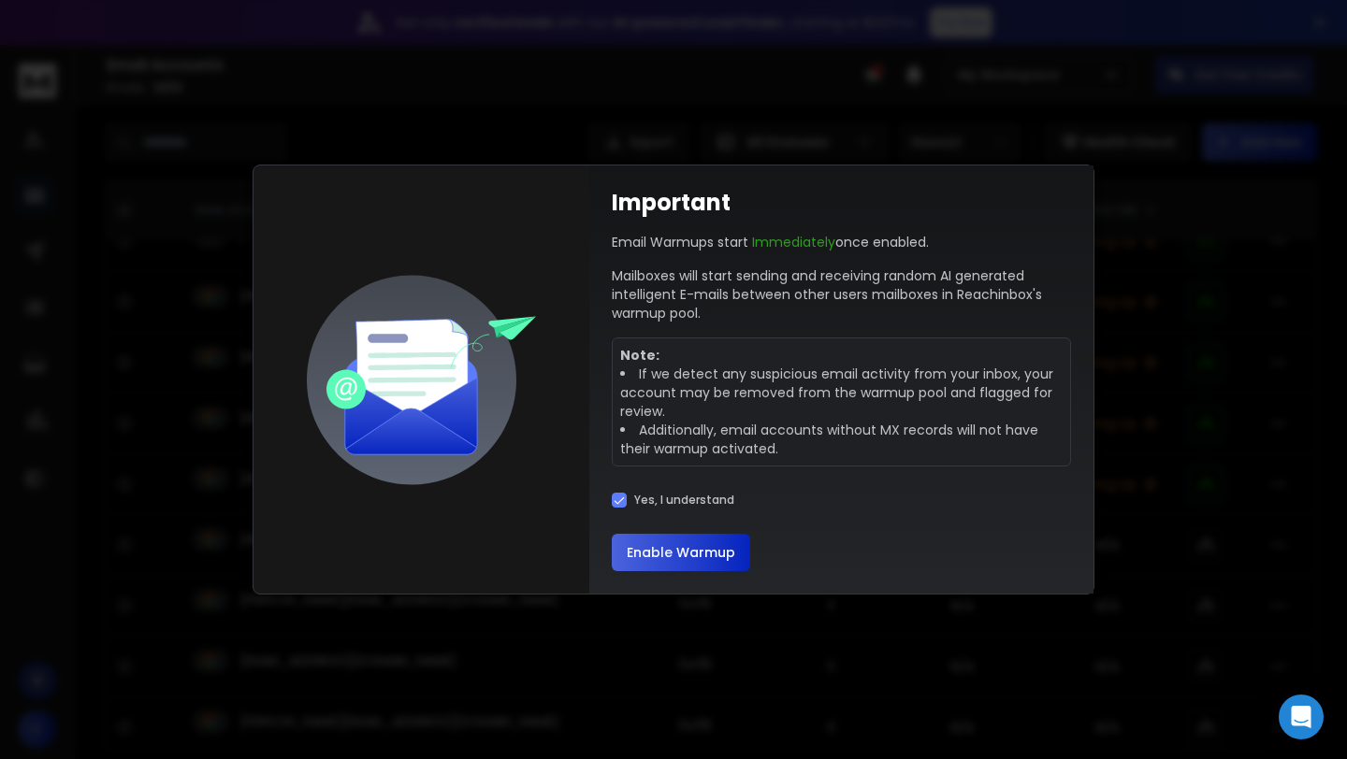
click at [637, 555] on button "Enable Warmup" at bounding box center [681, 552] width 138 height 37
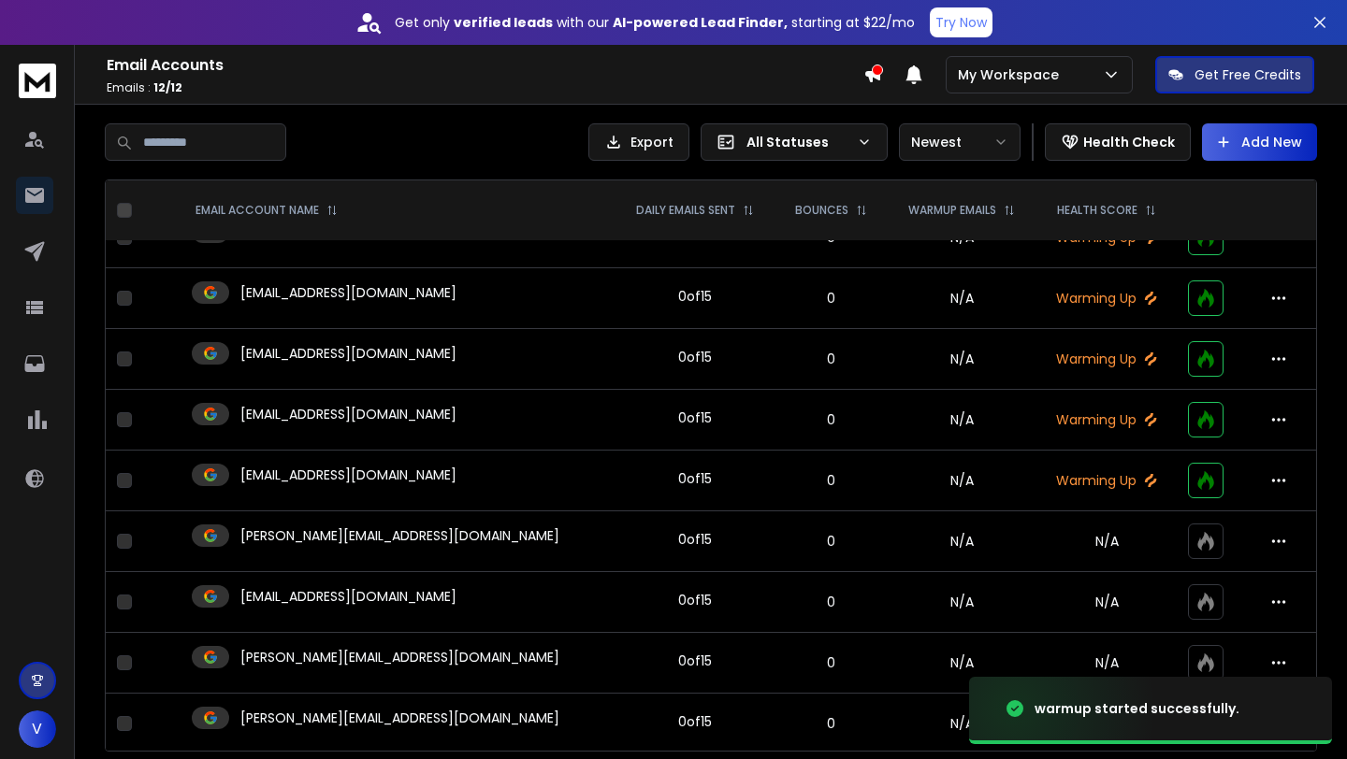
scroll to position [234, 0]
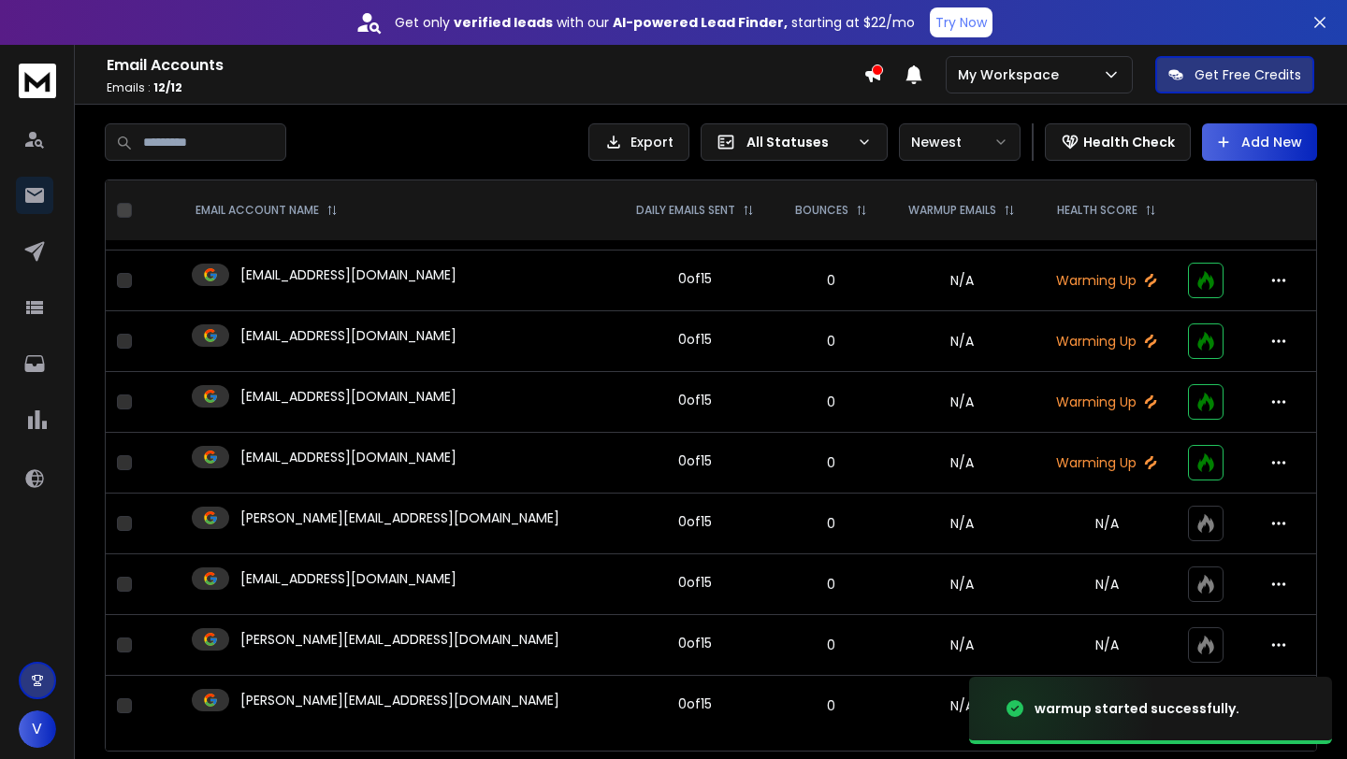
click at [1196, 528] on icon at bounding box center [1205, 523] width 19 height 19
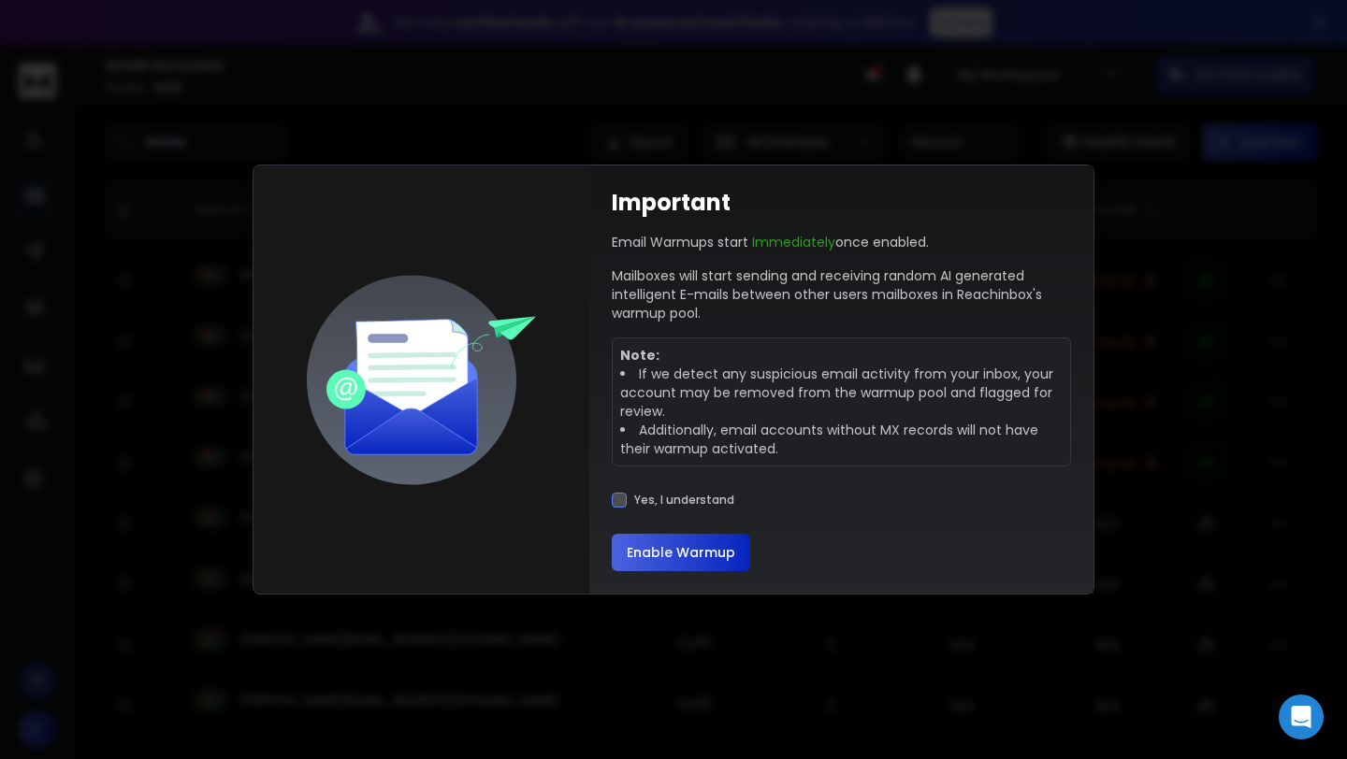
click at [620, 499] on button "Yes, I understand" at bounding box center [619, 500] width 15 height 15
click at [652, 549] on button "Enable Warmup" at bounding box center [681, 552] width 138 height 37
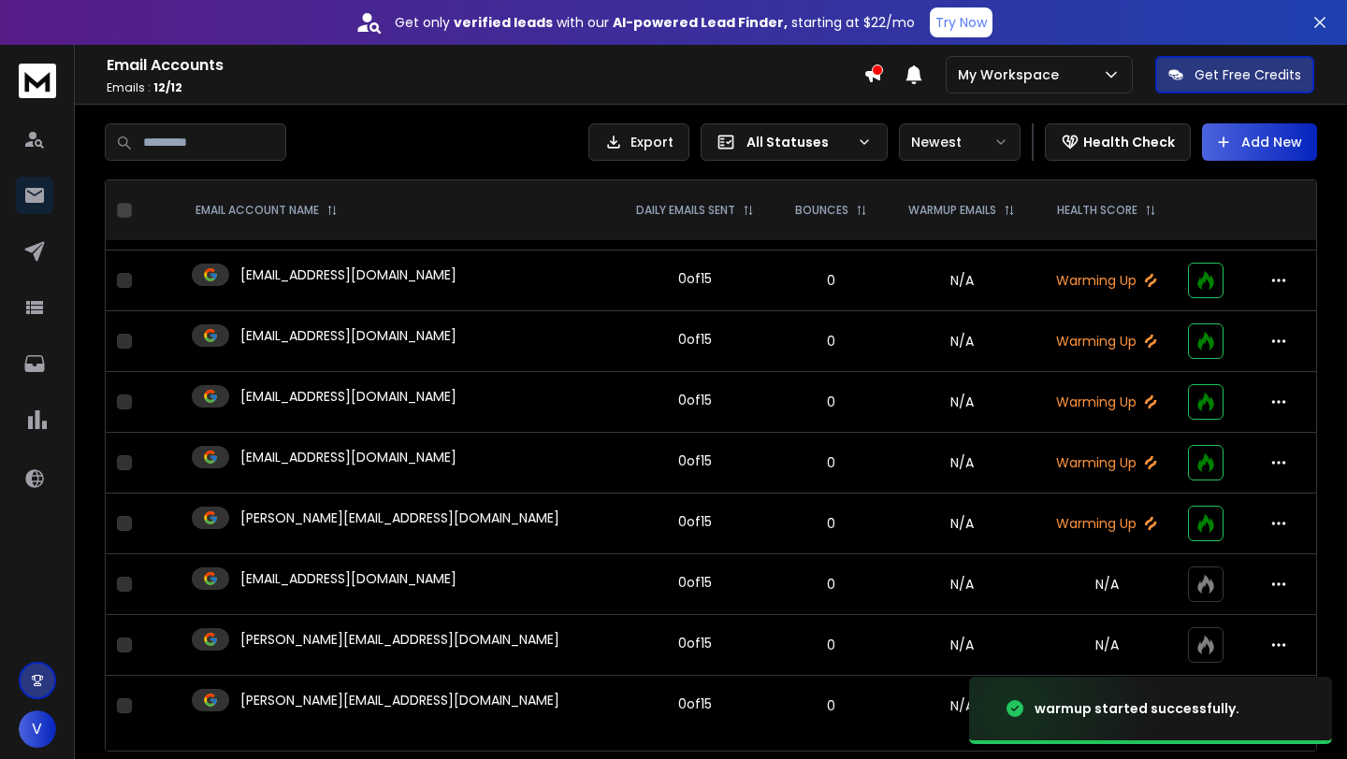
click at [1196, 585] on icon at bounding box center [1205, 584] width 19 height 19
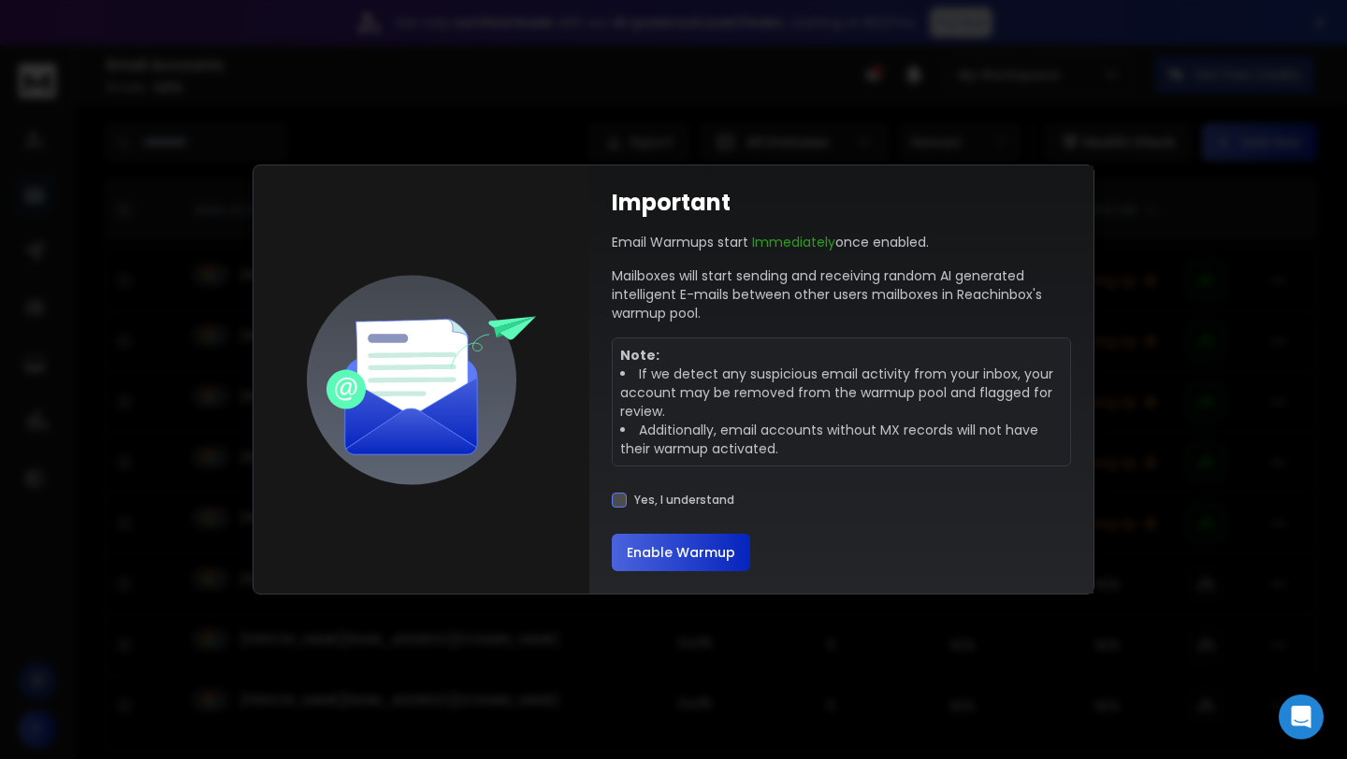
click at [615, 506] on button "Yes, I understand" at bounding box center [619, 500] width 15 height 15
click at [644, 557] on button "Enable Warmup" at bounding box center [681, 552] width 138 height 37
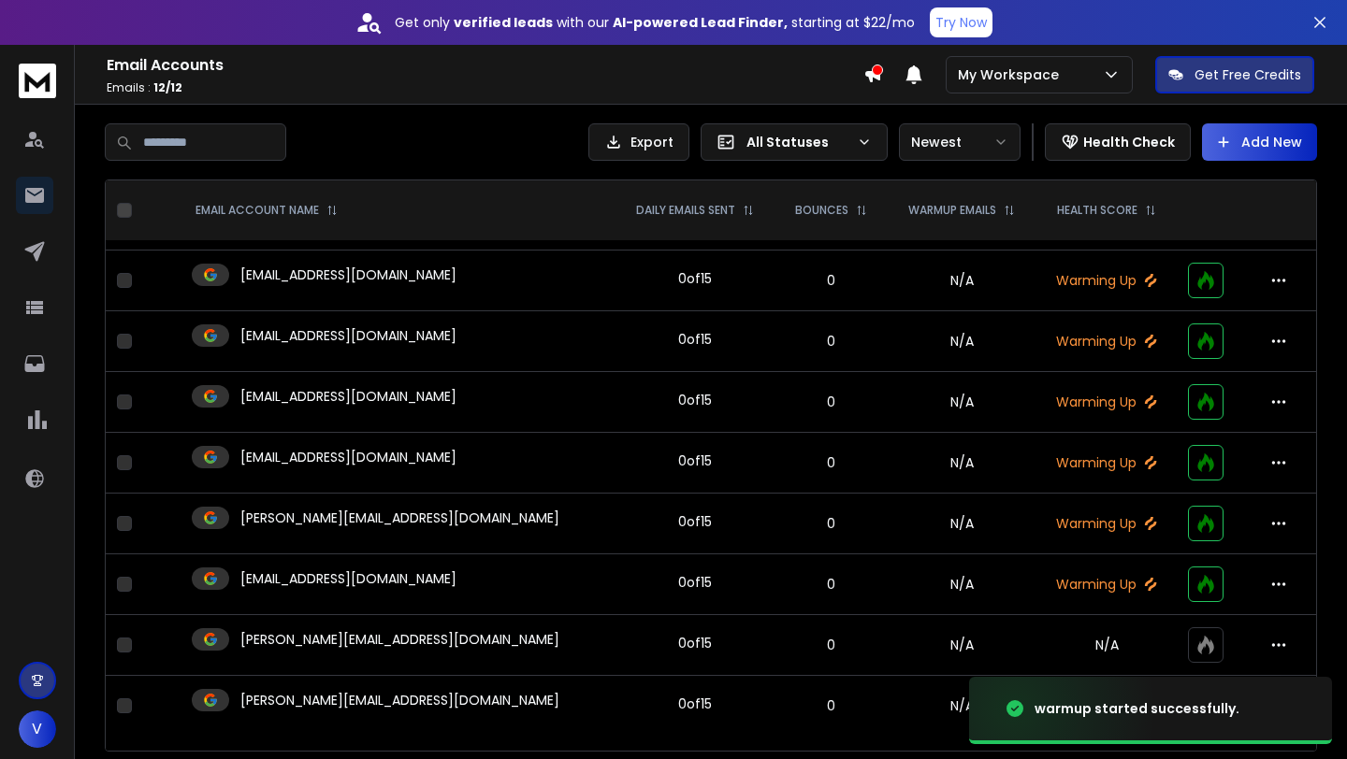
click at [1196, 648] on icon at bounding box center [1205, 645] width 19 height 19
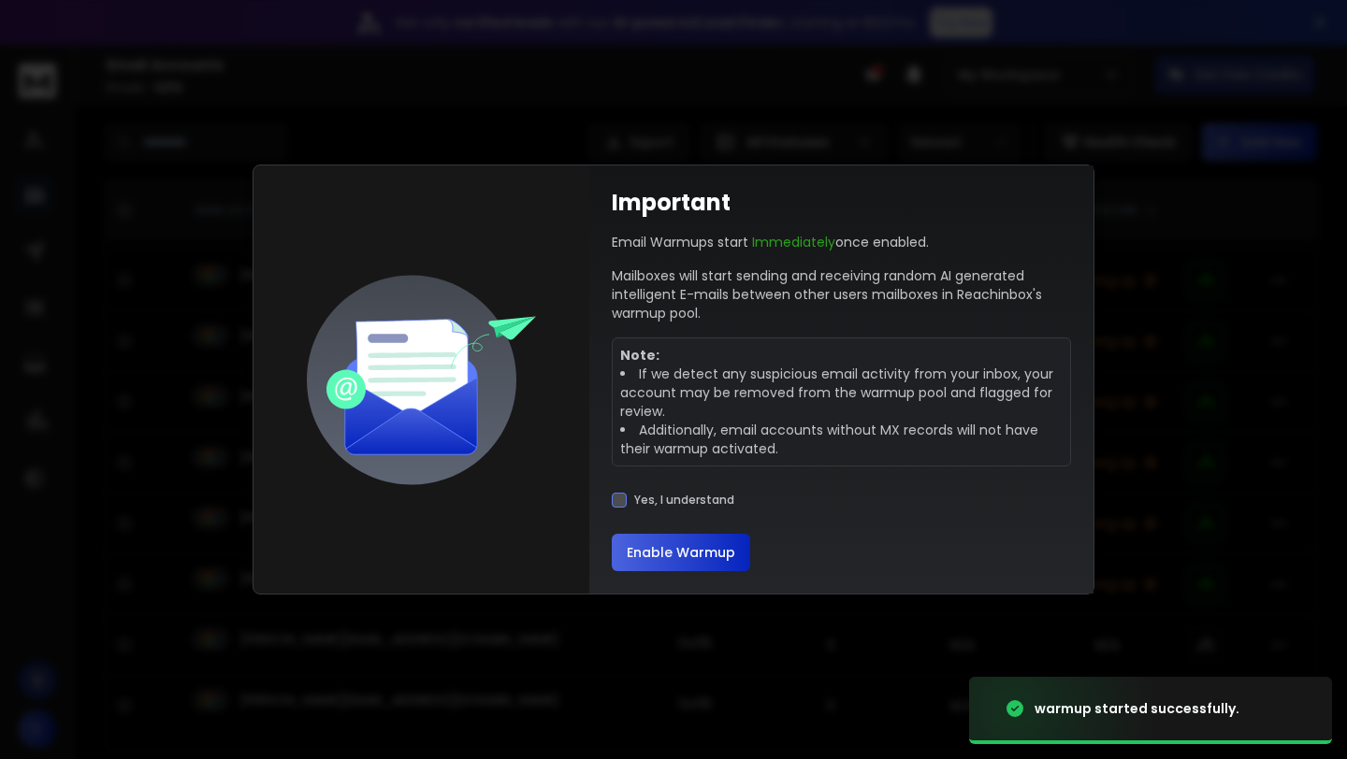
click at [619, 502] on button "Yes, I understand" at bounding box center [619, 500] width 15 height 15
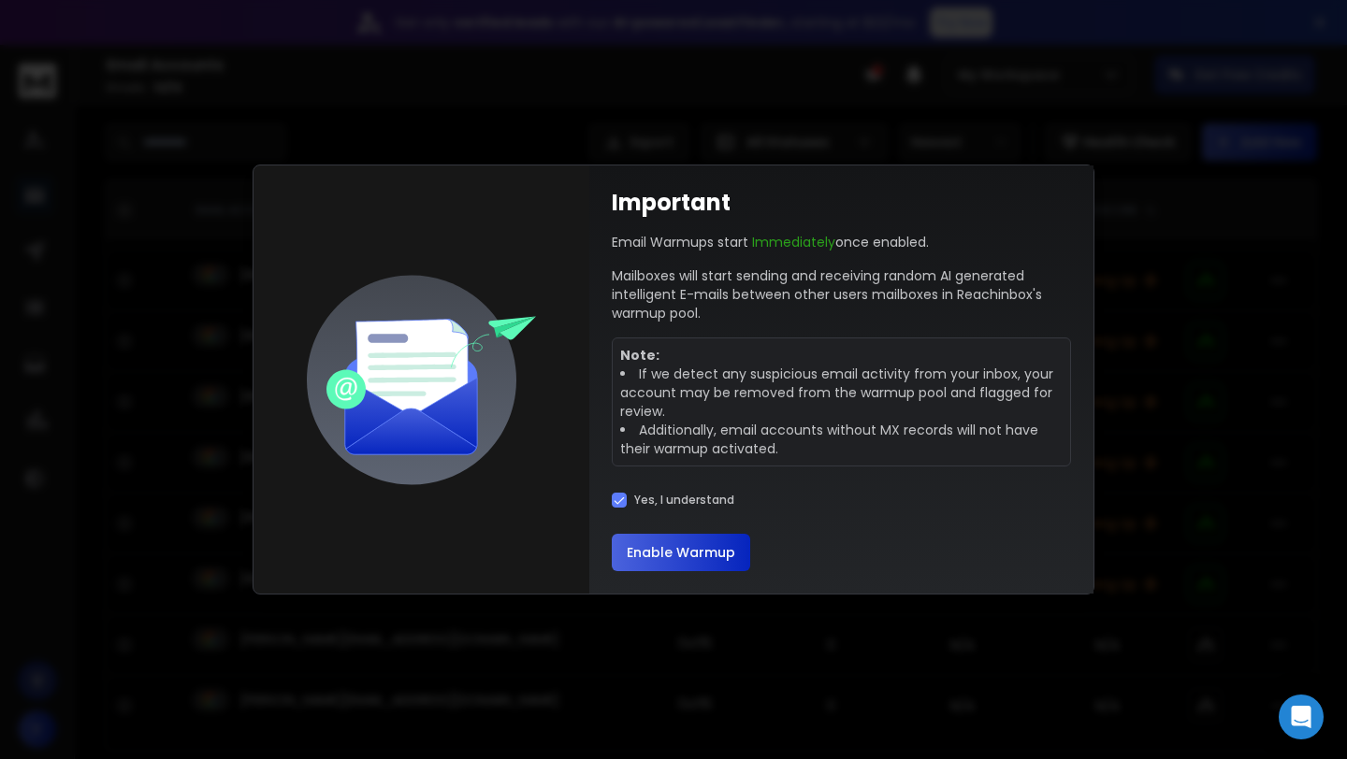
click at [645, 559] on button "Enable Warmup" at bounding box center [681, 552] width 138 height 37
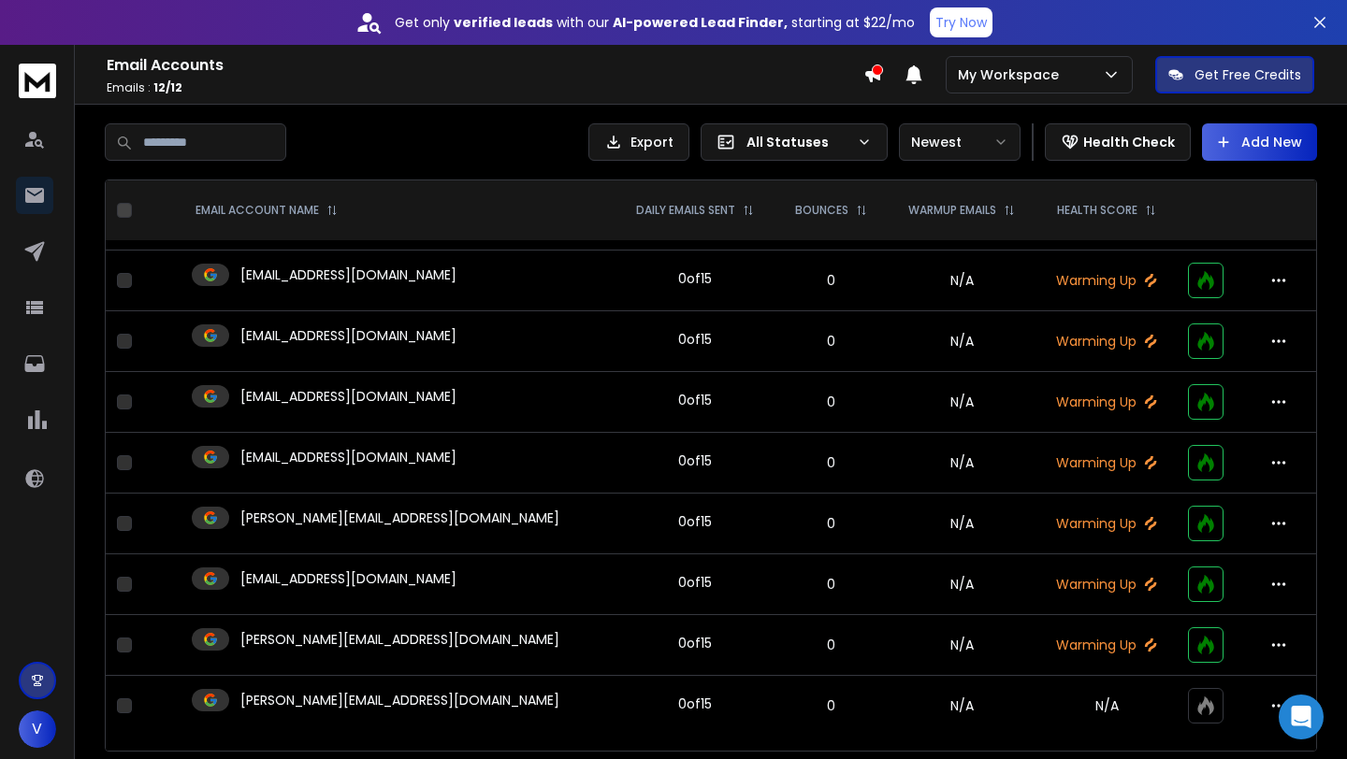
click at [1196, 709] on icon at bounding box center [1205, 706] width 19 height 19
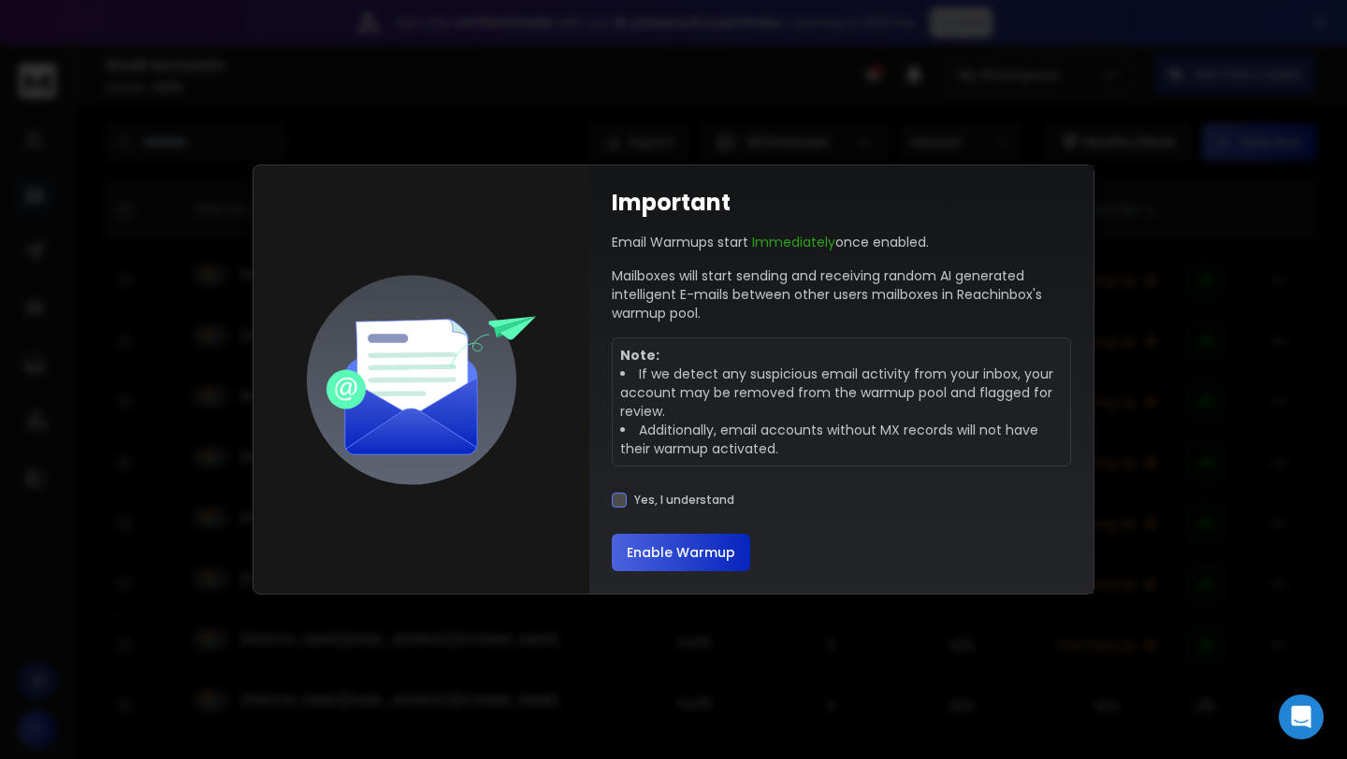
click at [620, 504] on button "Yes, I understand" at bounding box center [619, 500] width 15 height 15
click at [639, 562] on button "Enable Warmup" at bounding box center [681, 552] width 138 height 37
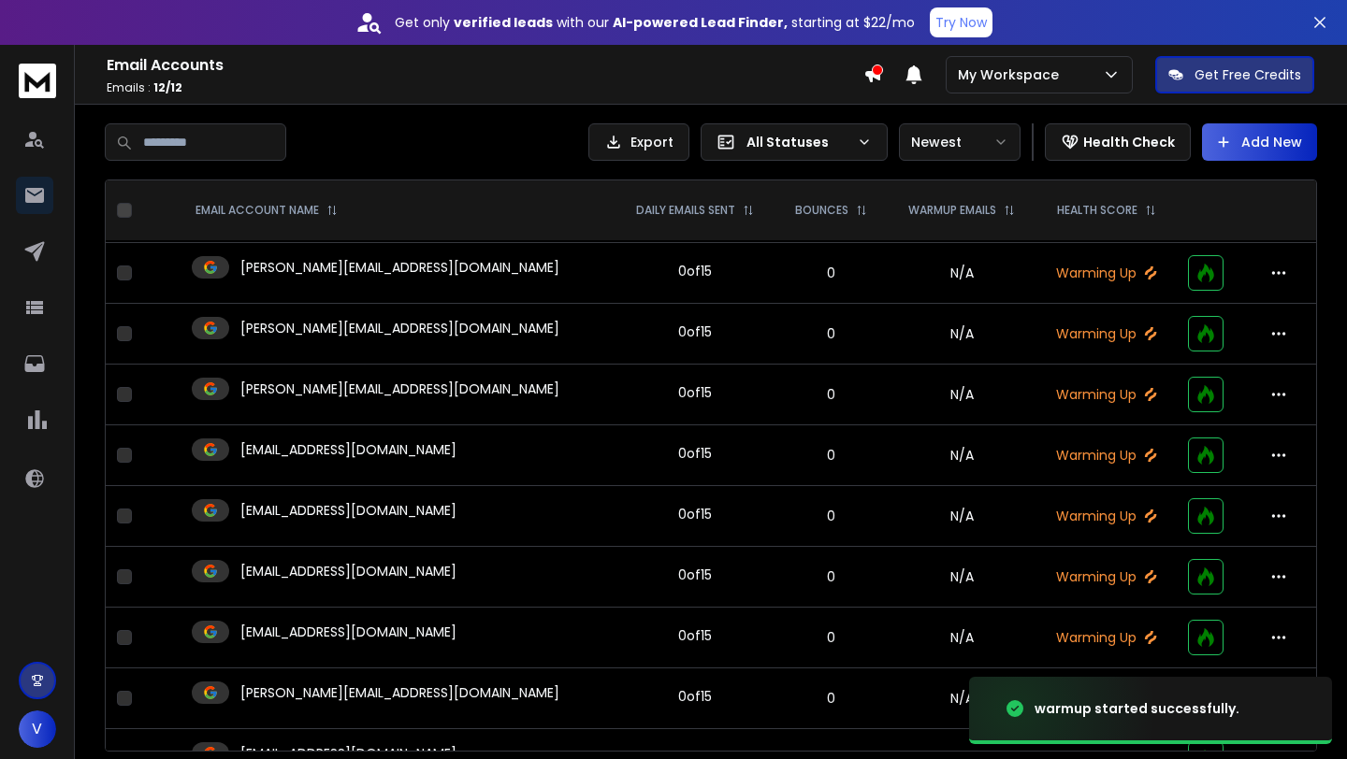
scroll to position [0, 0]
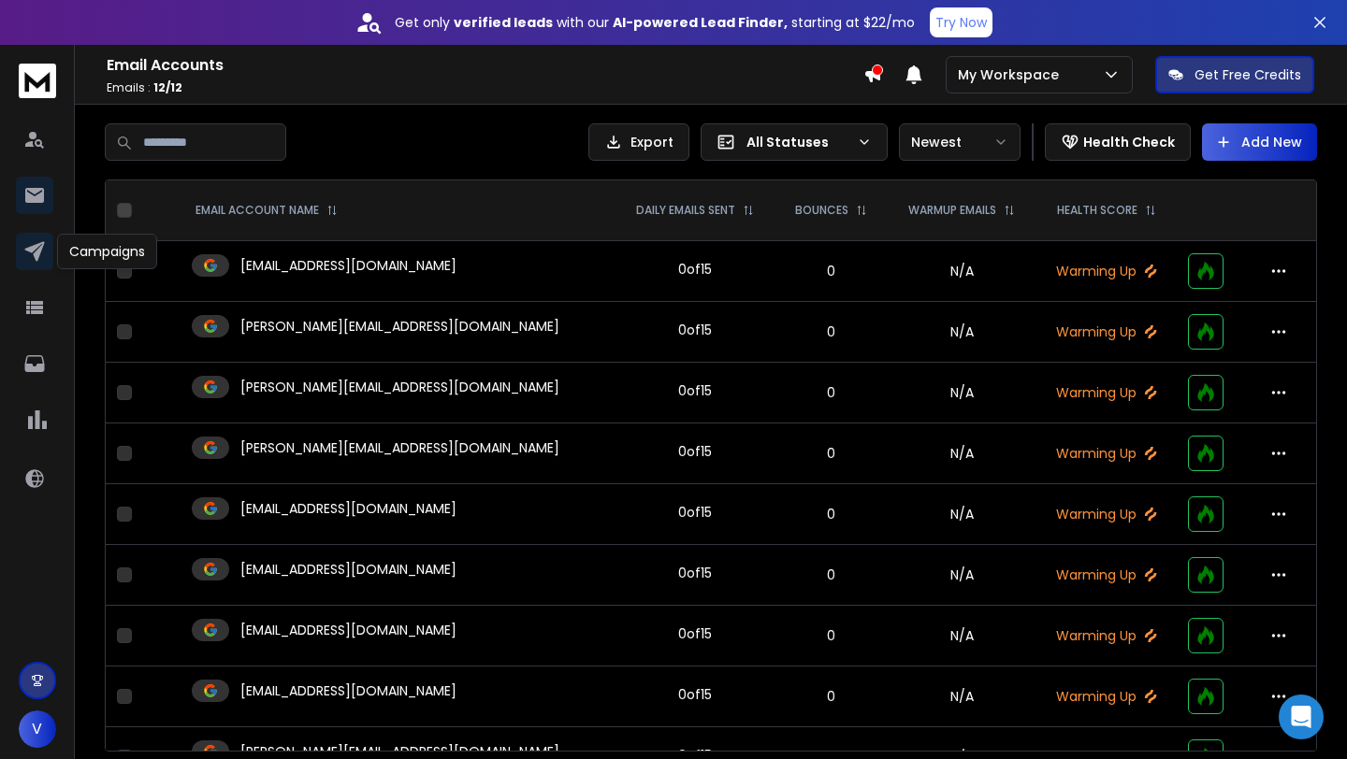
click at [46, 241] on link at bounding box center [34, 251] width 37 height 37
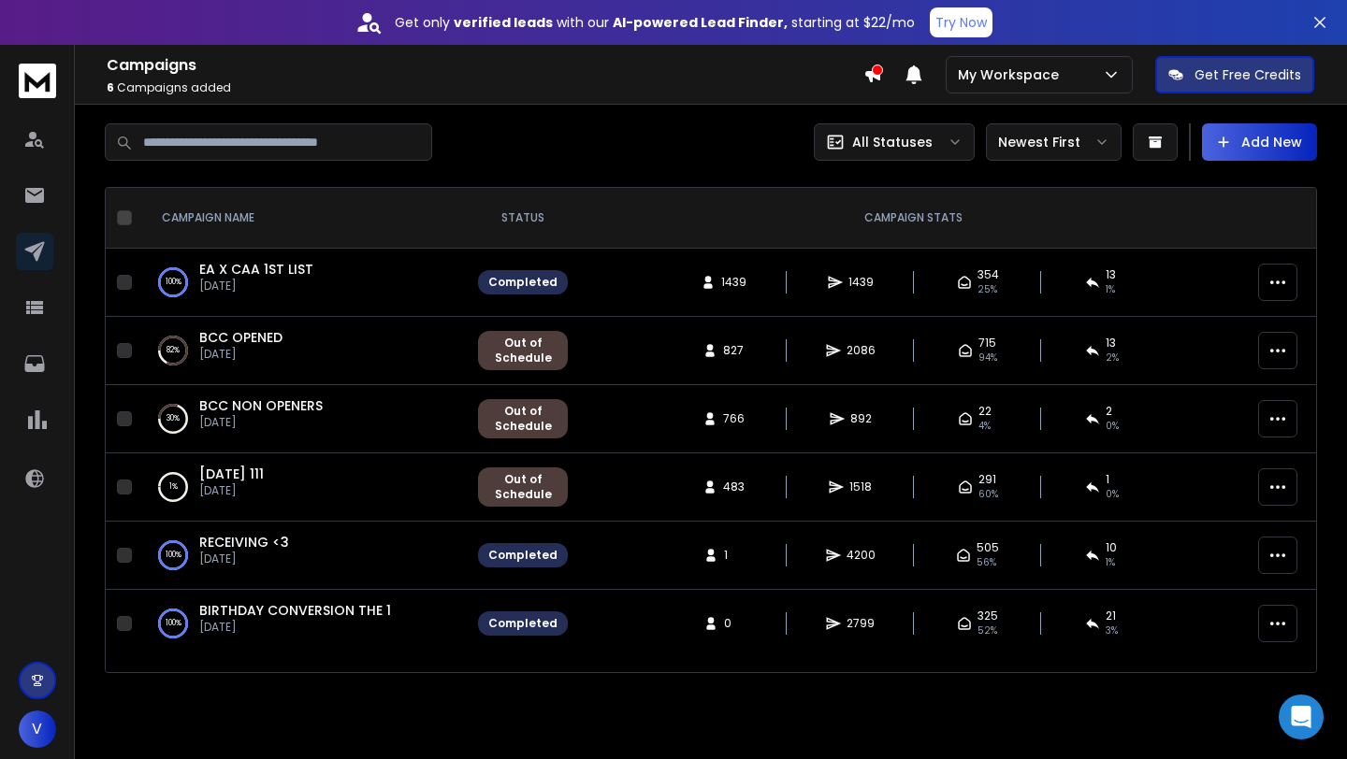
click at [120, 352] on button "button" at bounding box center [124, 350] width 15 height 15
click at [126, 429] on td at bounding box center [123, 419] width 34 height 68
click at [124, 489] on button "button" at bounding box center [124, 487] width 15 height 15
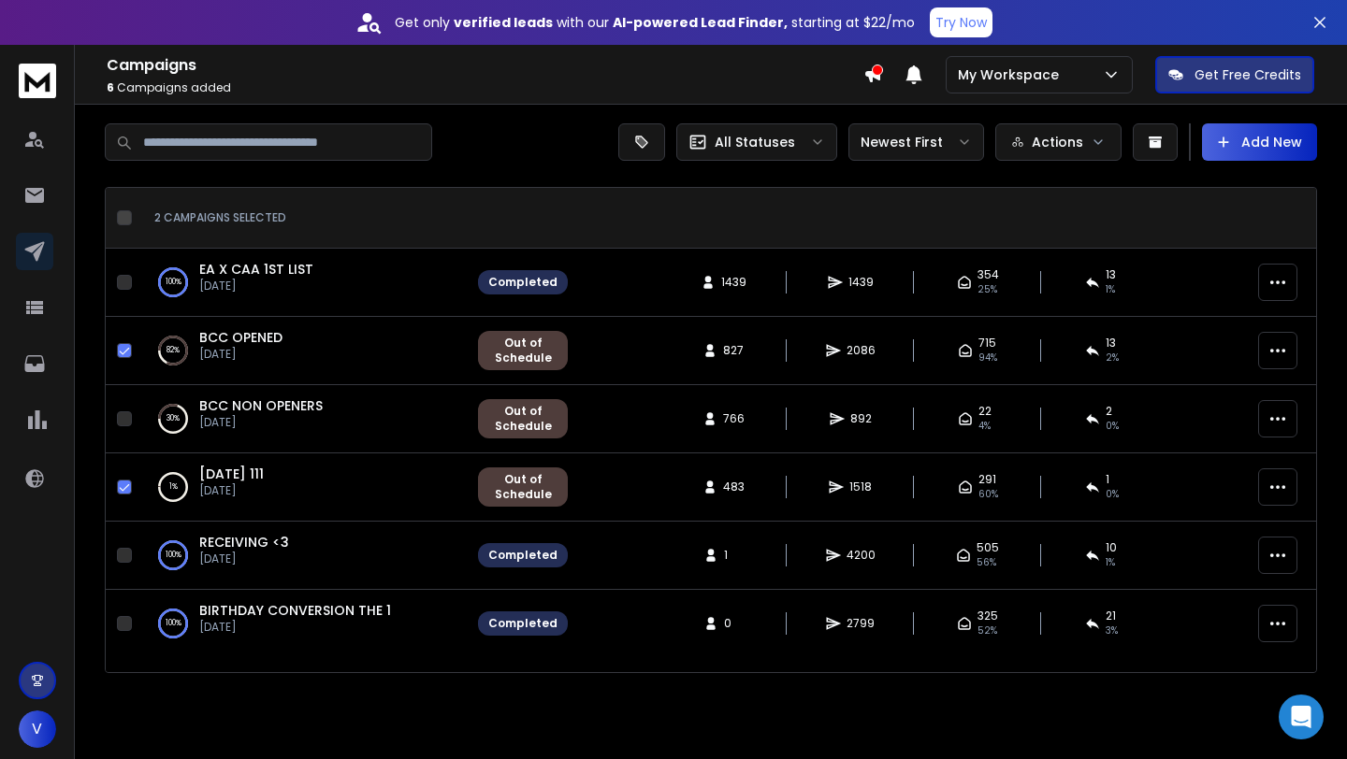
click at [123, 414] on button "button" at bounding box center [124, 419] width 15 height 15
click at [128, 557] on button "button" at bounding box center [124, 555] width 15 height 15
click at [123, 630] on button "button" at bounding box center [124, 623] width 15 height 15
click at [123, 283] on button "button" at bounding box center [124, 282] width 15 height 15
click at [1038, 151] on button "Actions" at bounding box center [1058, 141] width 126 height 37
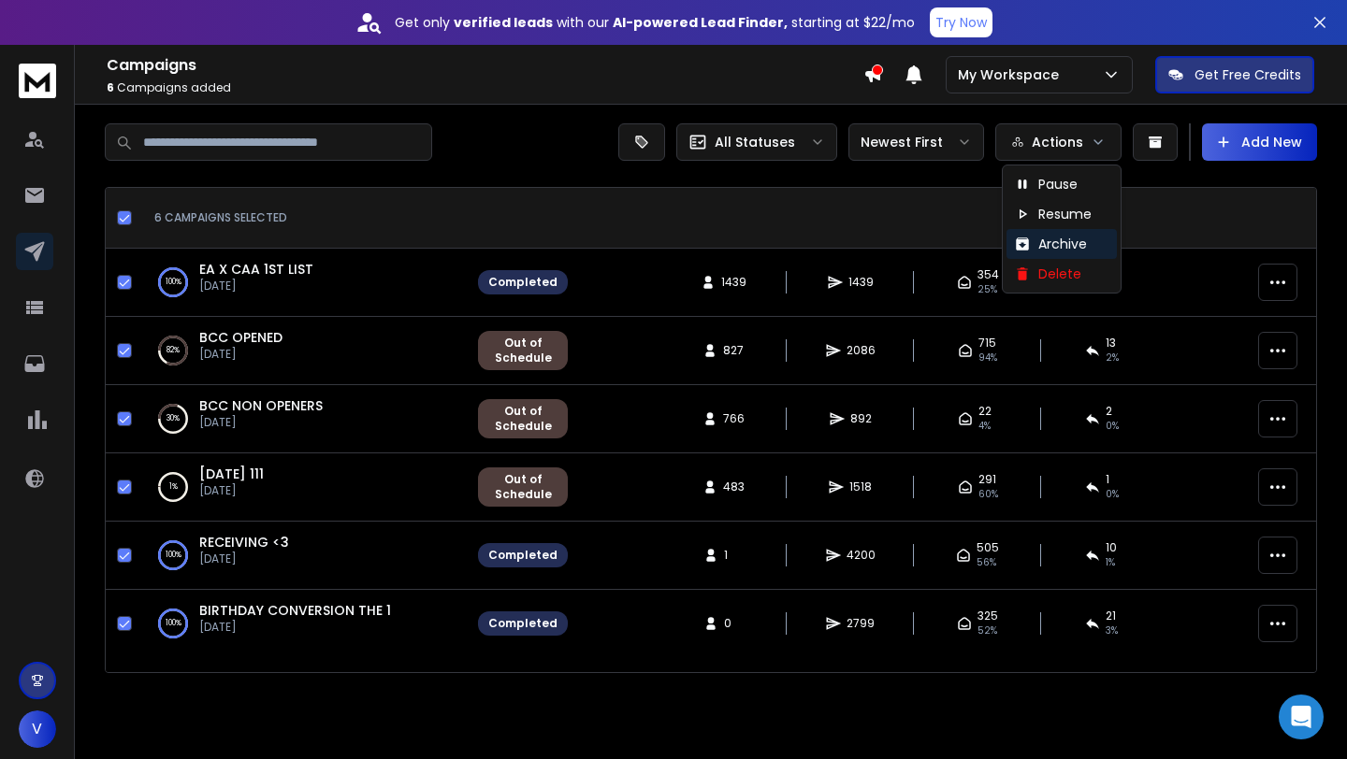
click at [1046, 243] on p "Archive" at bounding box center [1062, 244] width 49 height 19
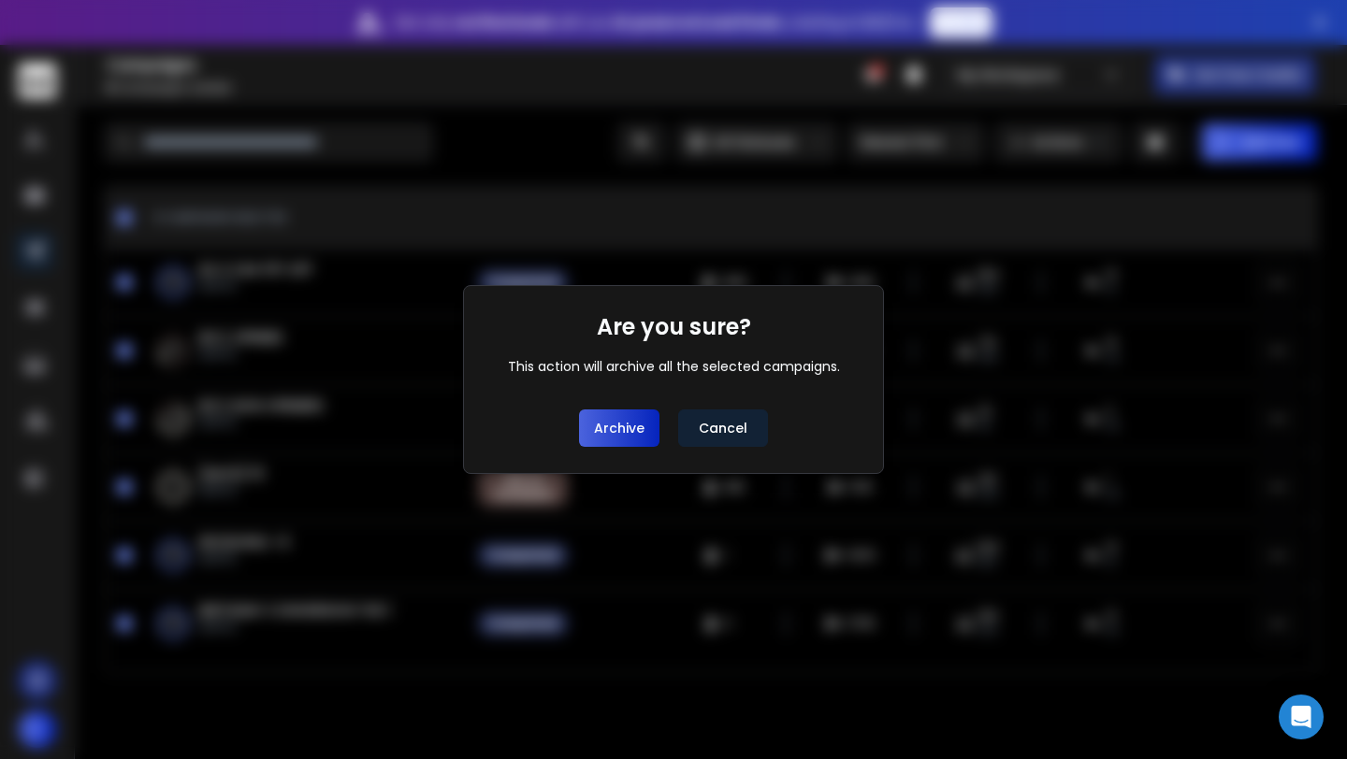
click at [596, 429] on p "archive" at bounding box center [619, 428] width 51 height 19
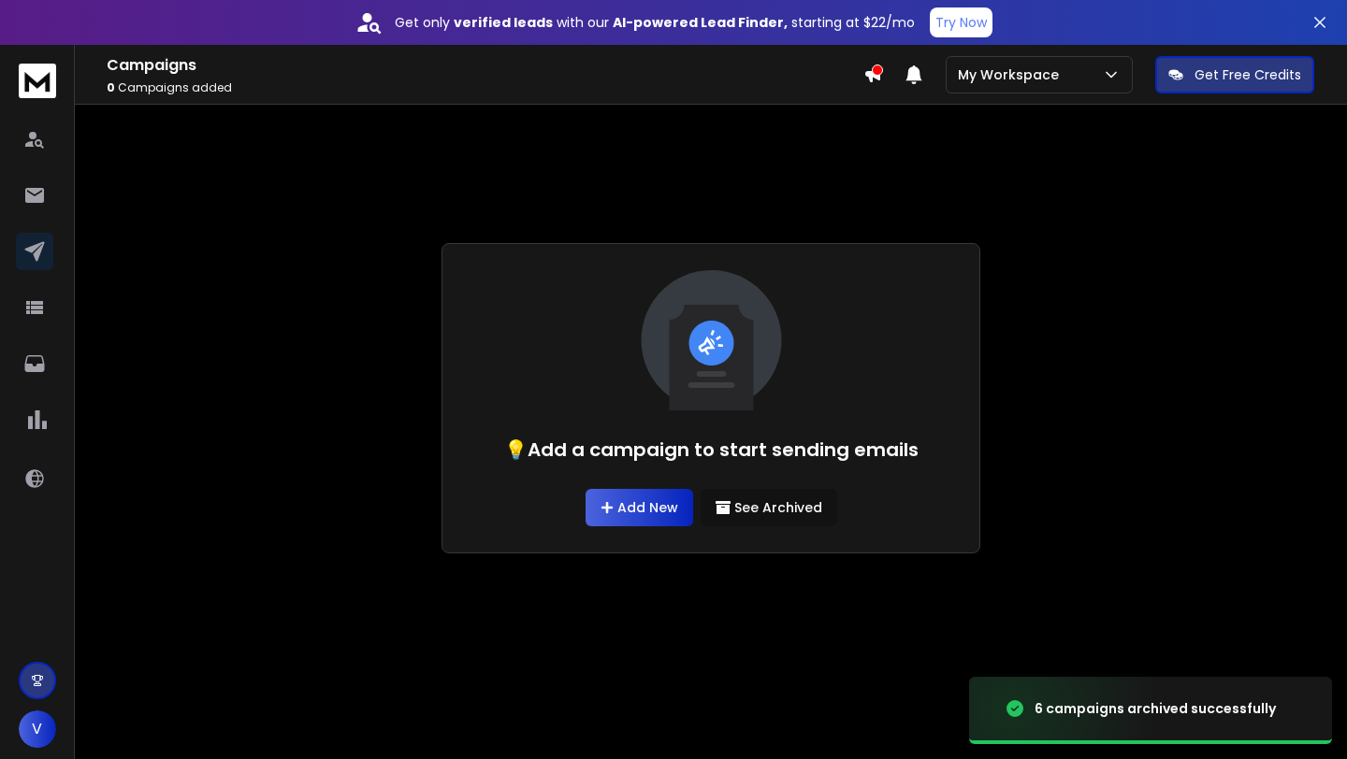
click at [643, 510] on link "Add New" at bounding box center [640, 507] width 108 height 37
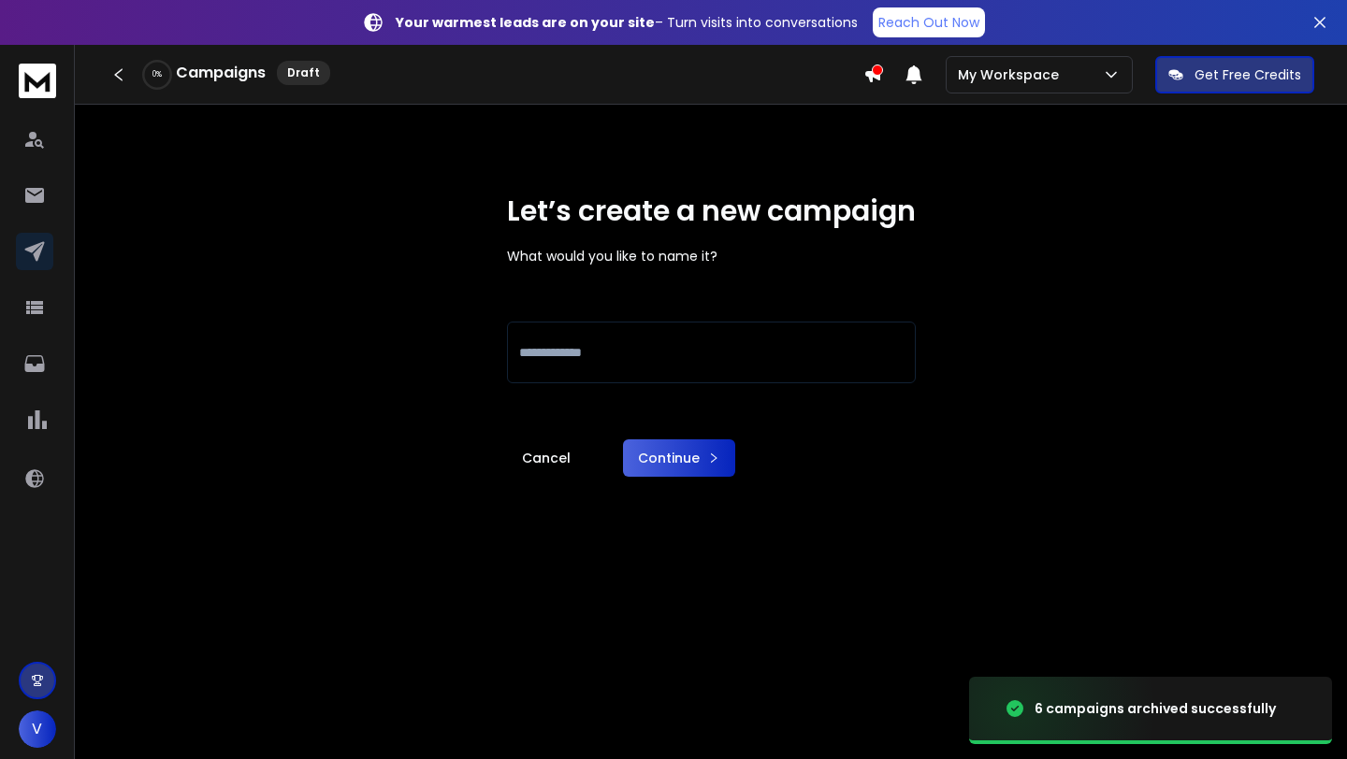
click at [632, 345] on input at bounding box center [711, 353] width 409 height 62
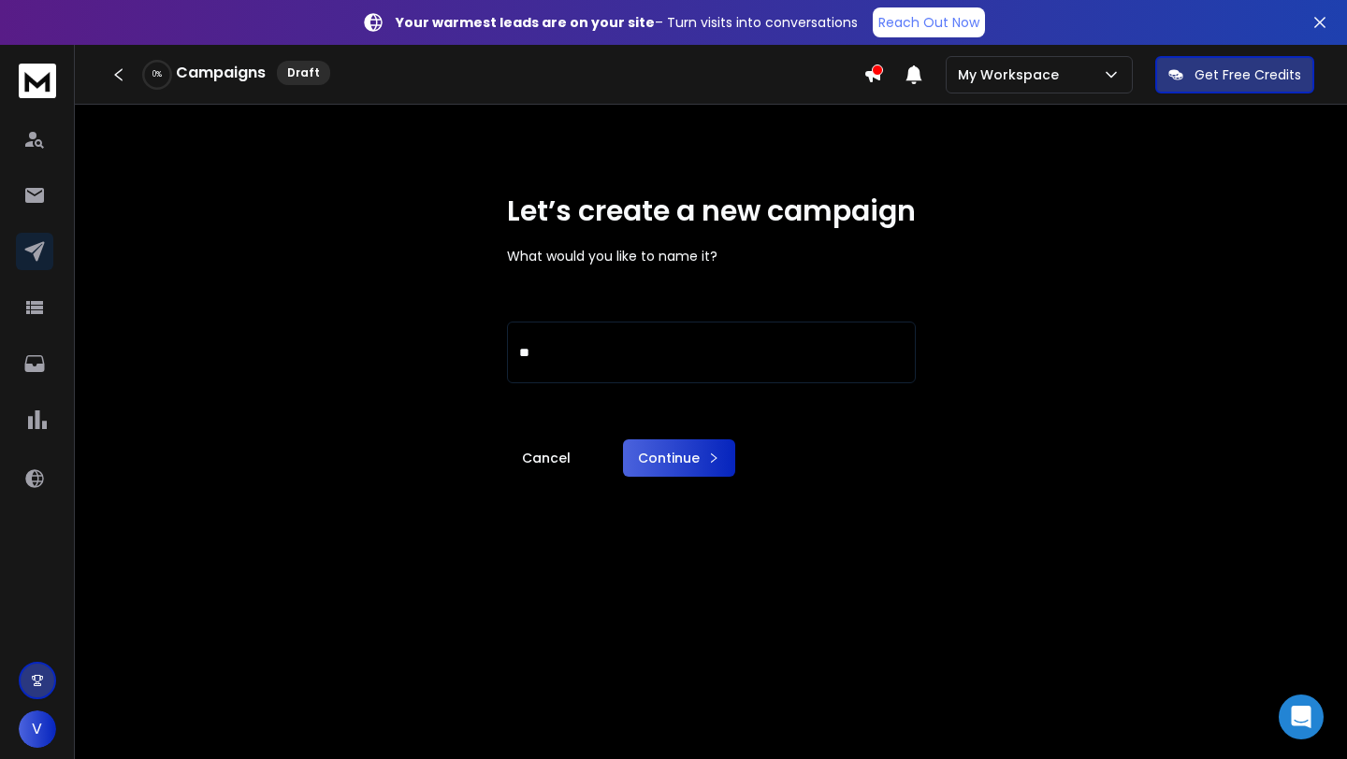
type input "*"
type input "**********"
click at [670, 457] on button "Continue" at bounding box center [679, 458] width 112 height 37
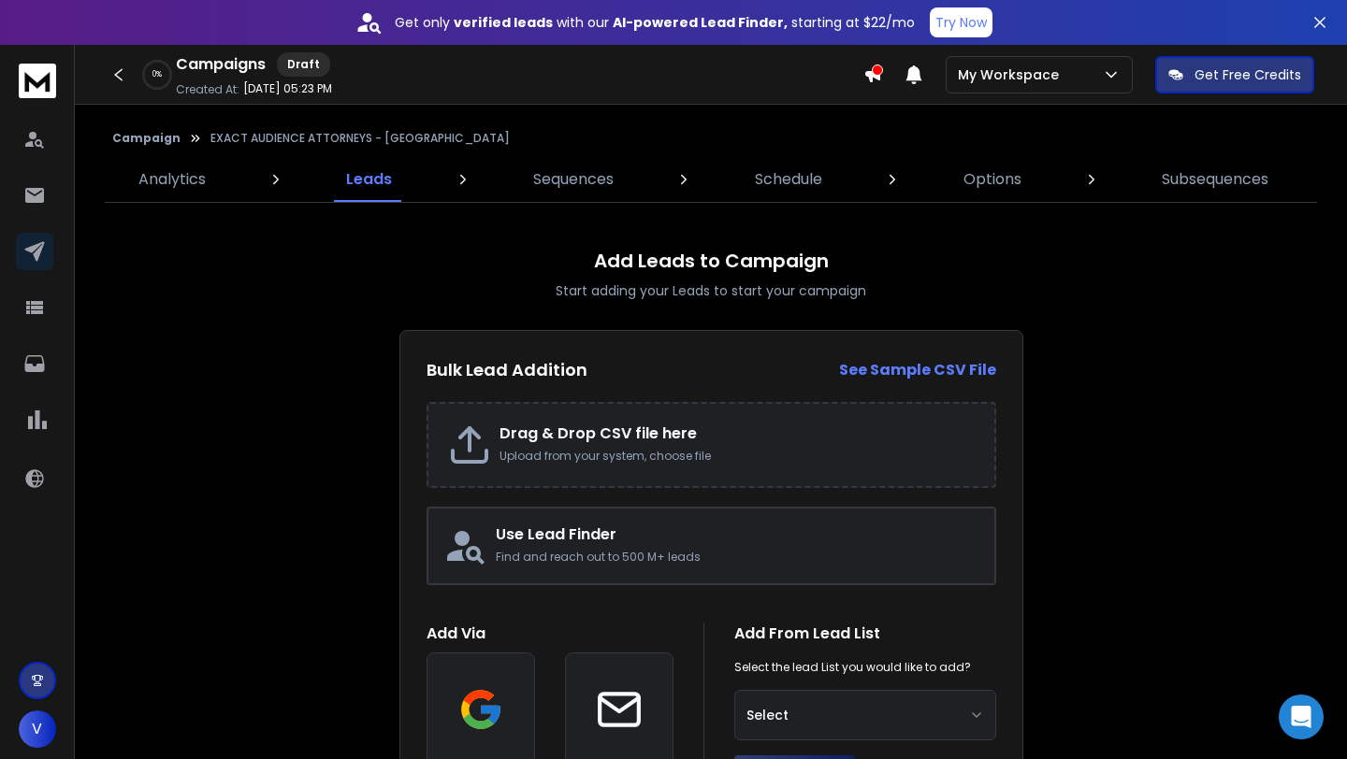
click at [542, 436] on h2 "Drag & Drop CSV file here" at bounding box center [737, 434] width 476 height 22
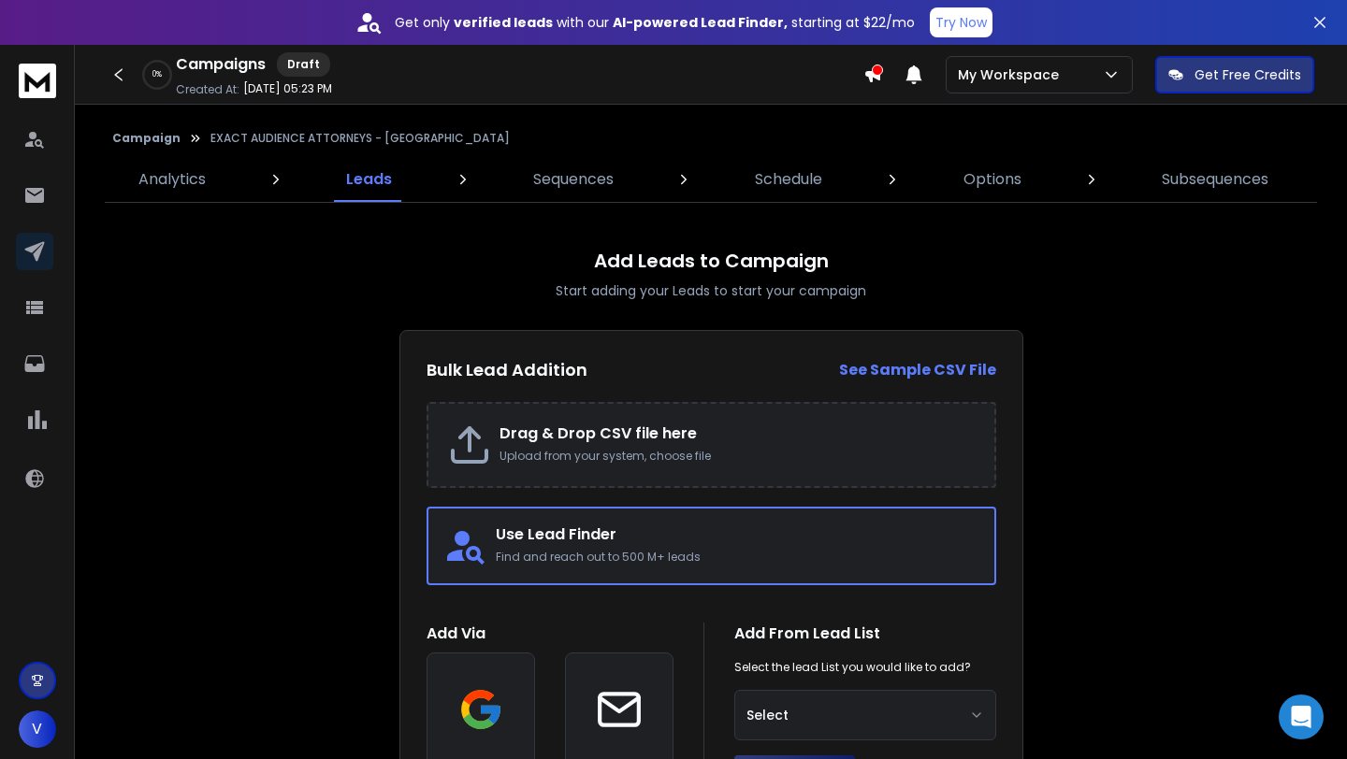
type input "**********"
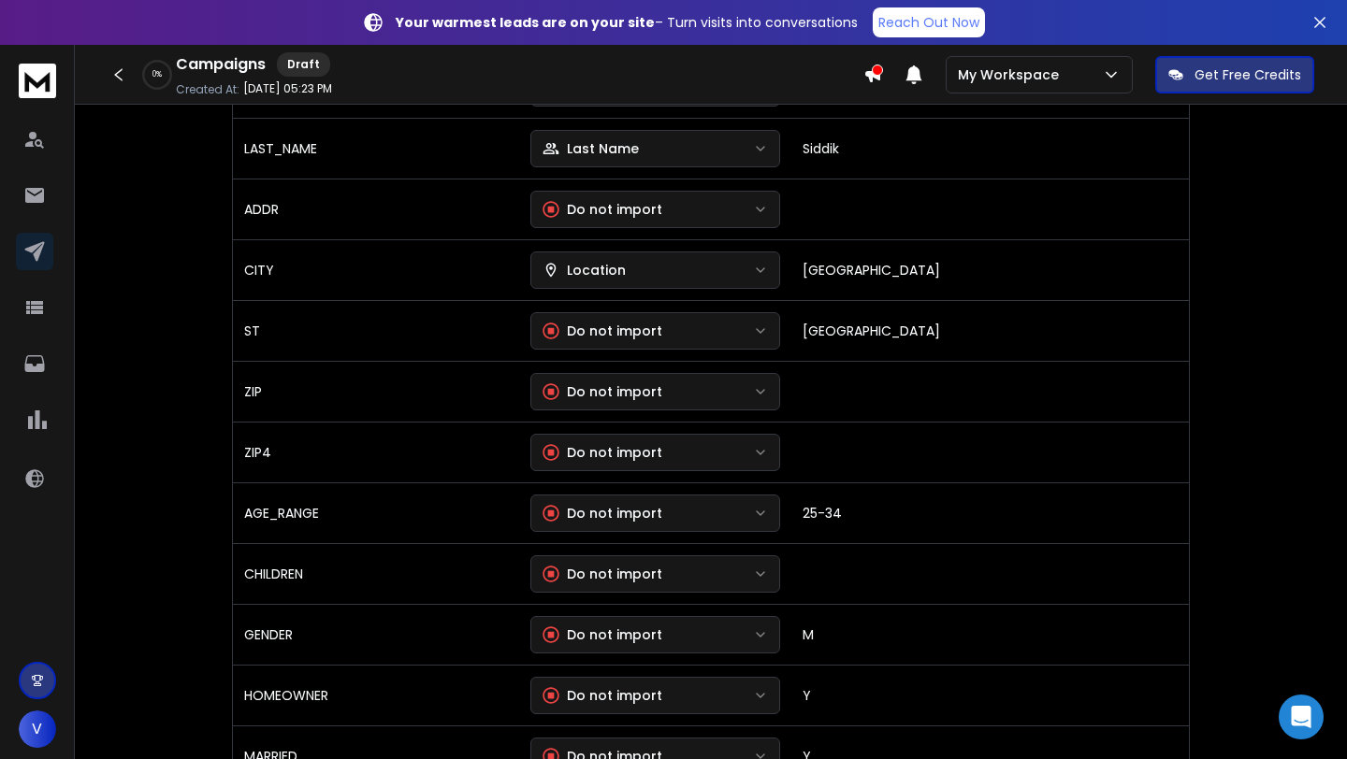
scroll to position [390, 0]
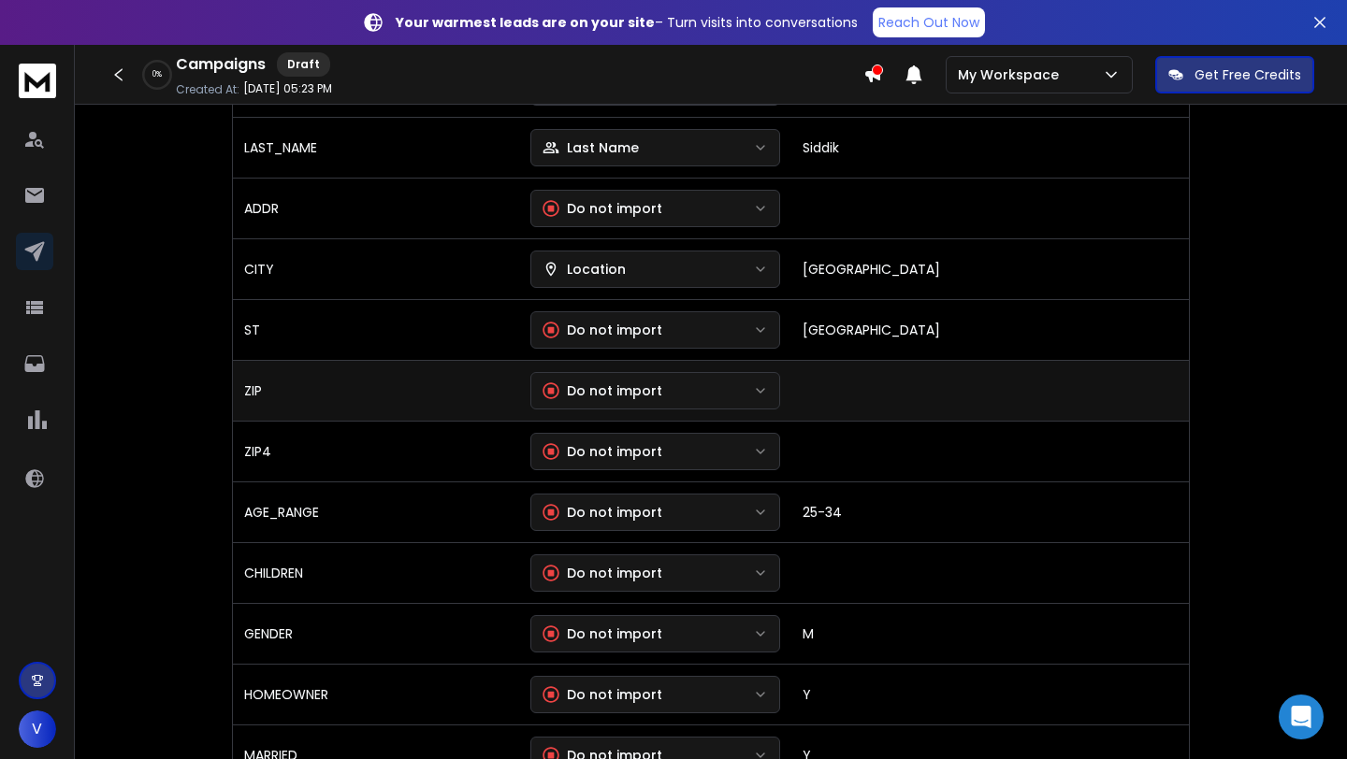
click at [733, 396] on button "Do not import" at bounding box center [655, 390] width 250 height 37
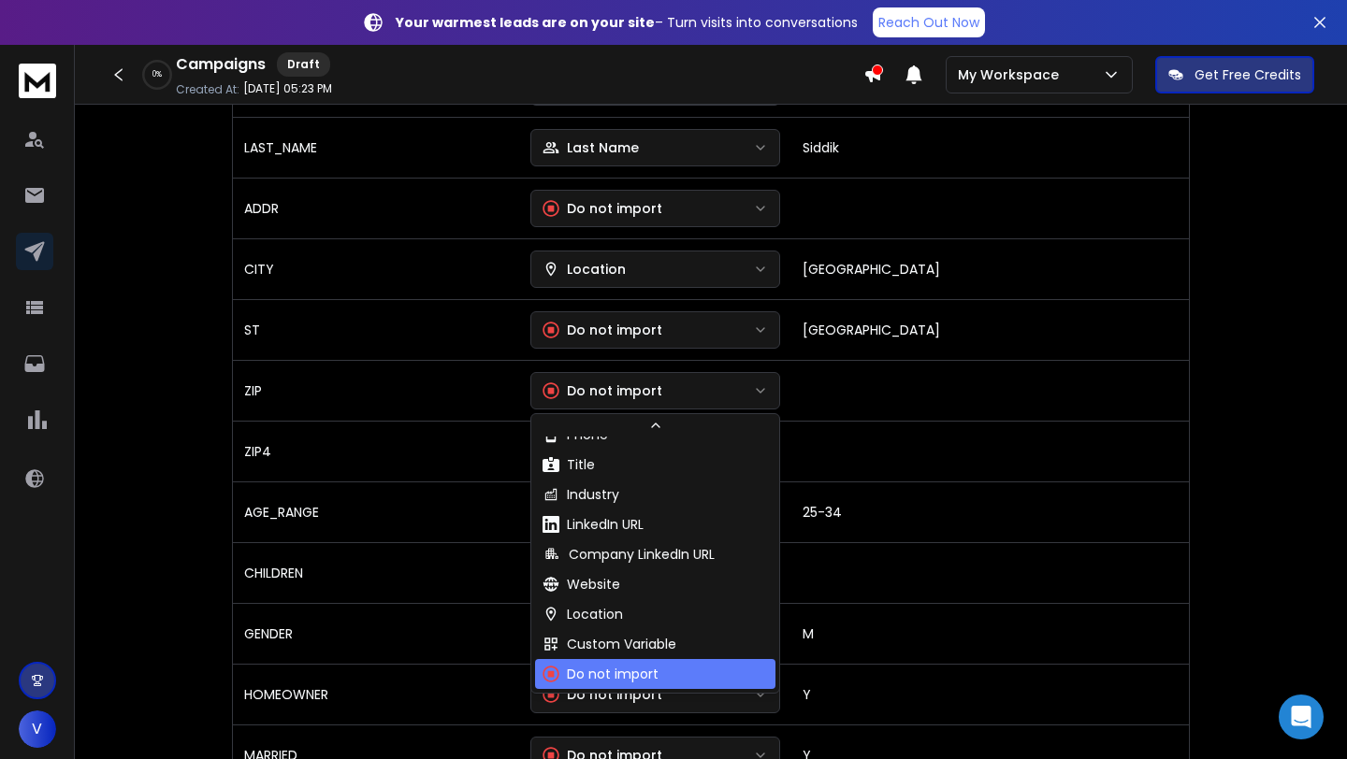
scroll to position [170, 0]
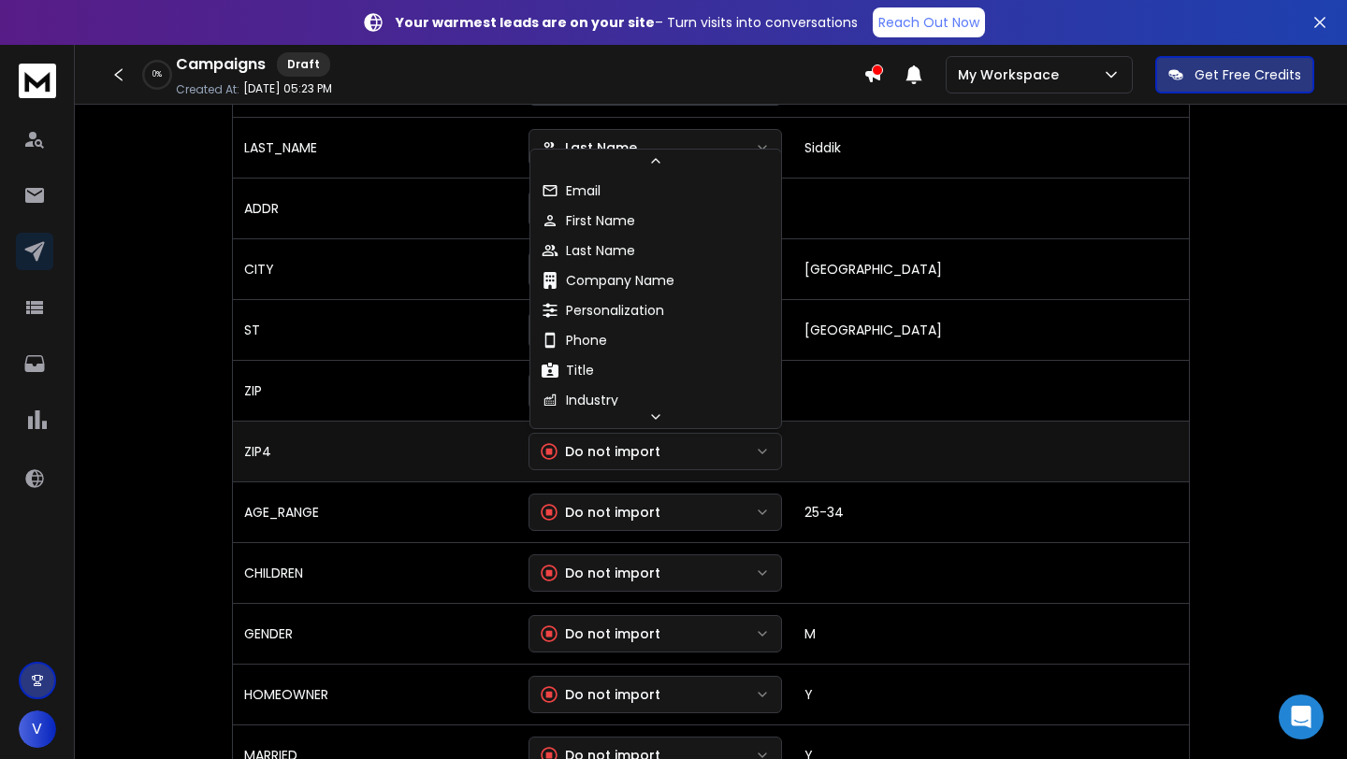
click at [734, 463] on button "Do not import" at bounding box center [655, 451] width 254 height 37
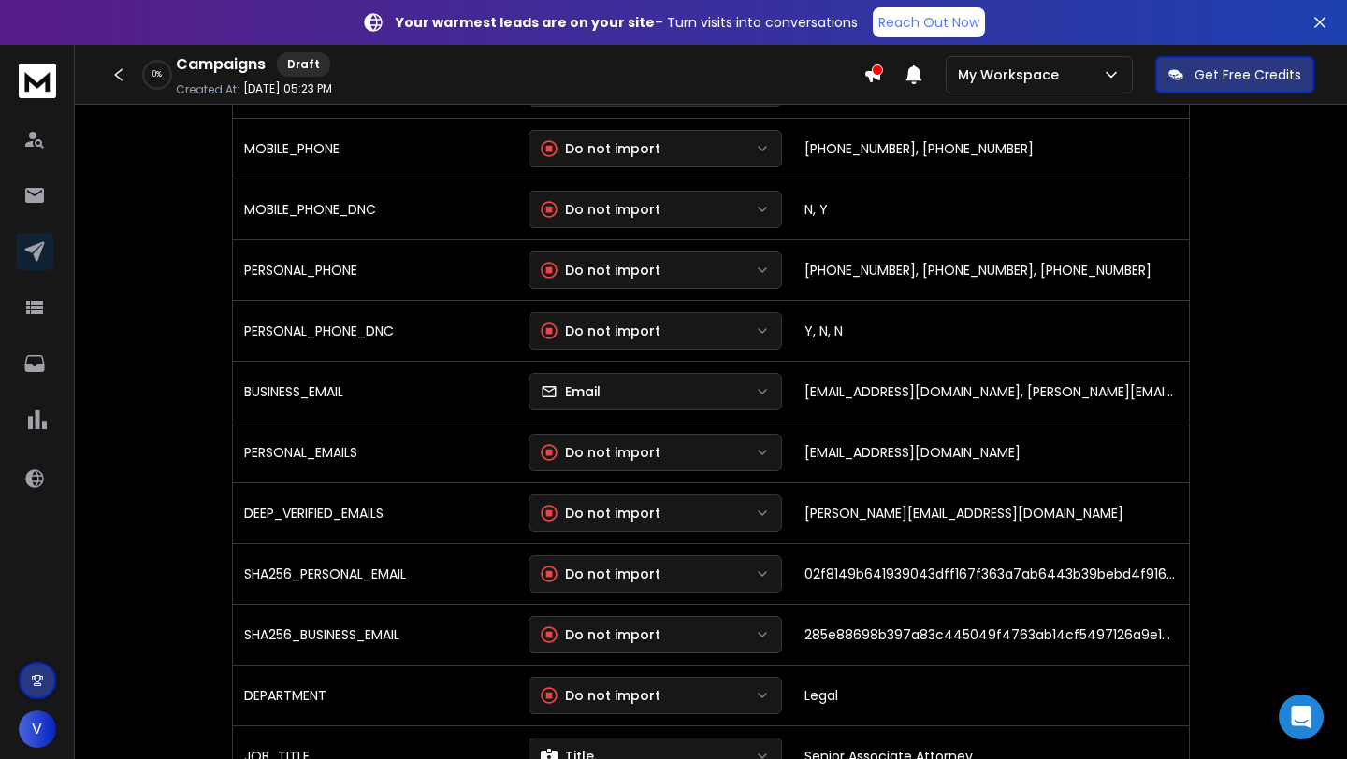
scroll to position [1302, 0]
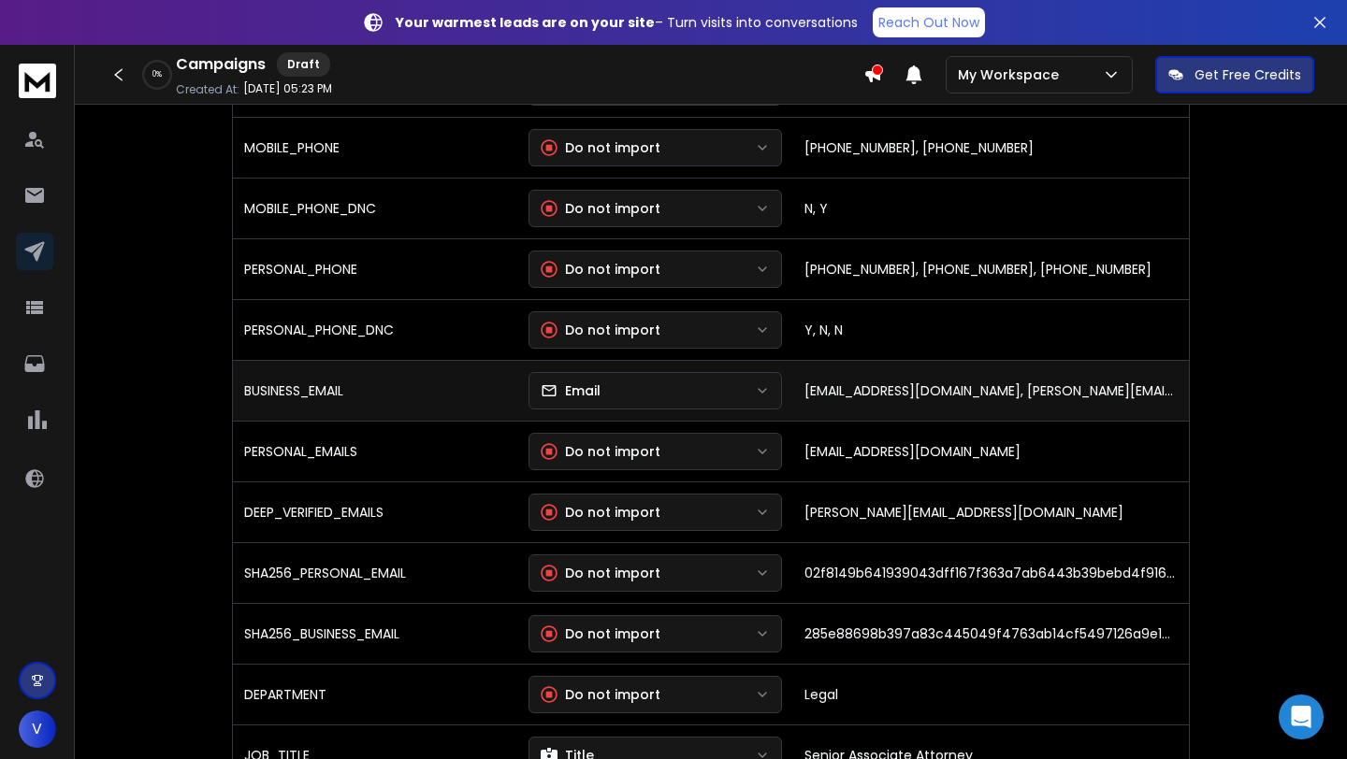
click at [759, 390] on icon "button" at bounding box center [762, 390] width 15 height 15
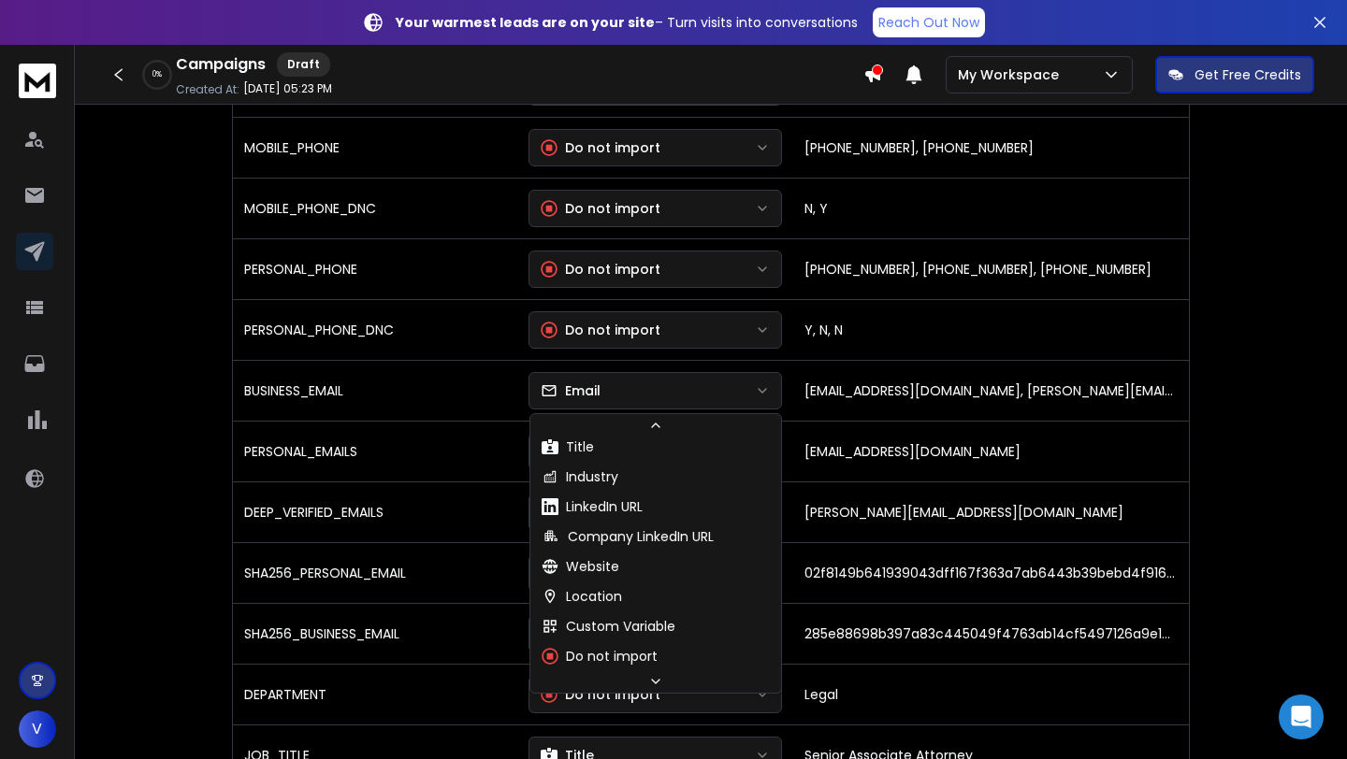
scroll to position [170, 0]
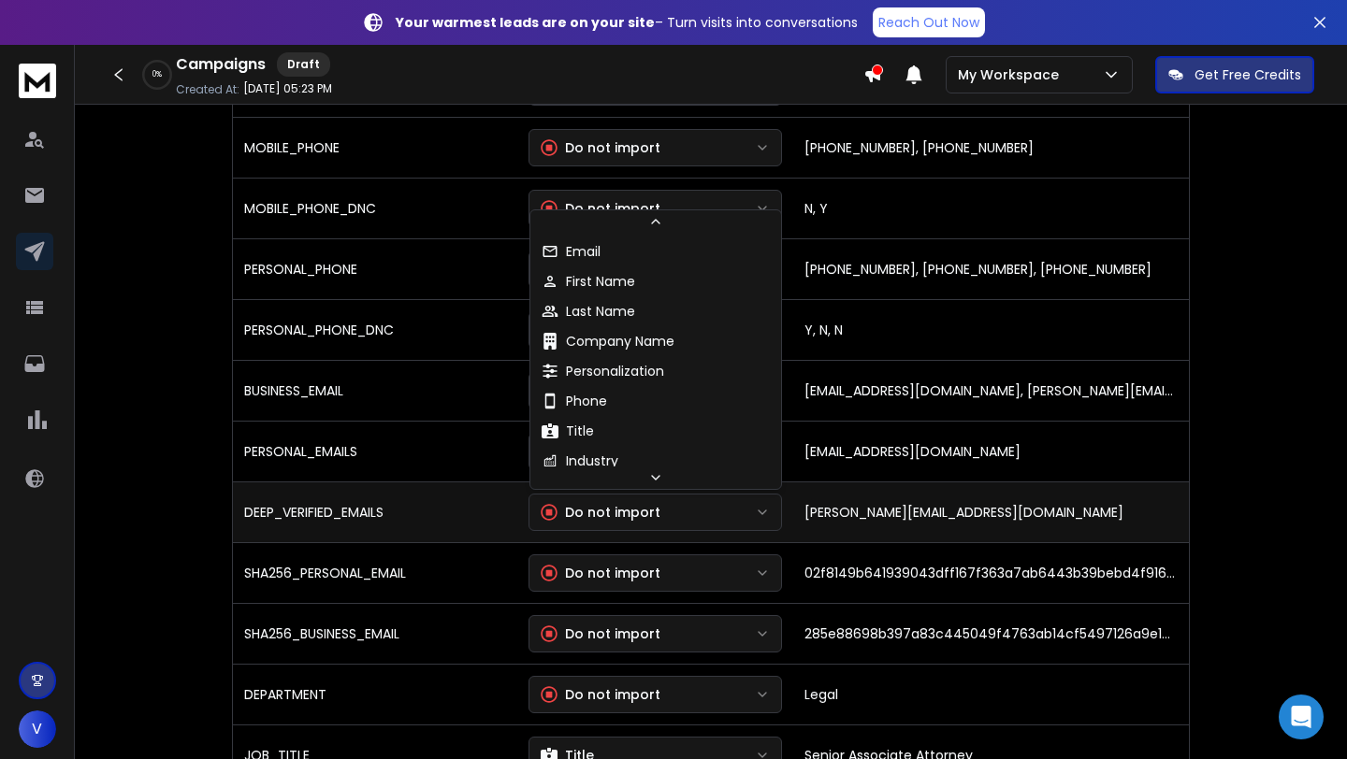
click at [716, 519] on button "Do not import" at bounding box center [655, 512] width 254 height 37
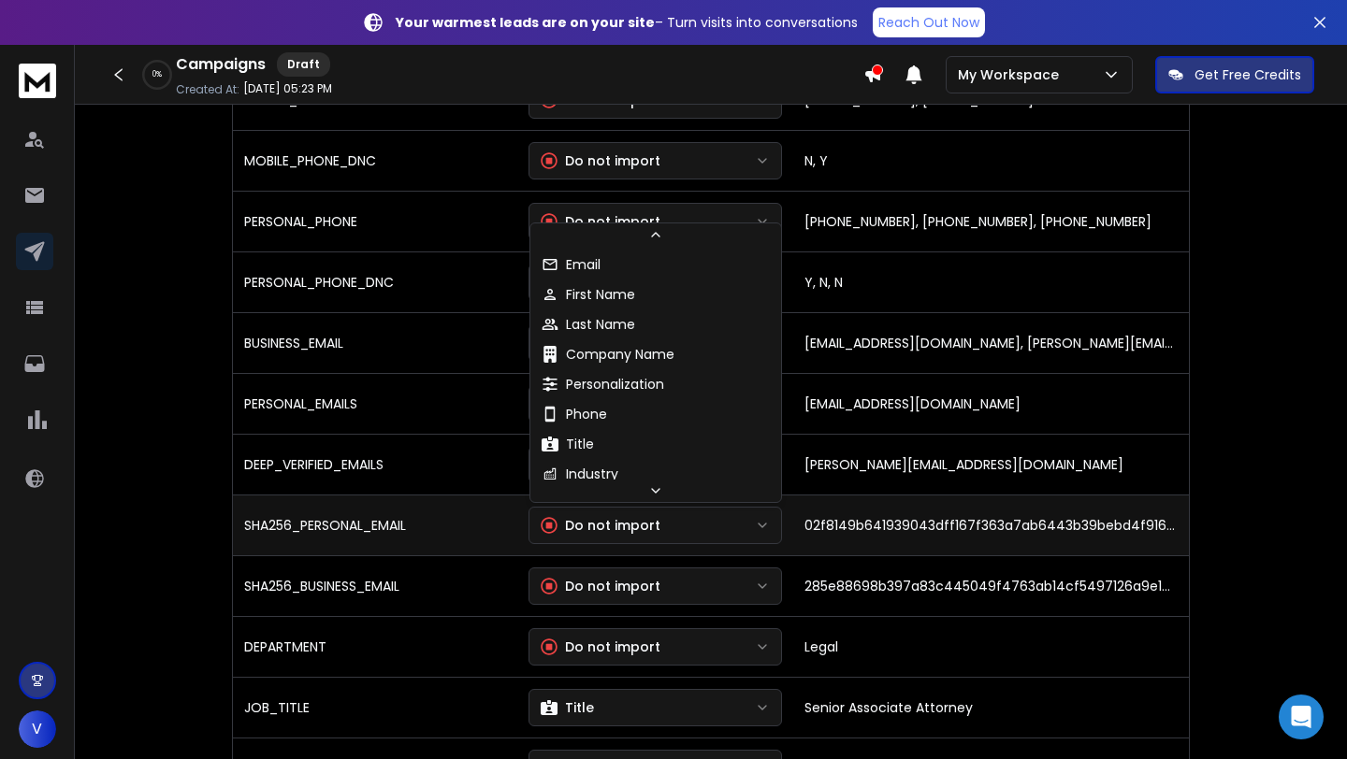
scroll to position [189, 0]
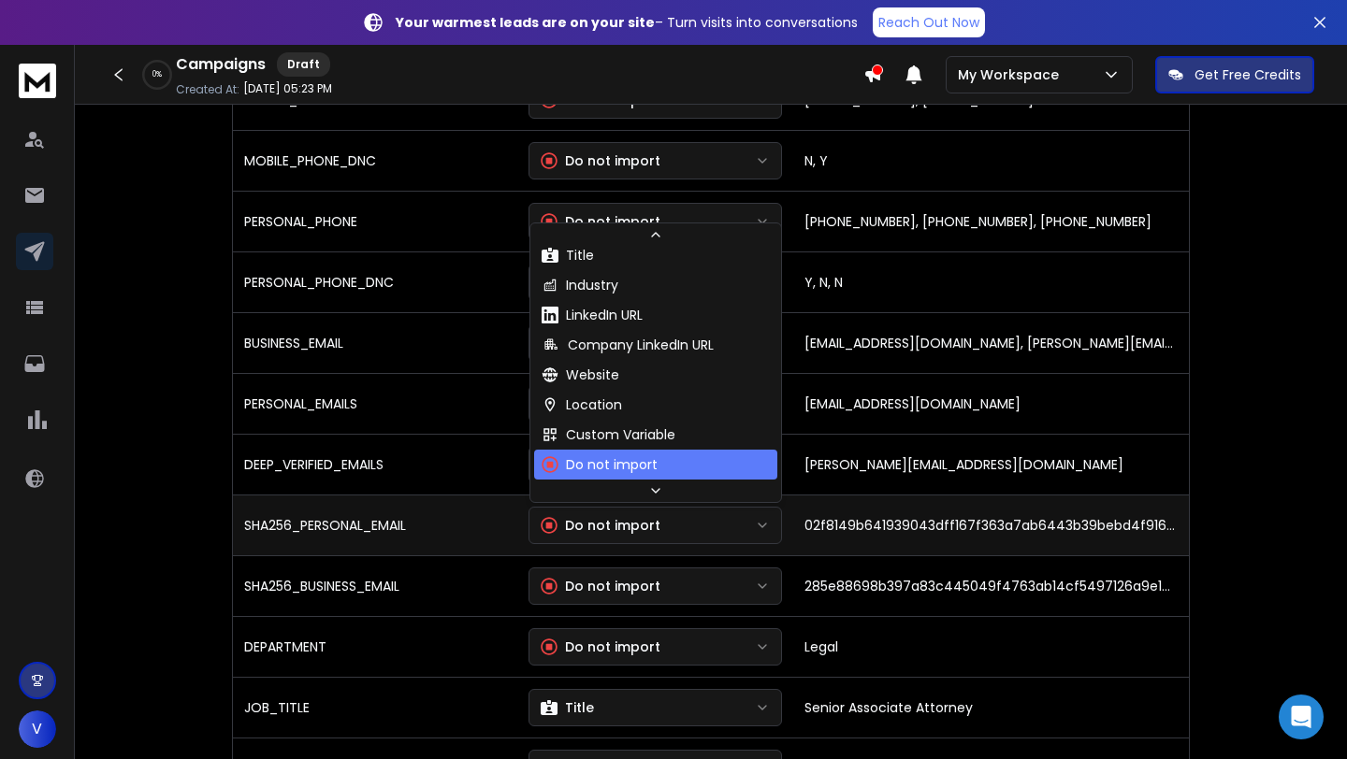
click at [755, 525] on icon "button" at bounding box center [762, 525] width 15 height 15
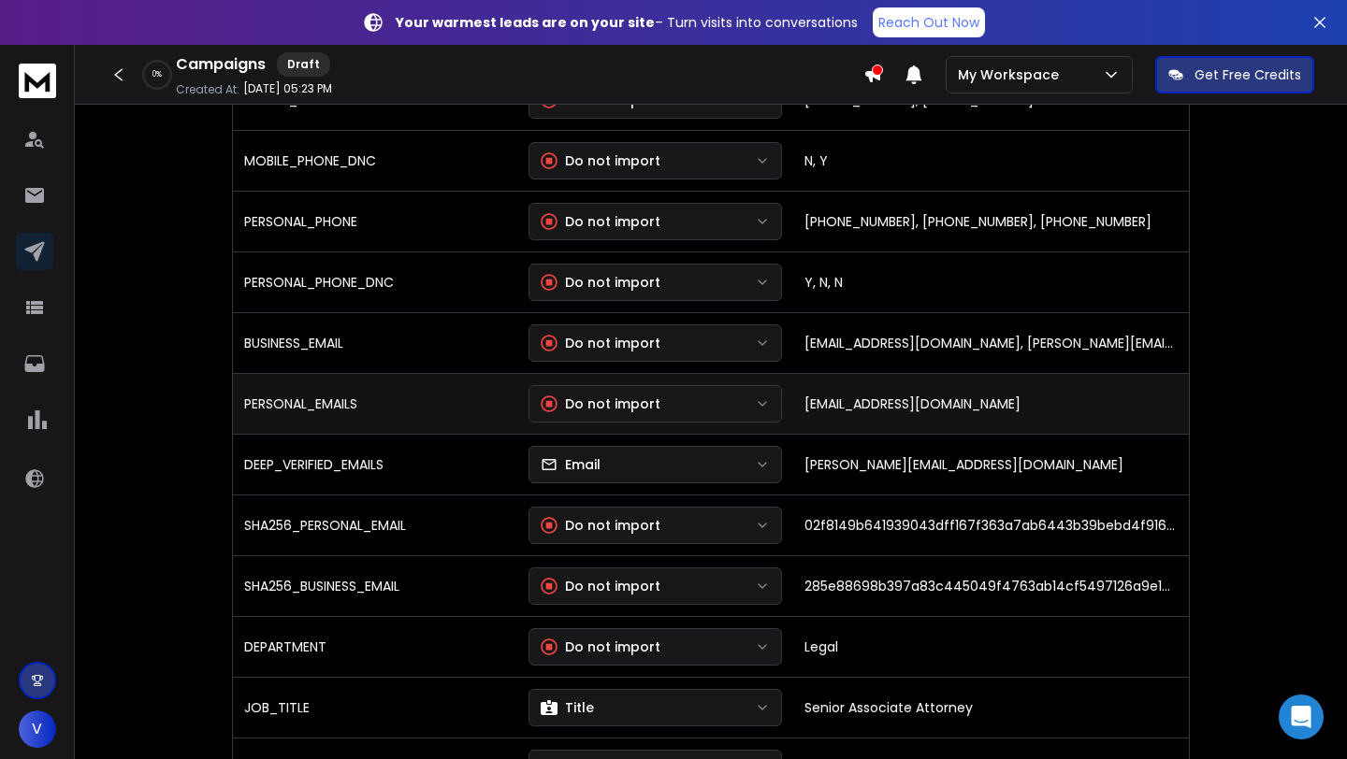
click at [745, 399] on button "Do not import" at bounding box center [655, 403] width 254 height 37
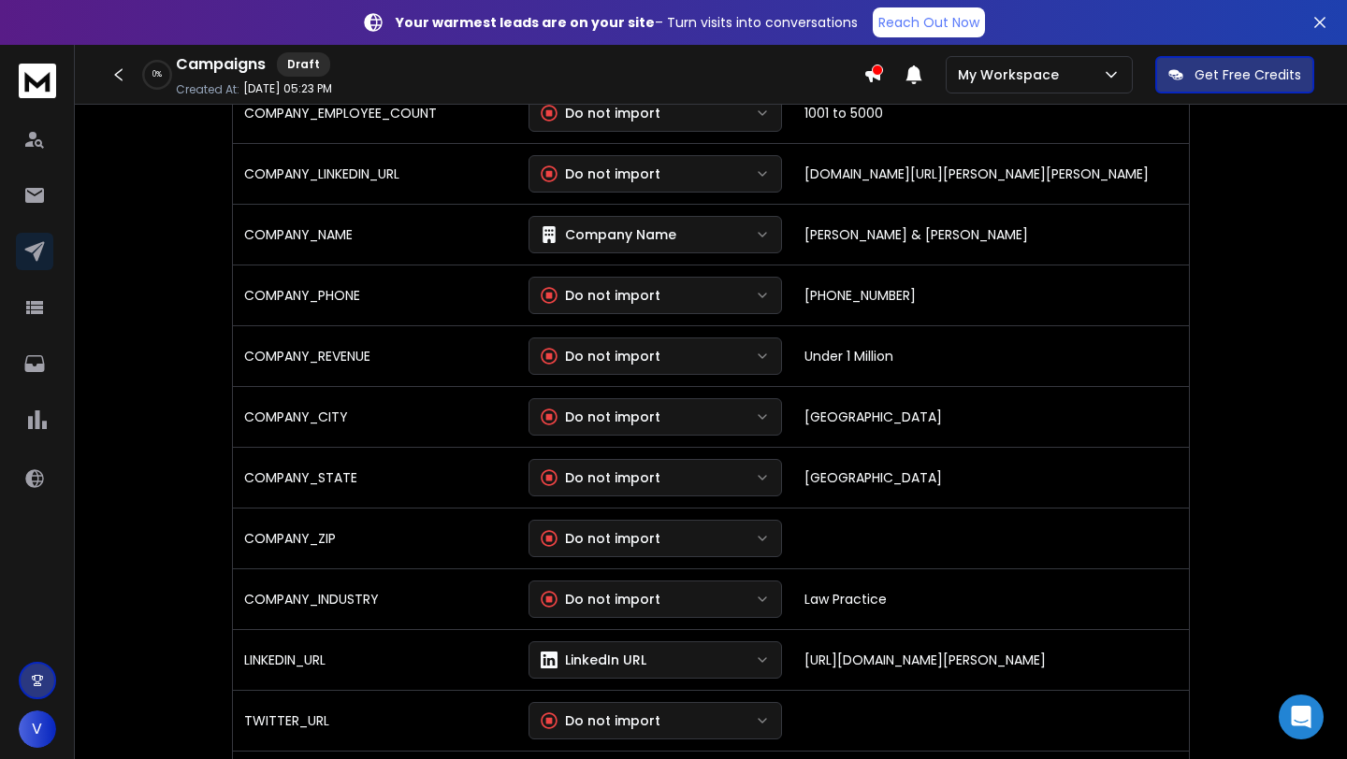
scroll to position [2250, 0]
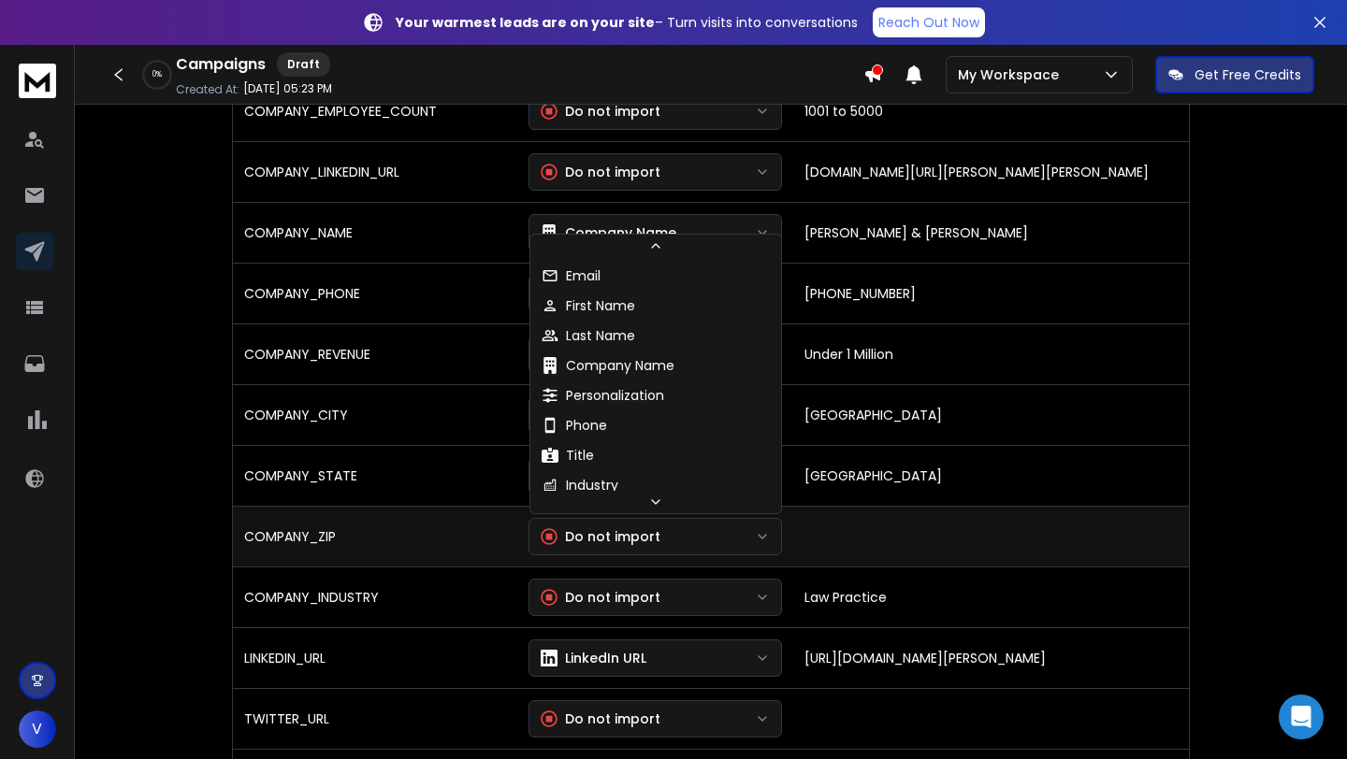
click at [759, 535] on icon "button" at bounding box center [762, 536] width 15 height 15
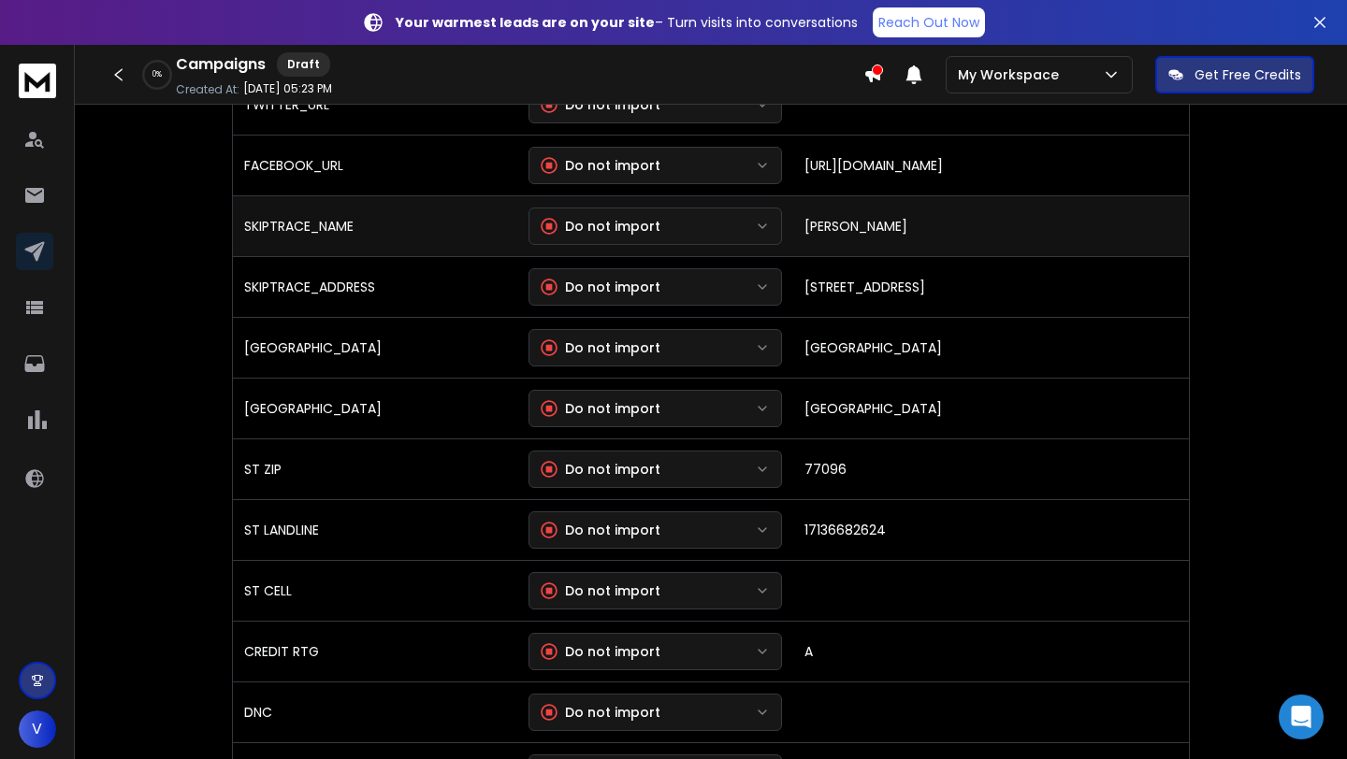
scroll to position [2866, 0]
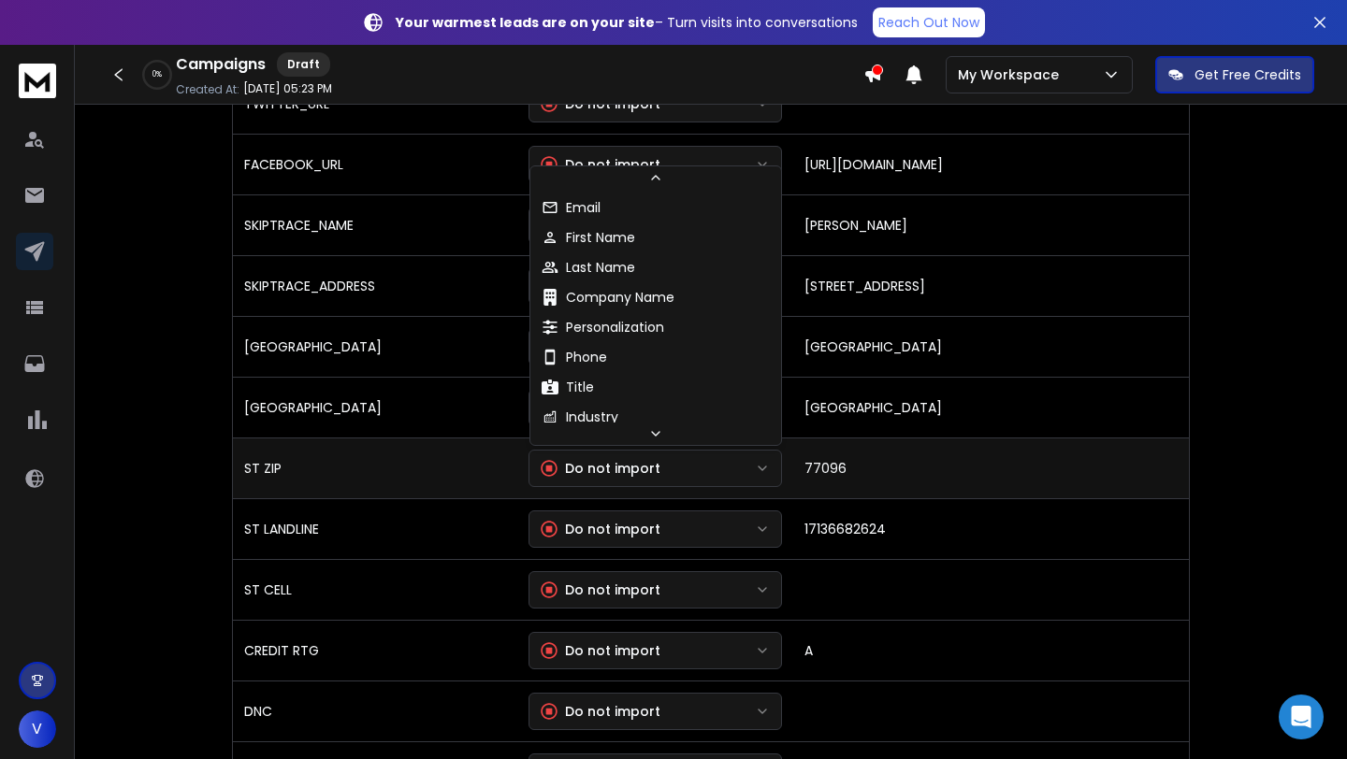
click at [757, 469] on icon "button" at bounding box center [762, 468] width 15 height 15
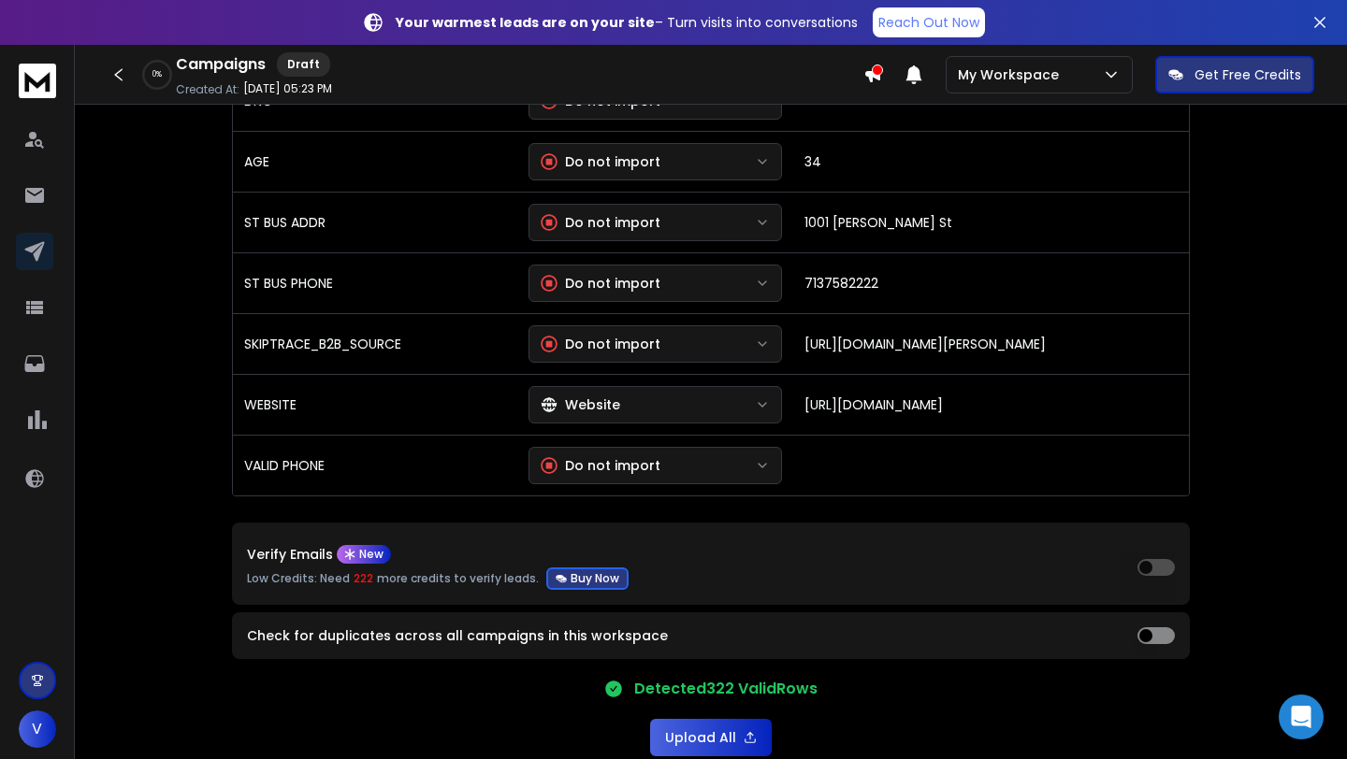
scroll to position [3504, 0]
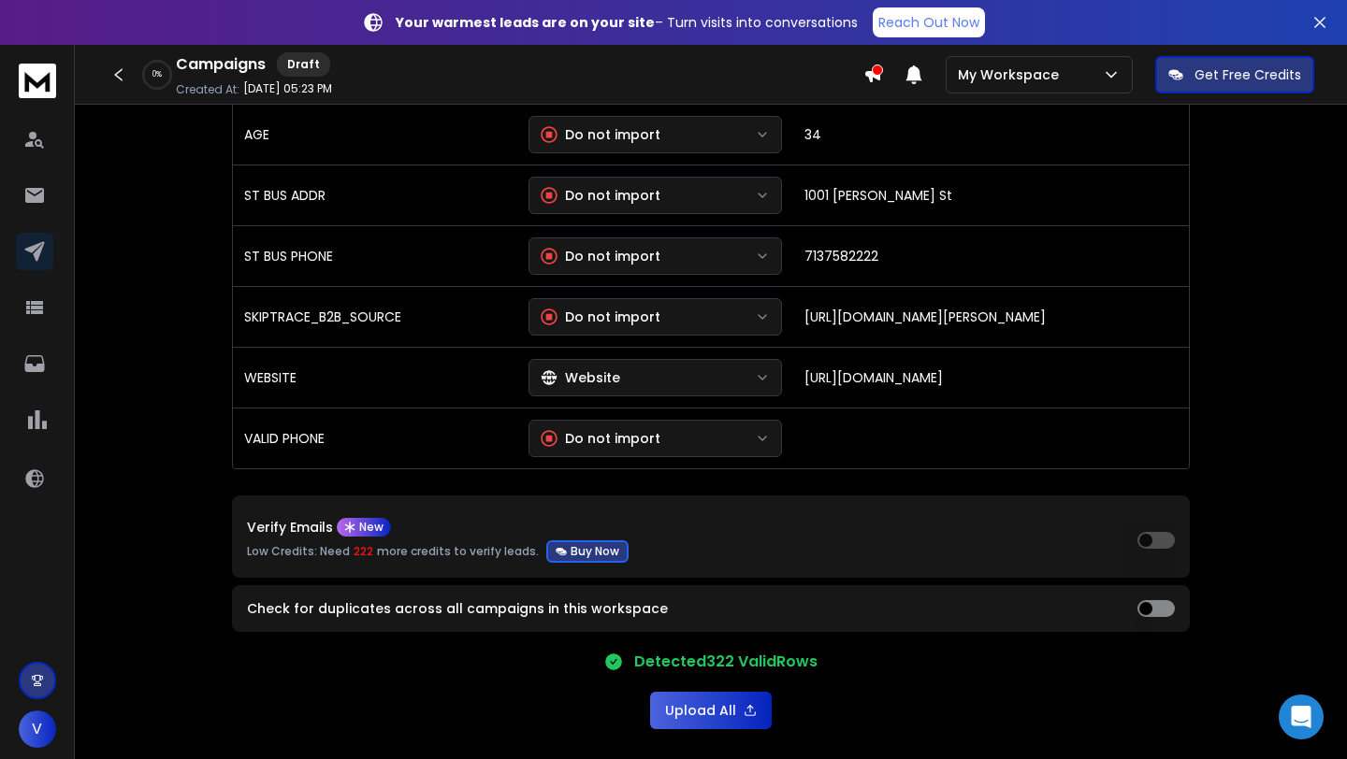
click at [684, 717] on button "Upload All" at bounding box center [711, 710] width 122 height 37
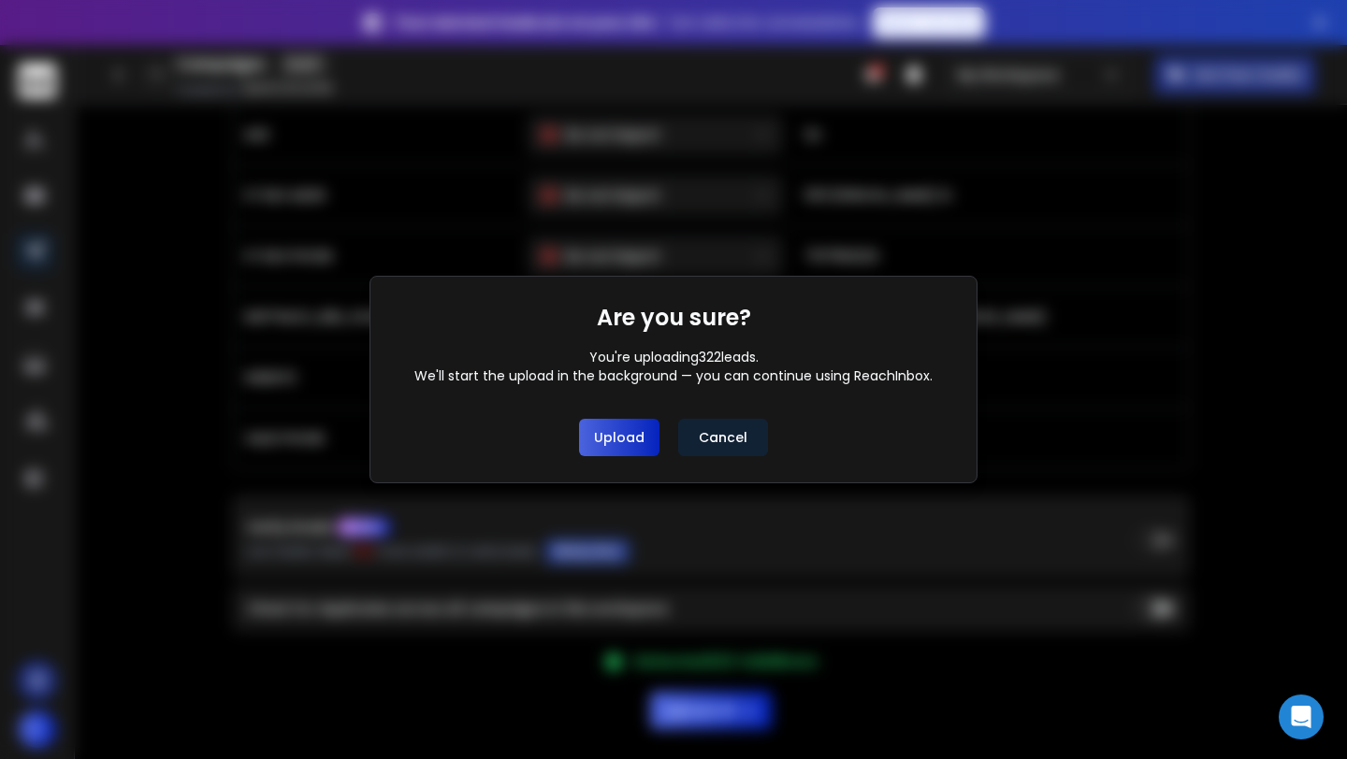
click at [628, 442] on button "Upload" at bounding box center [619, 437] width 80 height 37
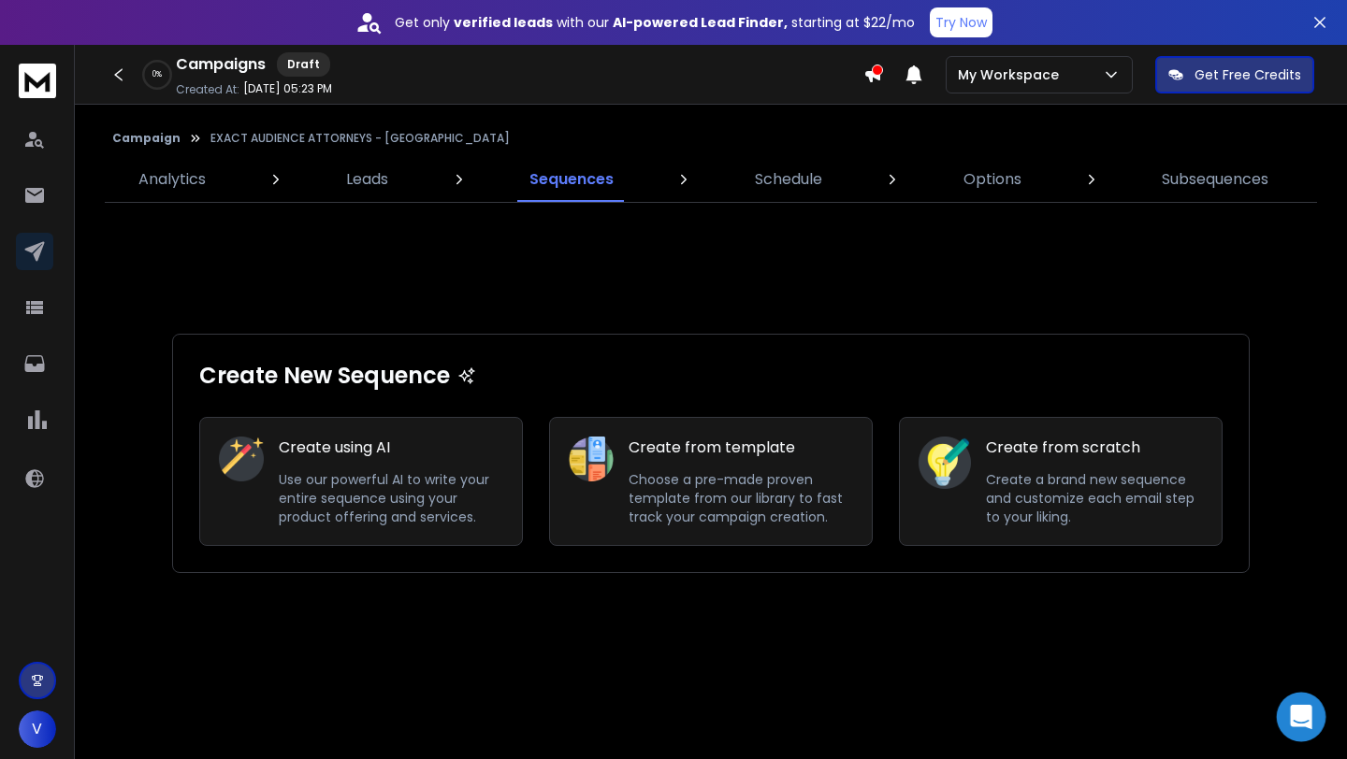
click at [1307, 727] on icon "Open Intercom Messenger" at bounding box center [1301, 717] width 24 height 24
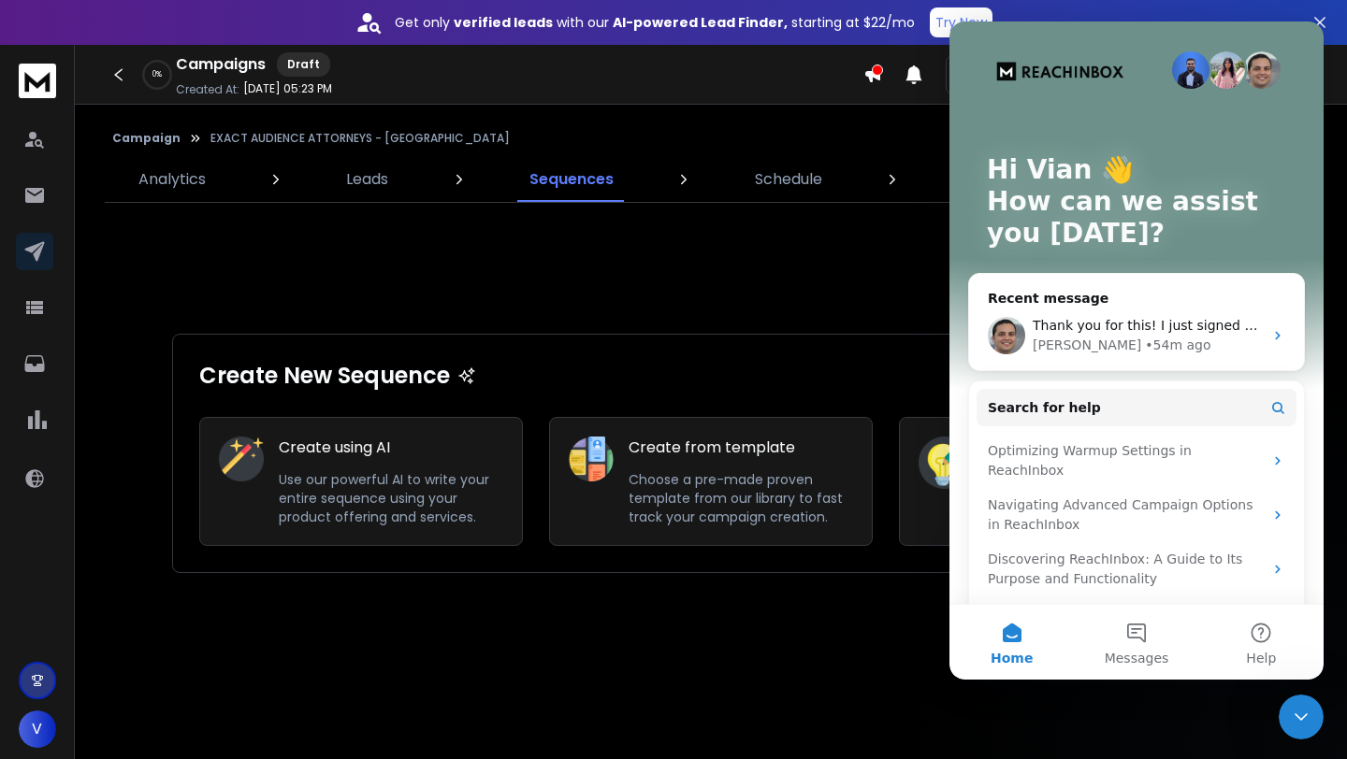
click at [1302, 738] on div "Close Intercom Messenger" at bounding box center [1301, 717] width 45 height 45
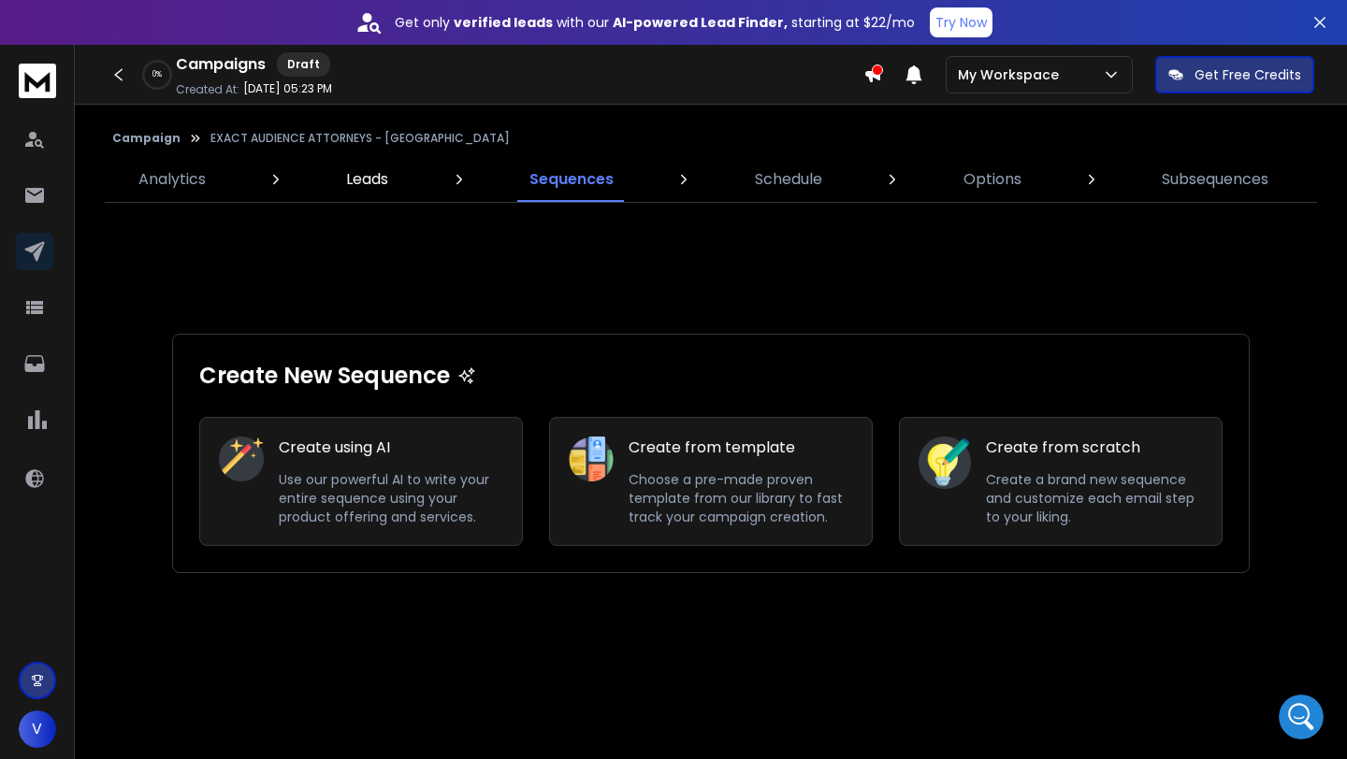
click at [365, 184] on p "Leads" at bounding box center [367, 179] width 42 height 22
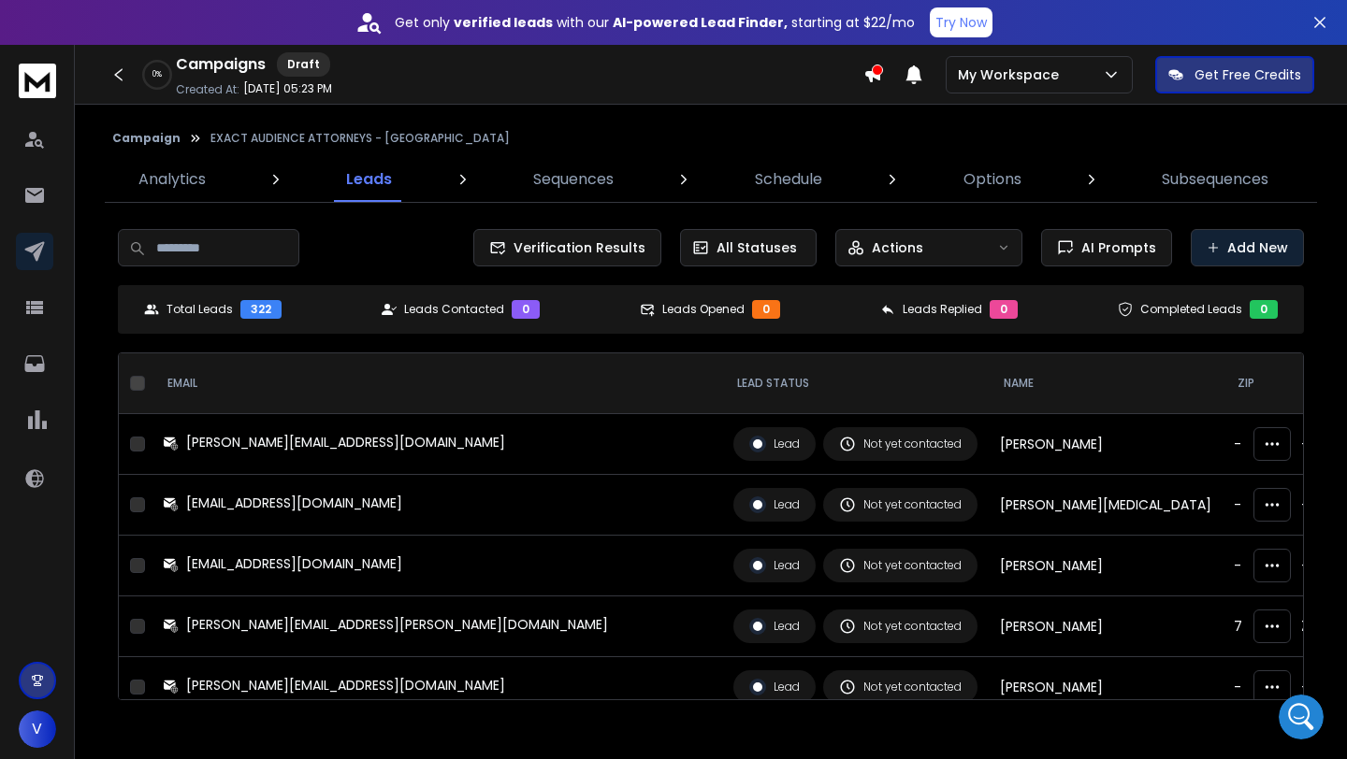
click at [1250, 256] on button "Add New" at bounding box center [1247, 247] width 113 height 37
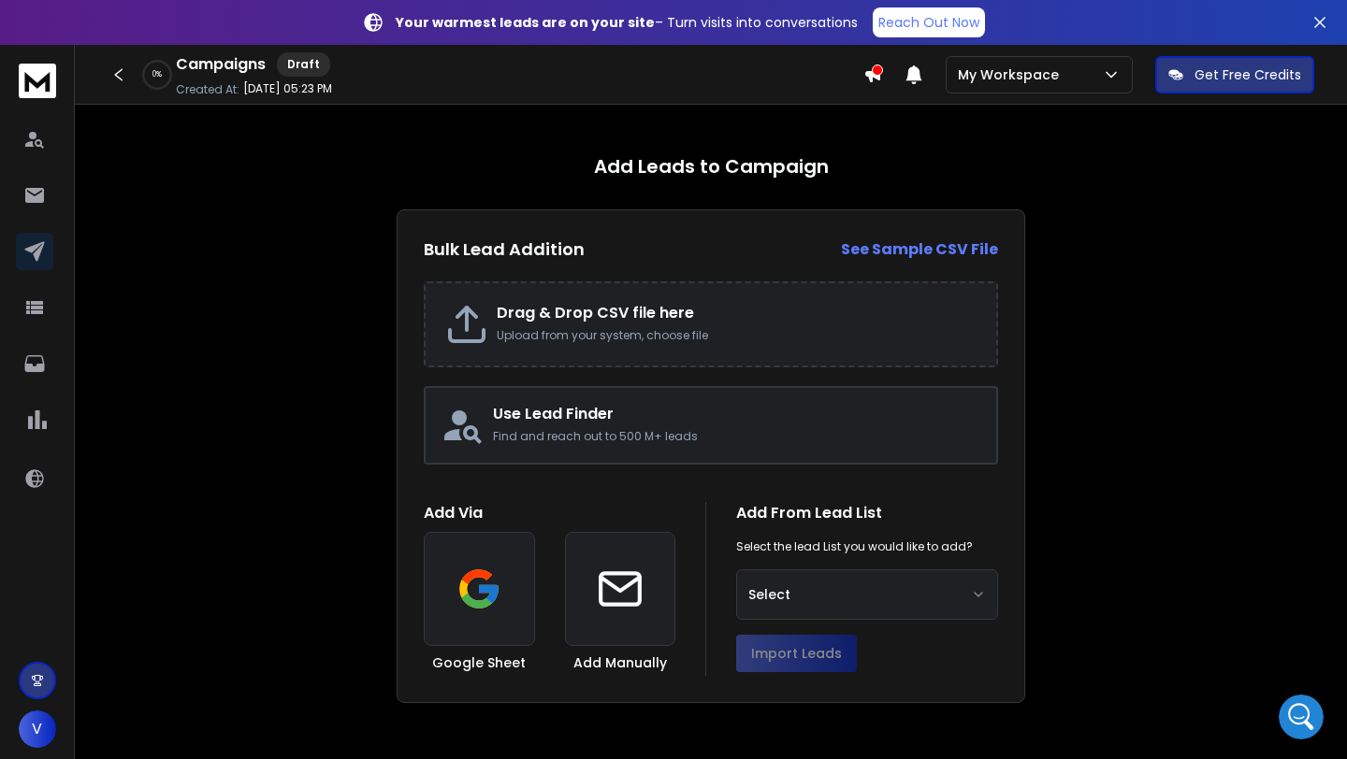
click at [820, 333] on p "Upload from your system, choose file" at bounding box center [737, 335] width 481 height 15
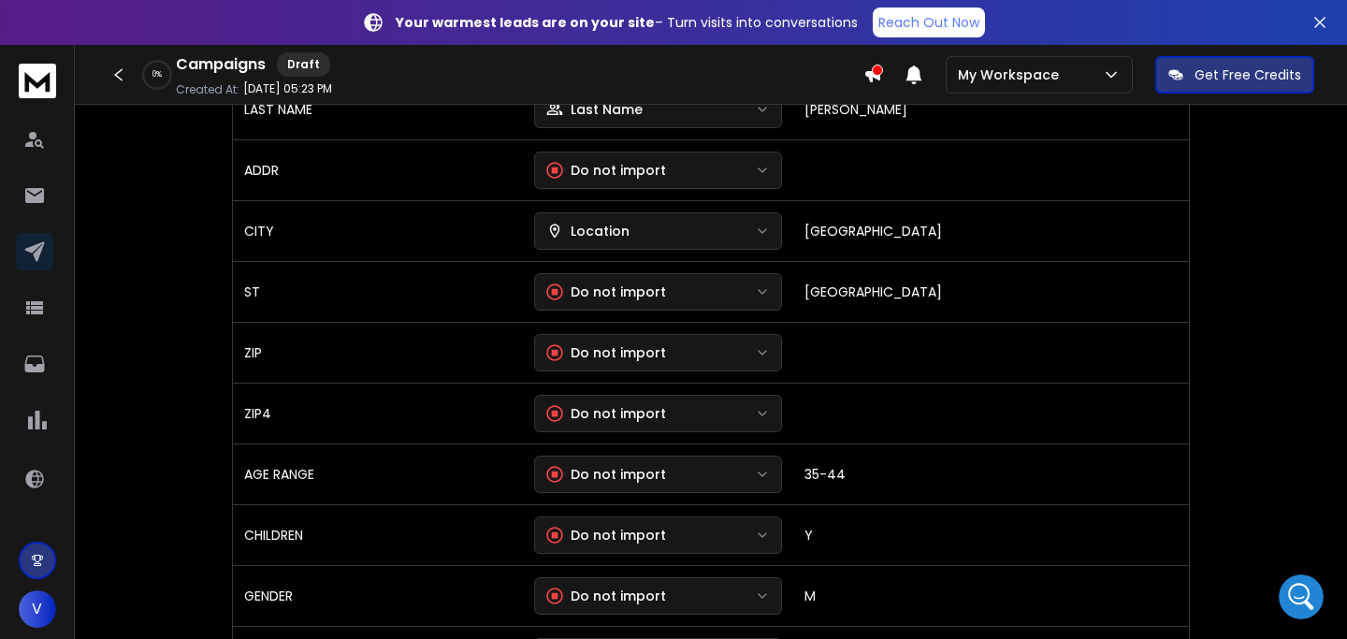
scroll to position [429, 0]
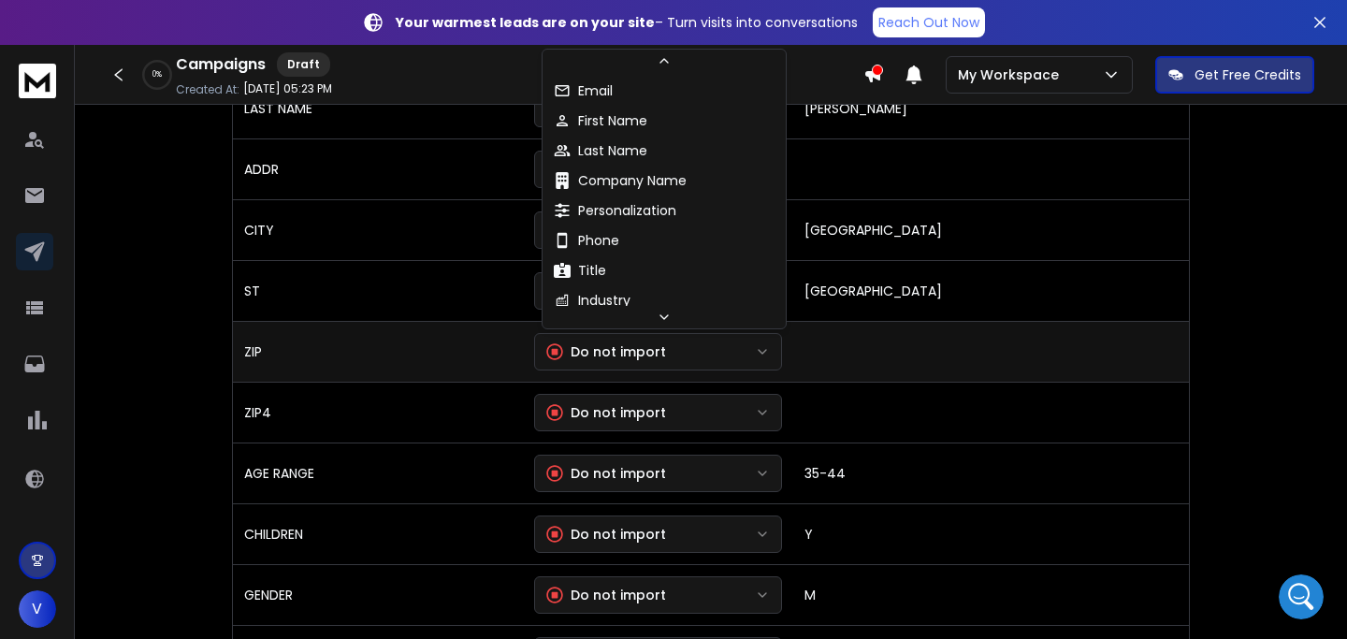
click at [737, 353] on button "Do not import" at bounding box center [658, 351] width 248 height 37
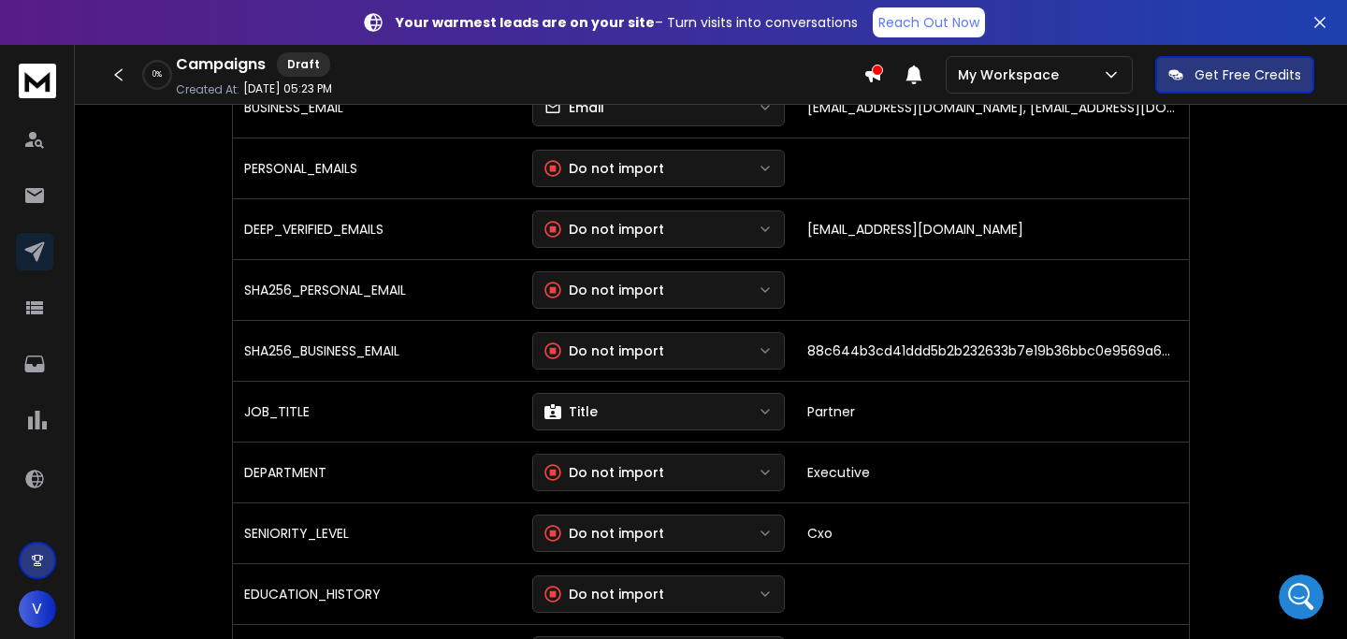
scroll to position [1589, 0]
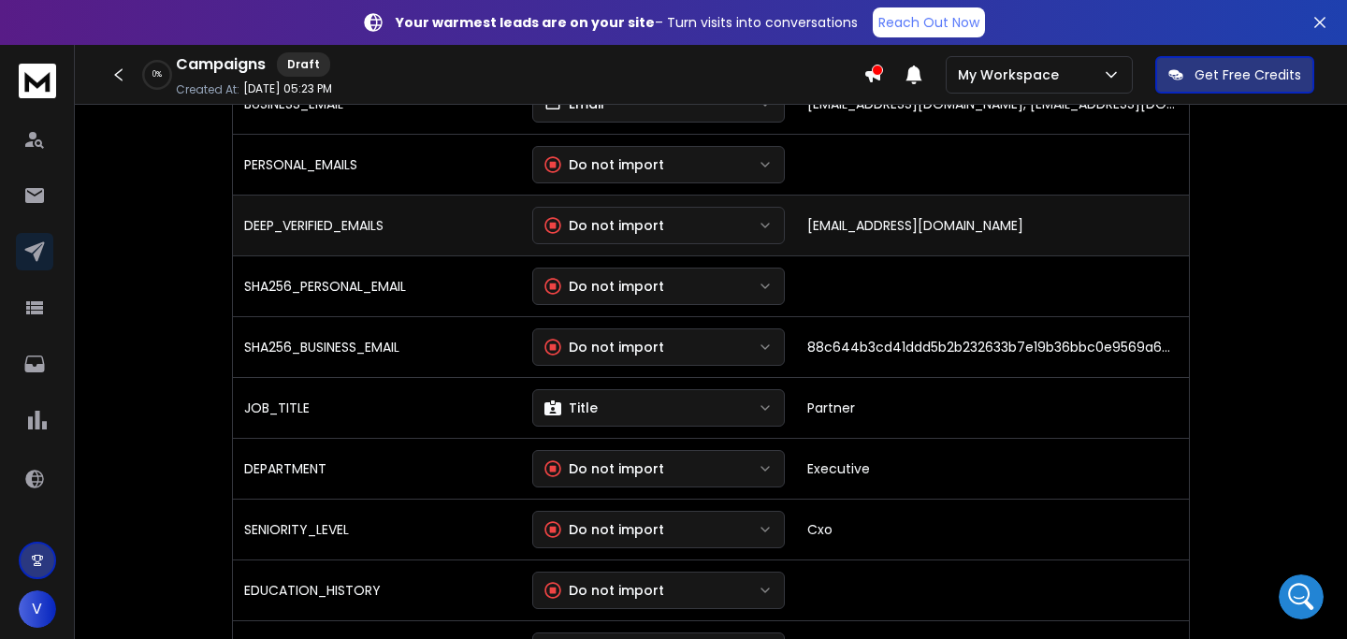
click at [710, 220] on button "Do not import" at bounding box center [658, 225] width 253 height 37
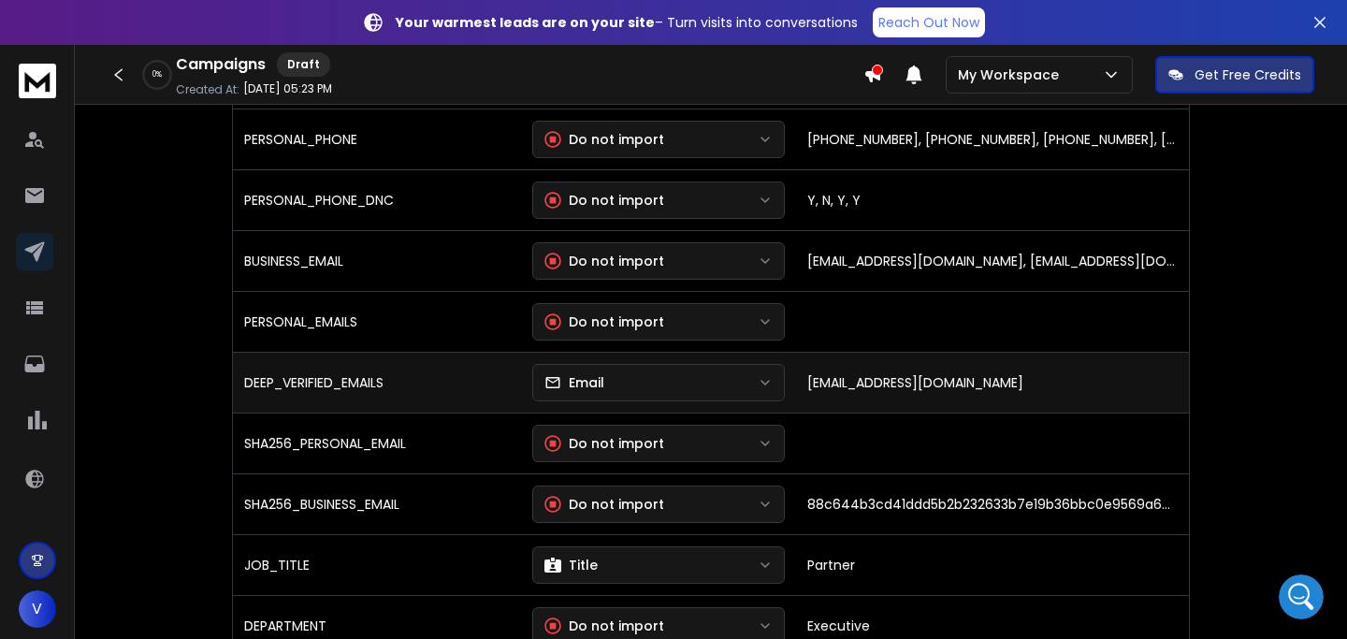
scroll to position [1433, 0]
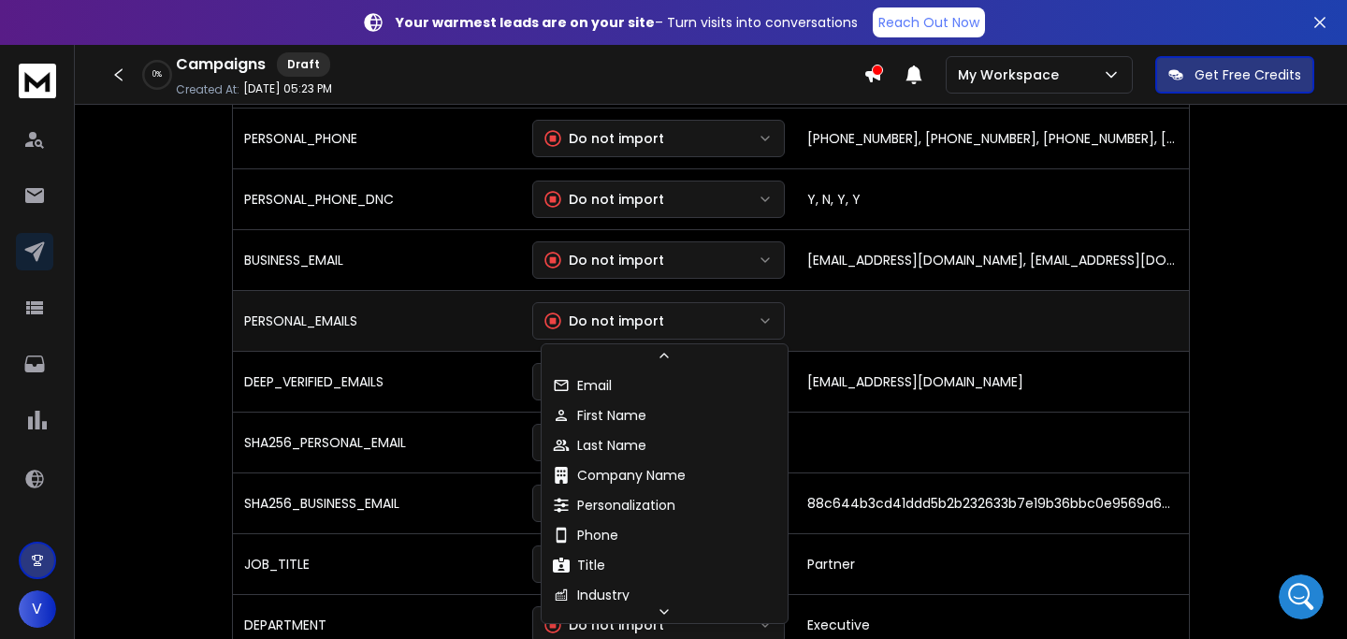
click at [674, 329] on button "Do not import" at bounding box center [658, 320] width 253 height 37
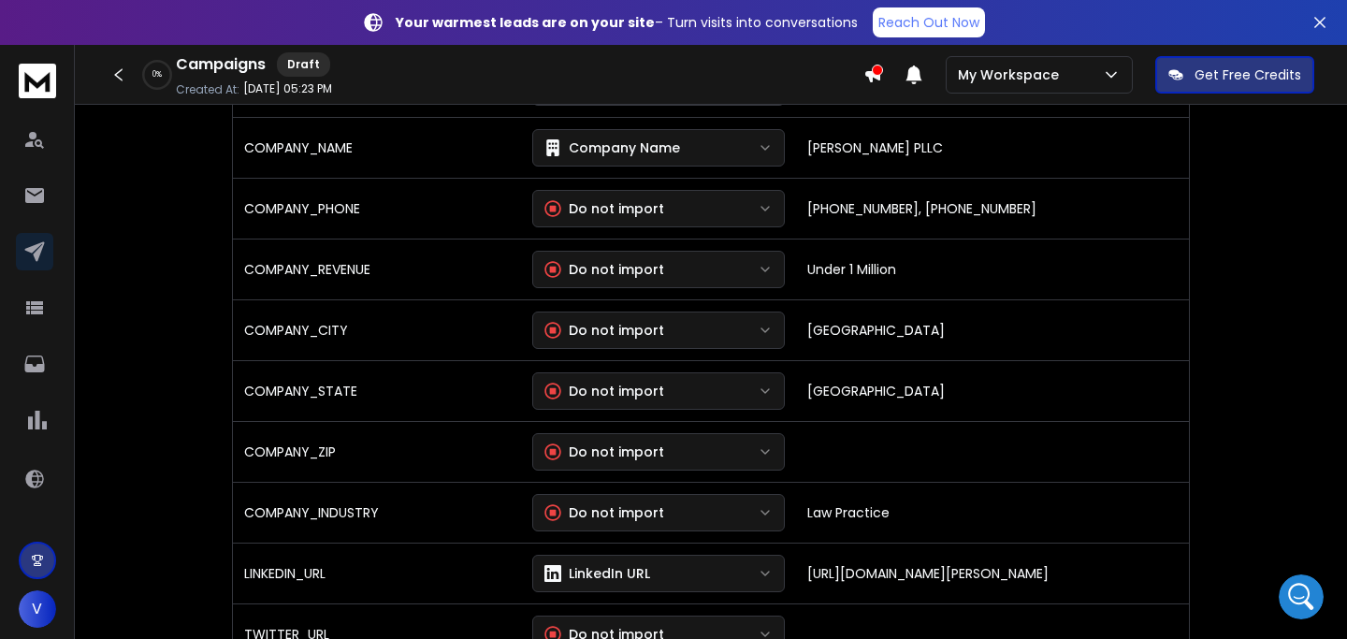
scroll to position [2352, 0]
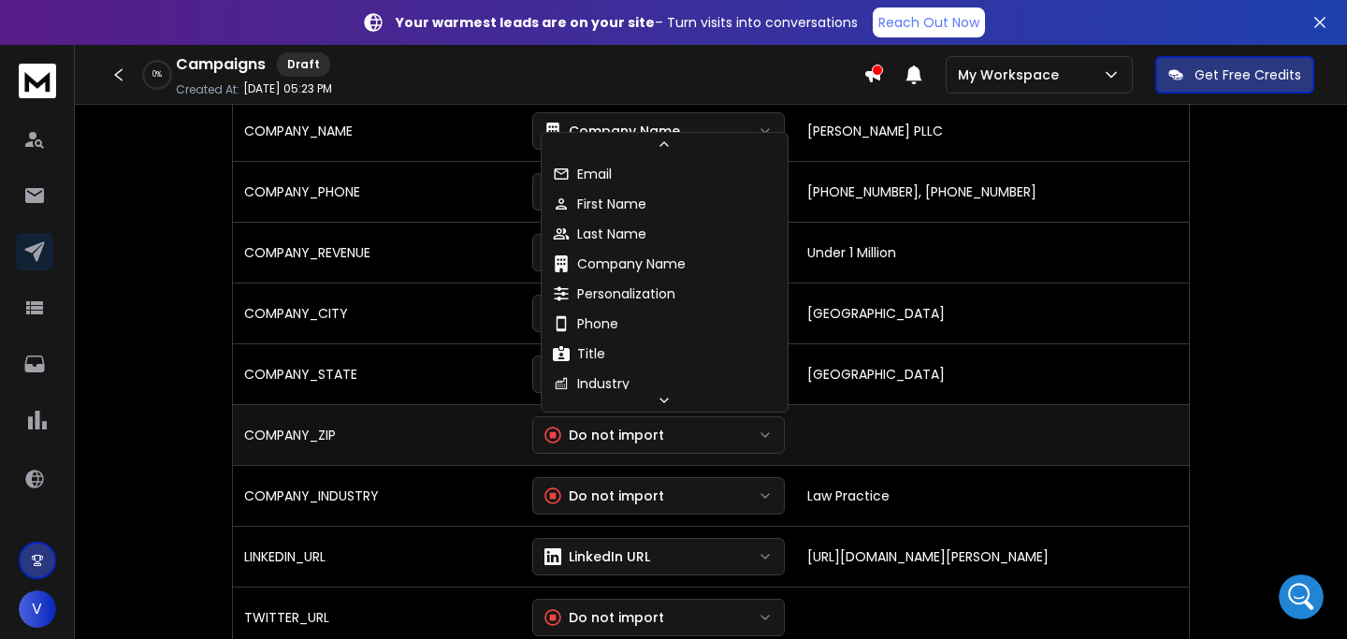
click at [687, 431] on button "Do not import" at bounding box center [658, 434] width 253 height 37
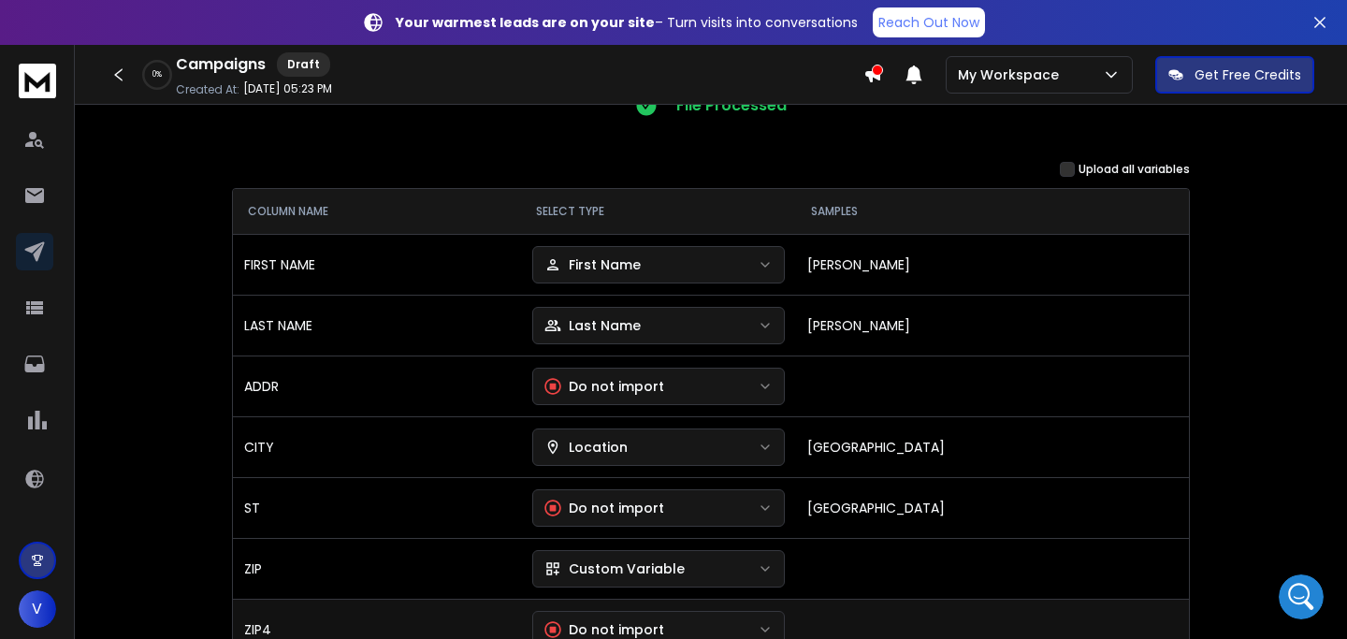
scroll to position [213, 0]
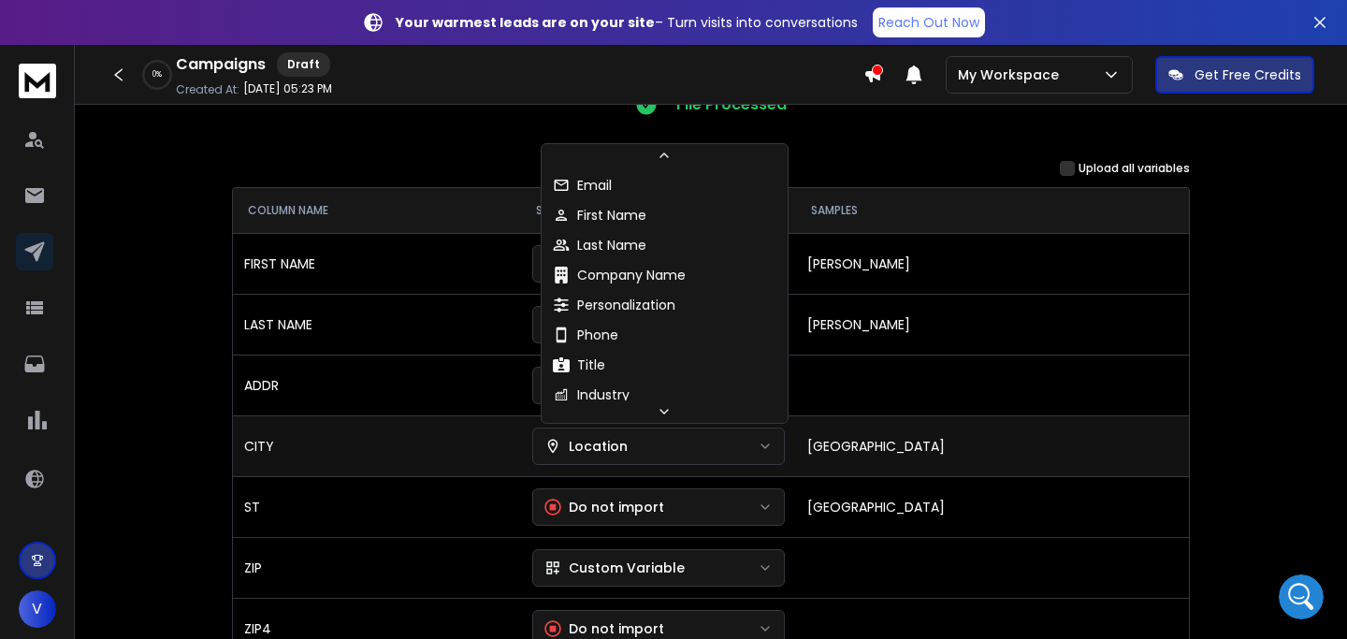
click at [690, 454] on button "Location" at bounding box center [658, 445] width 253 height 37
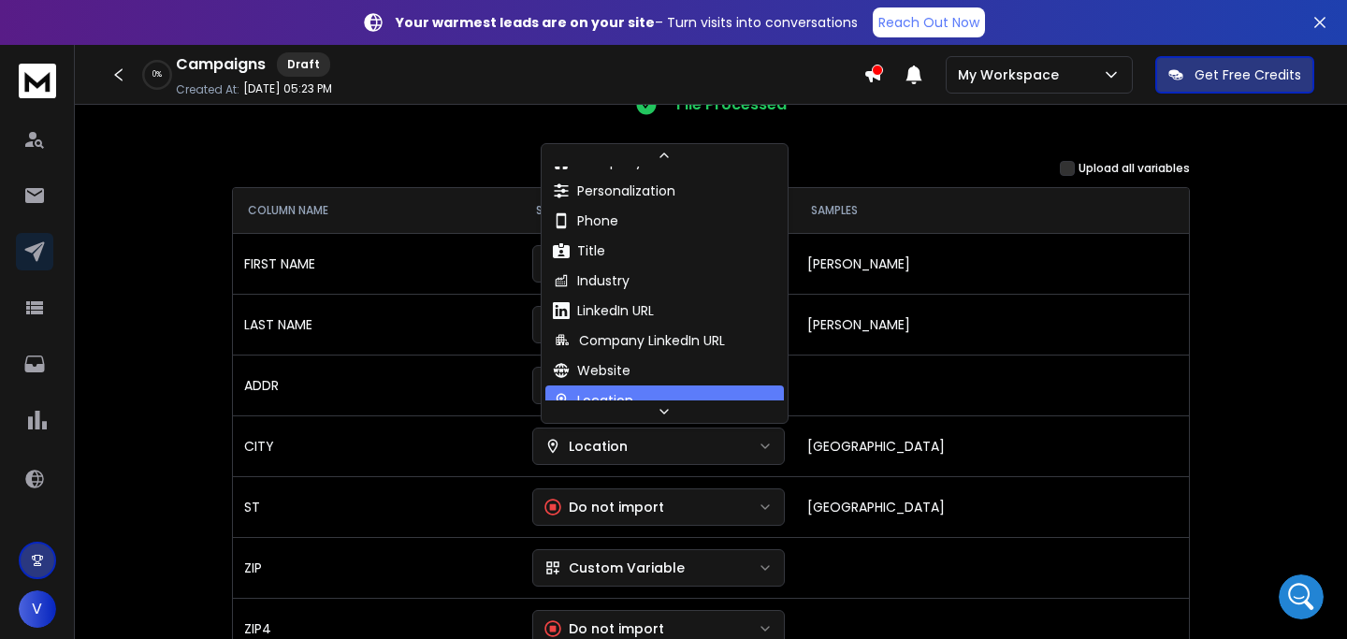
scroll to position [117, 0]
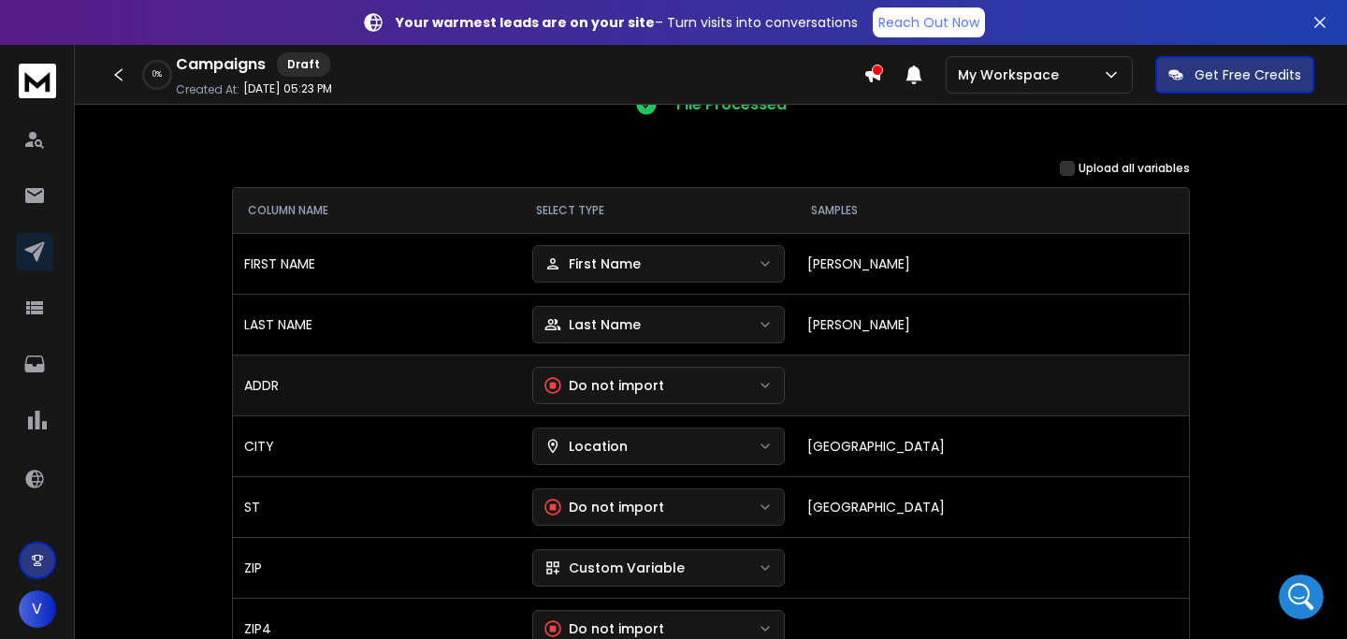
click at [896, 383] on td at bounding box center [992, 384] width 393 height 61
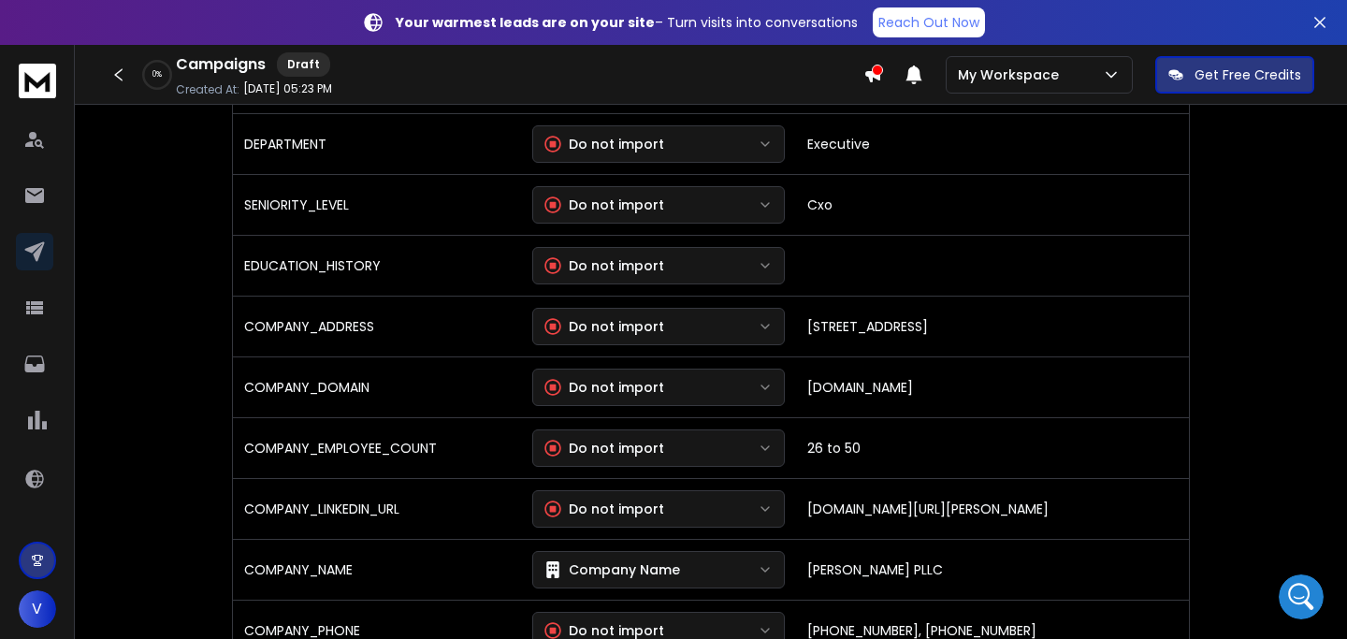
scroll to position [1915, 0]
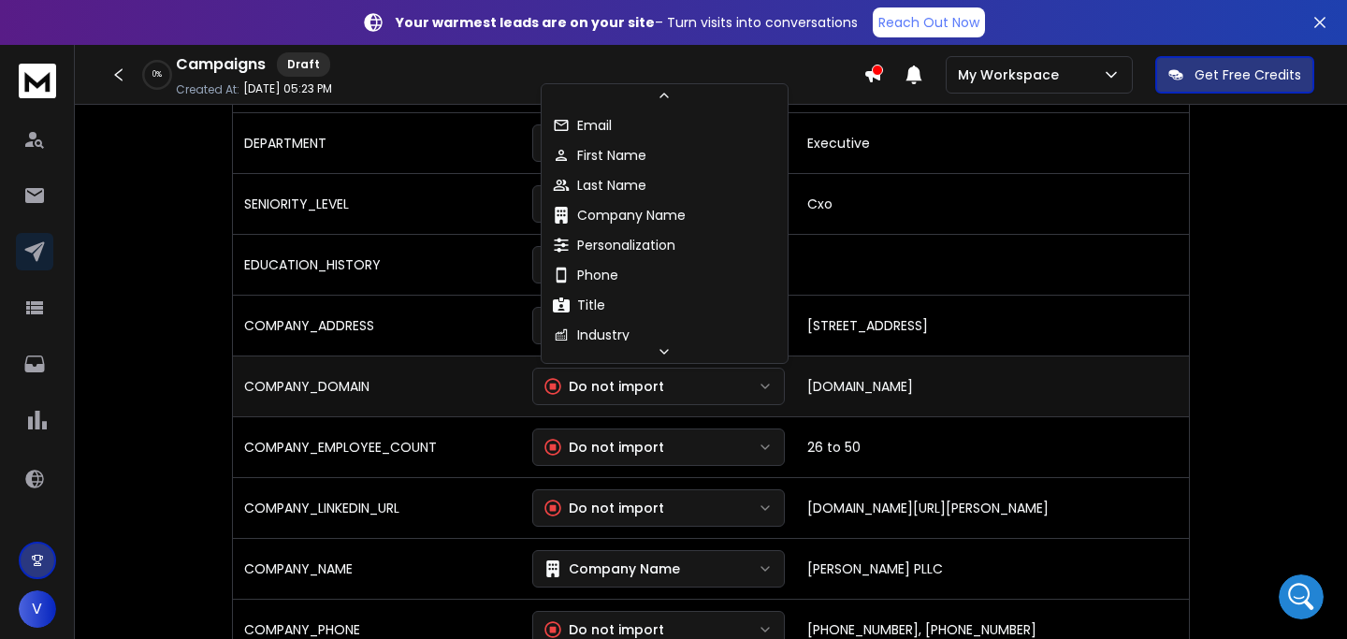
click at [722, 389] on button "Do not import" at bounding box center [658, 386] width 253 height 37
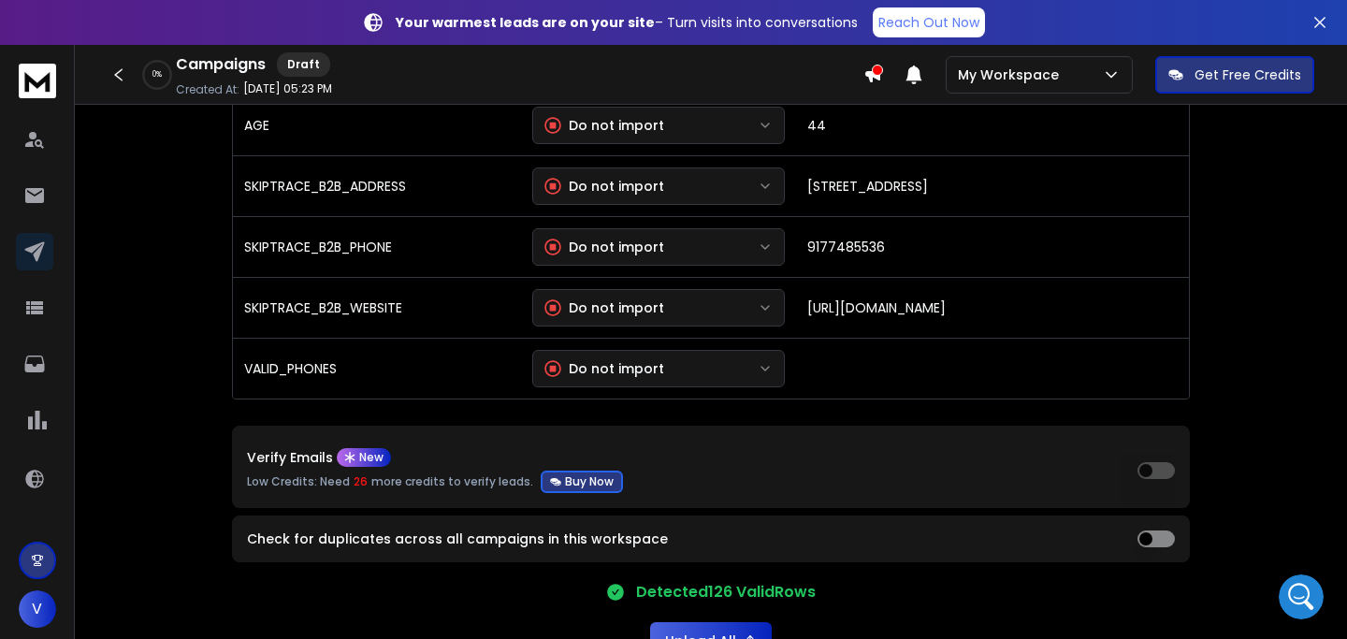
scroll to position [3564, 0]
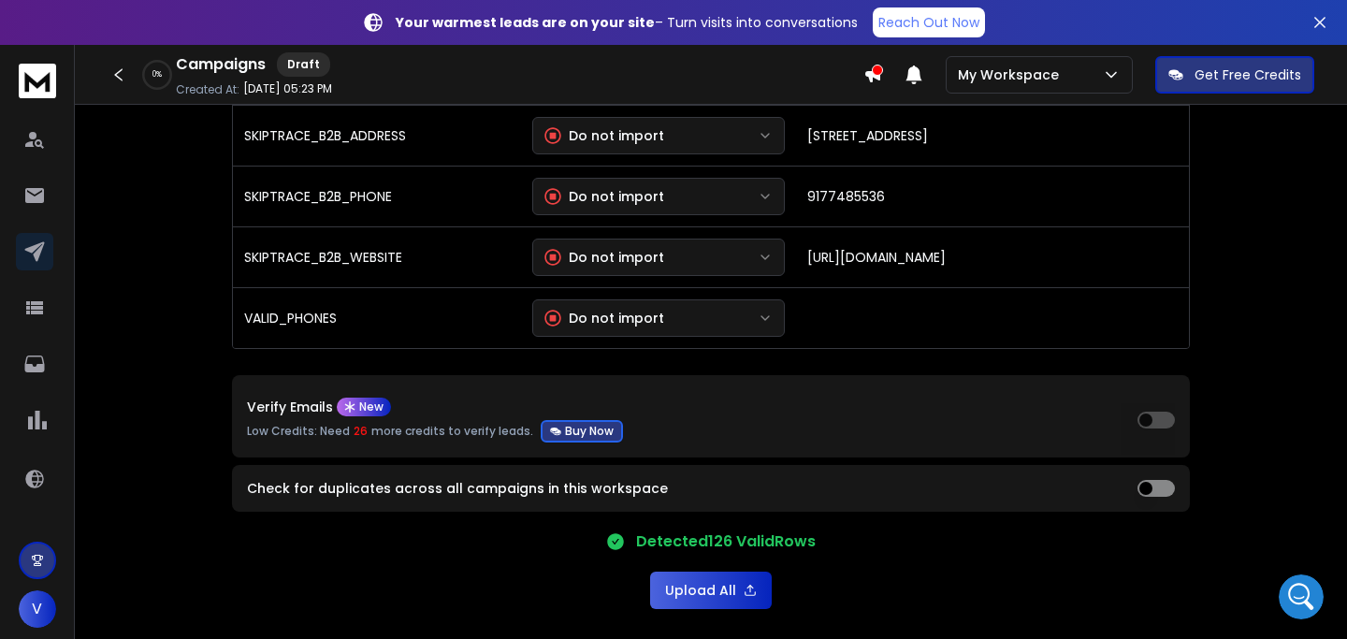
click at [737, 585] on button "Upload All" at bounding box center [711, 589] width 122 height 37
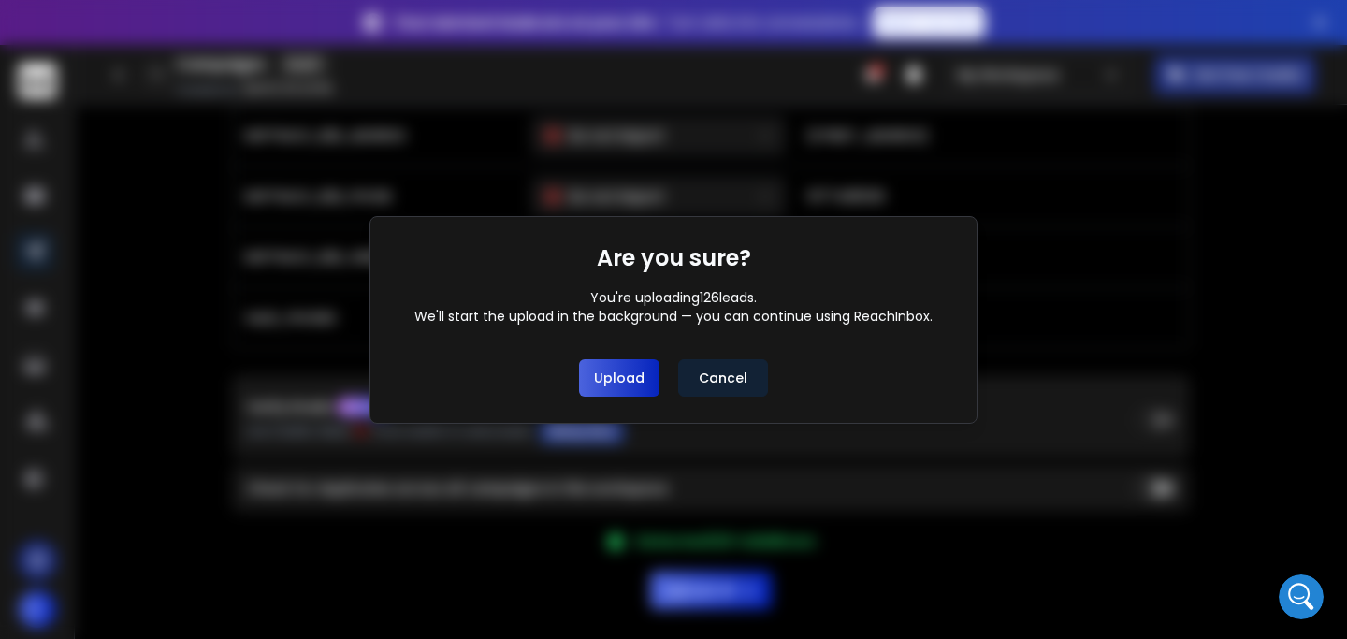
click at [629, 378] on button "Upload" at bounding box center [619, 377] width 80 height 37
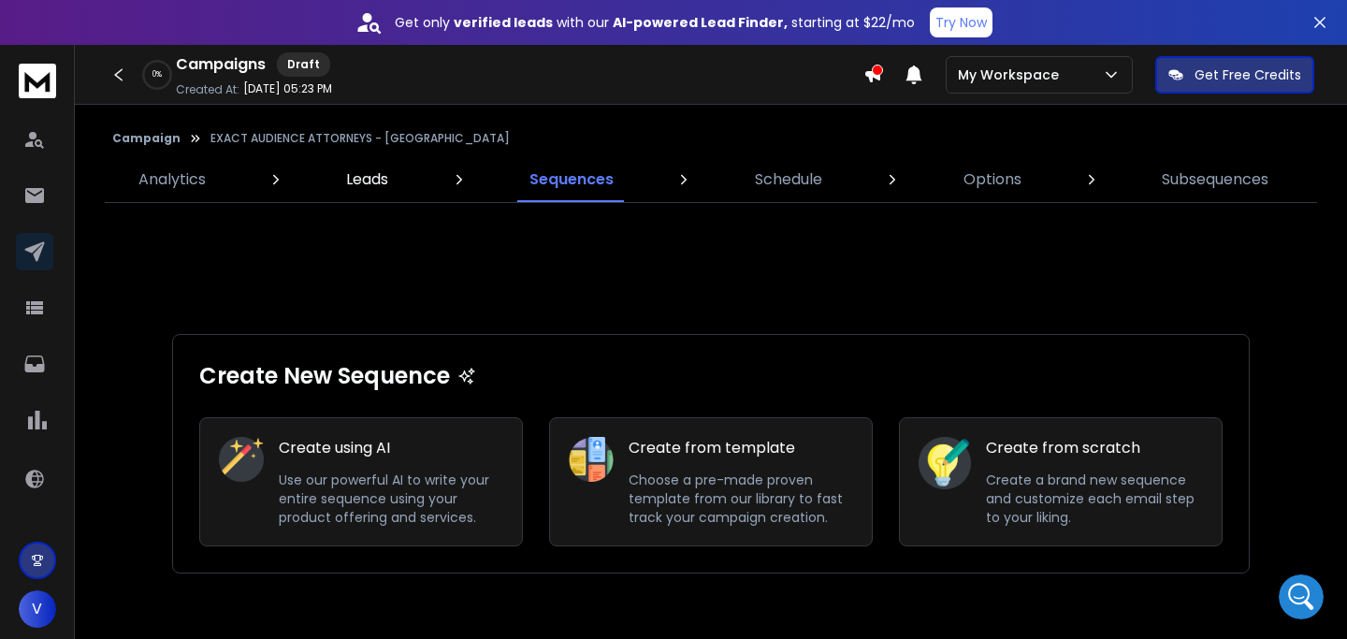
click at [369, 180] on p "Leads" at bounding box center [367, 179] width 42 height 22
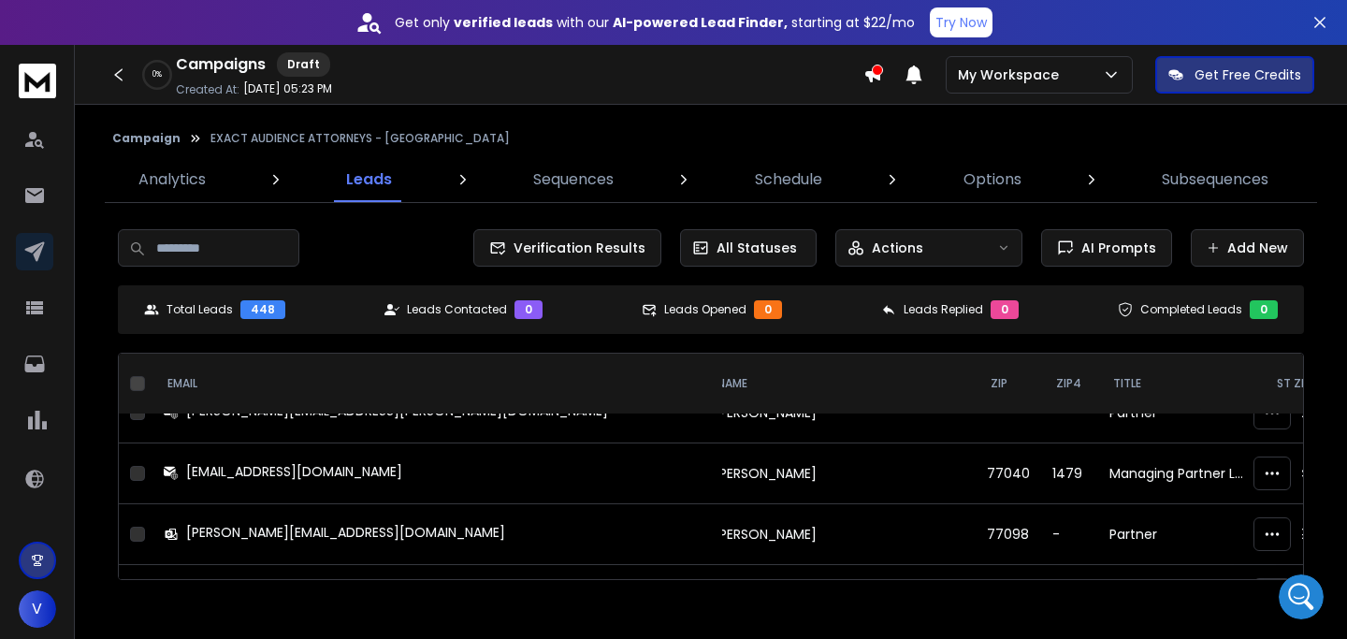
scroll to position [2889, 0]
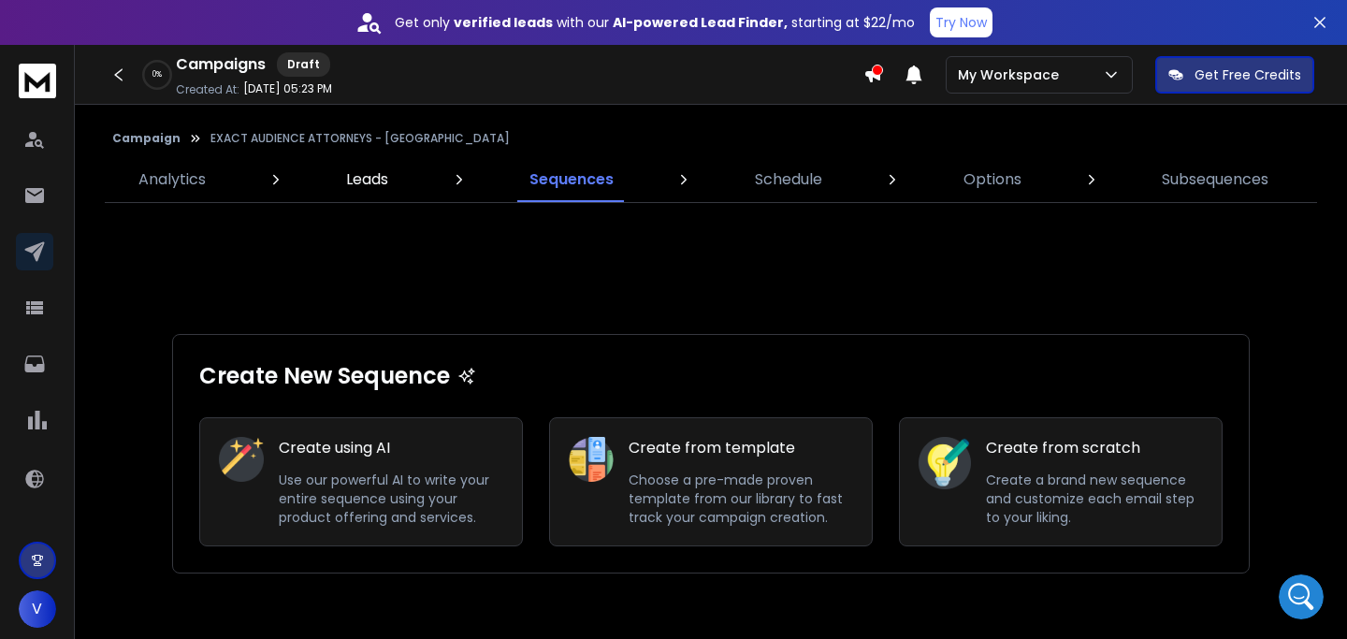
click at [375, 164] on link "Leads" at bounding box center [367, 179] width 65 height 45
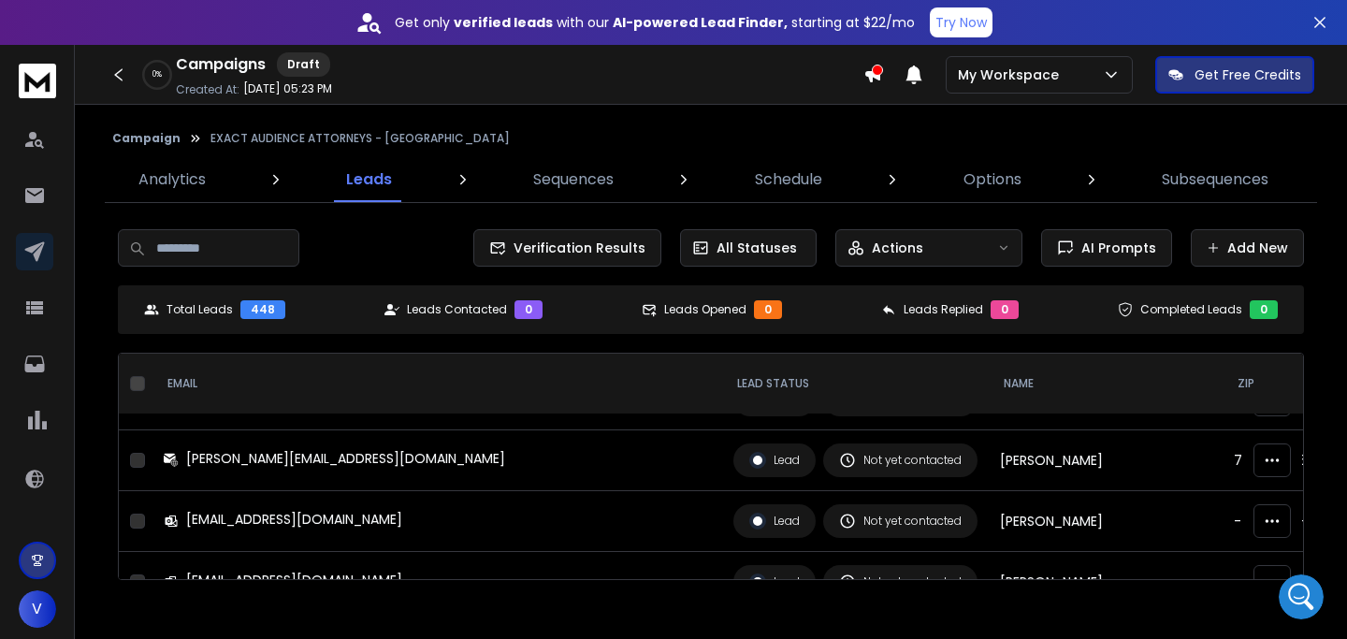
scroll to position [2889, 0]
